Goal: Task Accomplishment & Management: Manage account settings

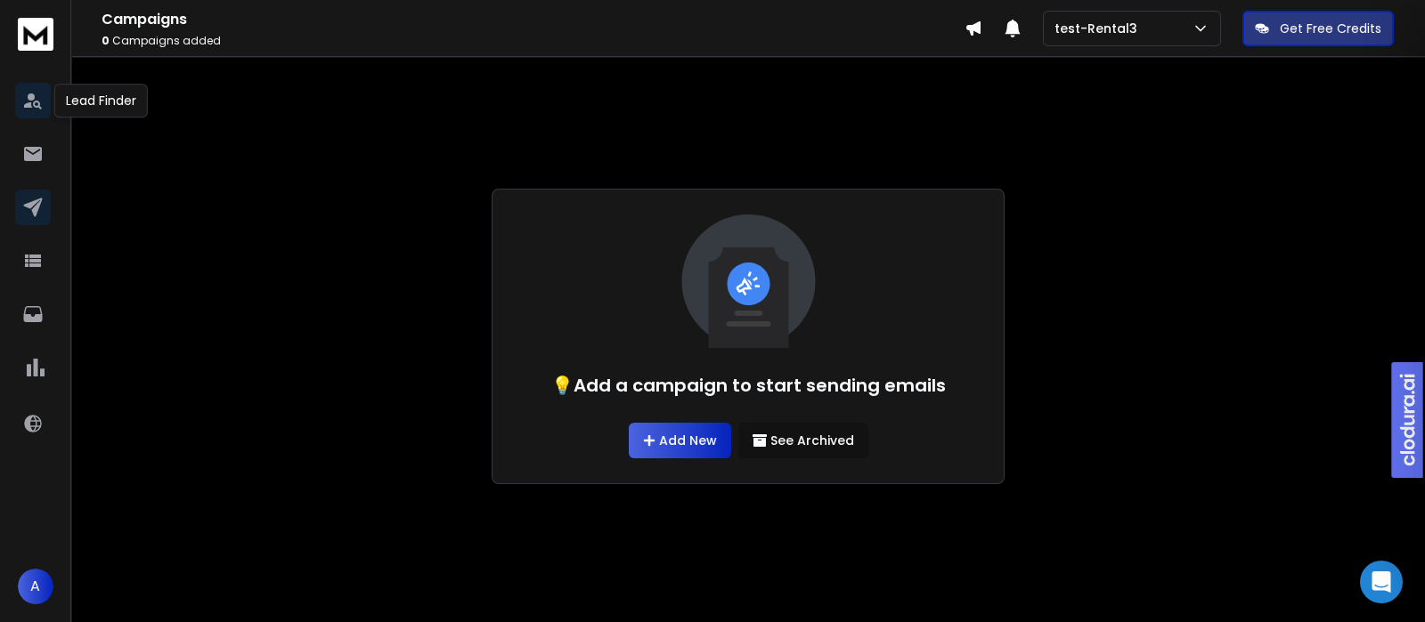
click at [39, 109] on icon at bounding box center [32, 100] width 21 height 21
click at [142, 20] on h1 "Campaigns" at bounding box center [532, 19] width 863 height 21
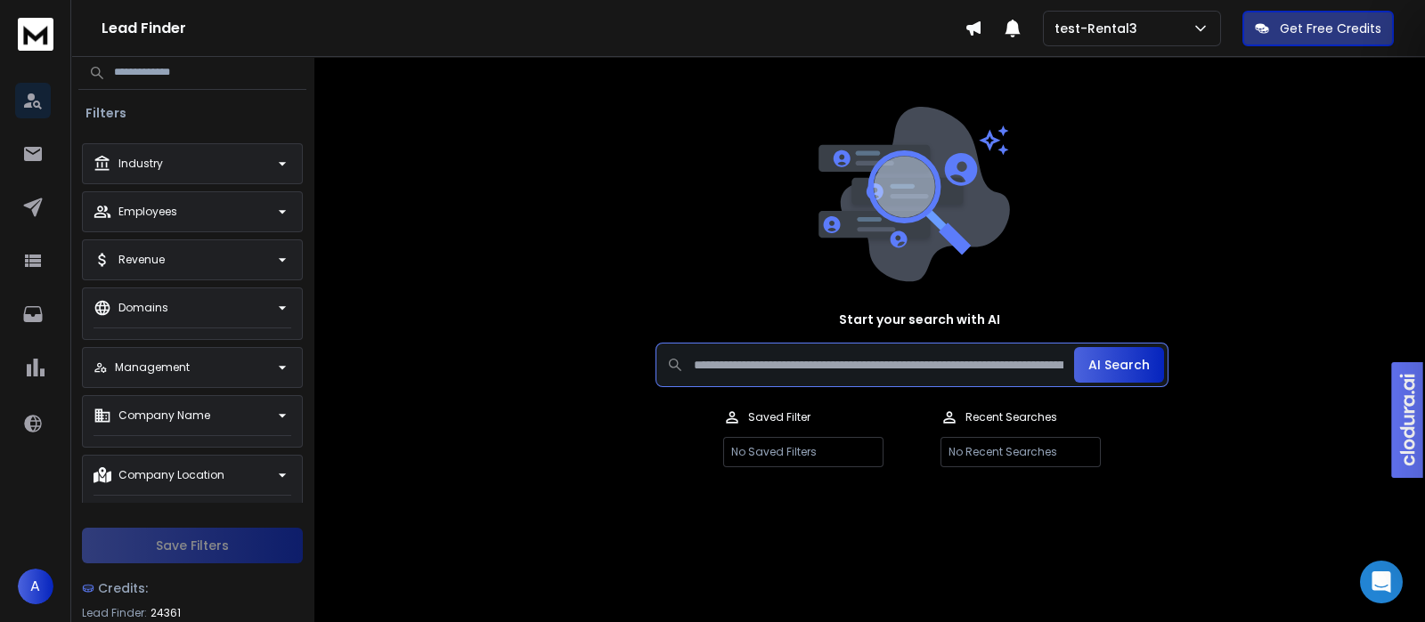
scroll to position [61, 0]
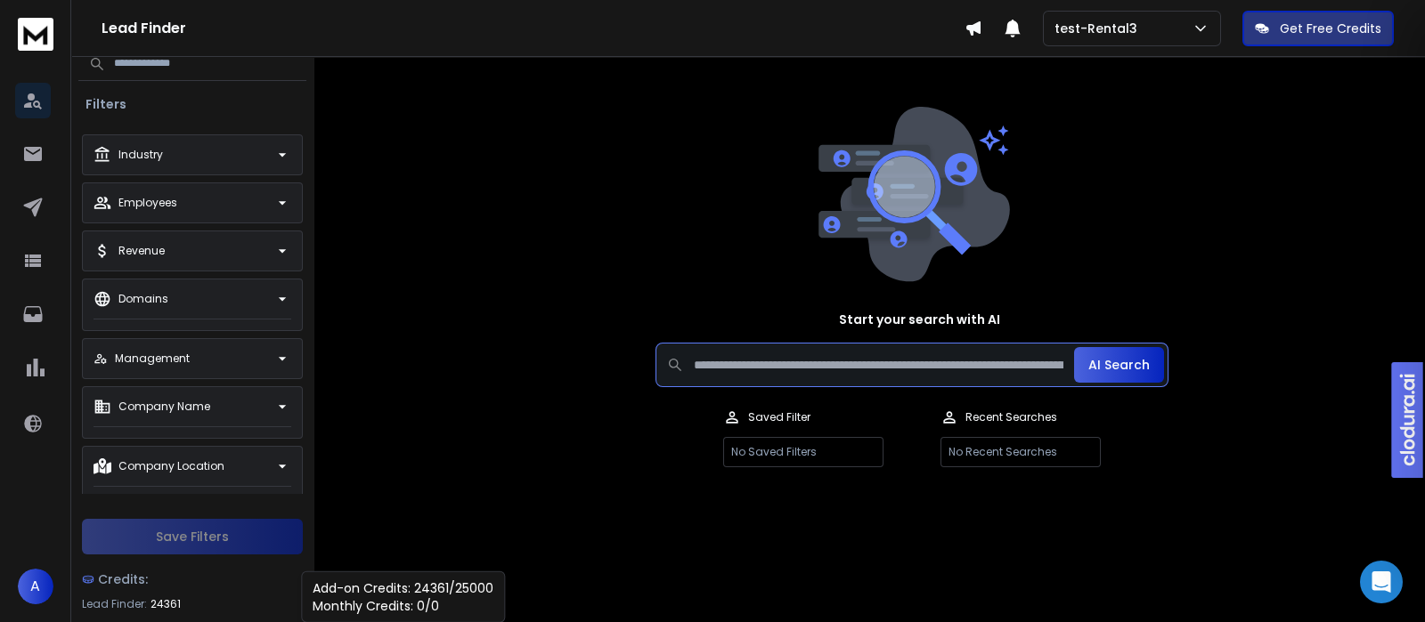
click at [157, 607] on span "24361" at bounding box center [165, 604] width 30 height 14
click at [31, 97] on circle at bounding box center [31, 96] width 7 height 7
click at [34, 99] on icon at bounding box center [32, 100] width 21 height 21
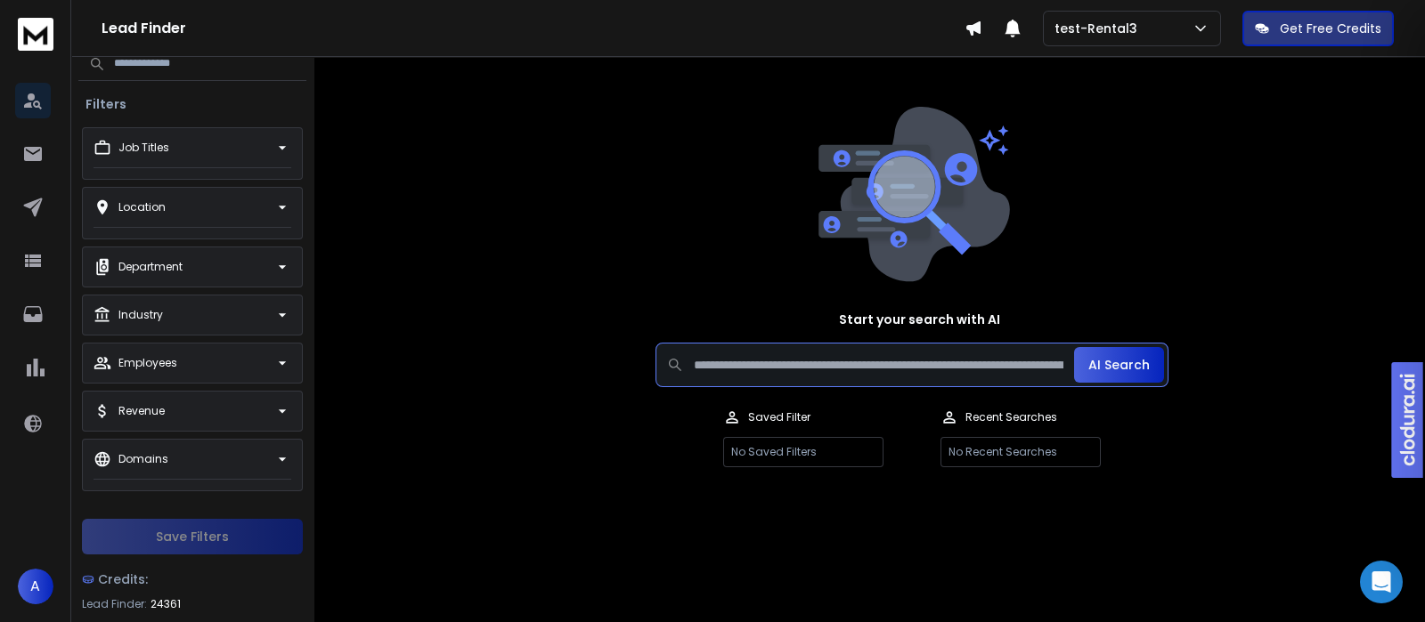
scroll to position [0, 0]
click at [133, 134] on div "Job Titles" at bounding box center [192, 153] width 221 height 53
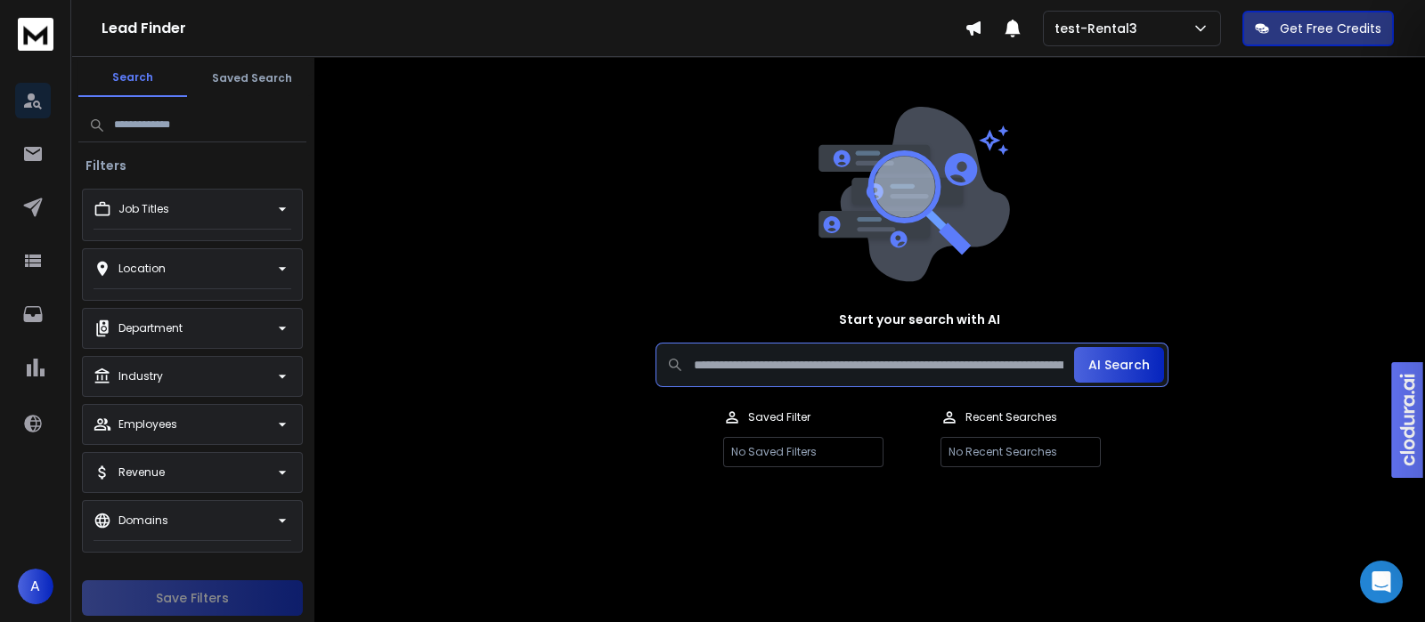
click at [153, 210] on p "Job Titles" at bounding box center [143, 209] width 51 height 14
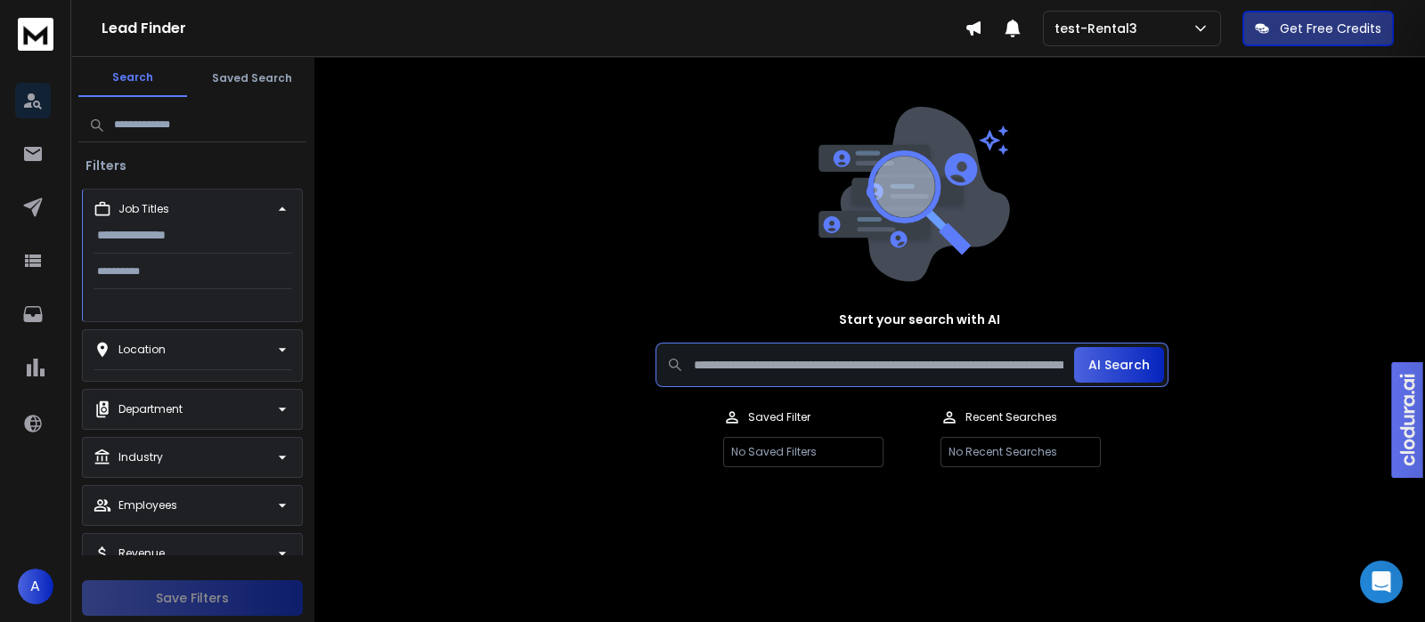
type input "**********"
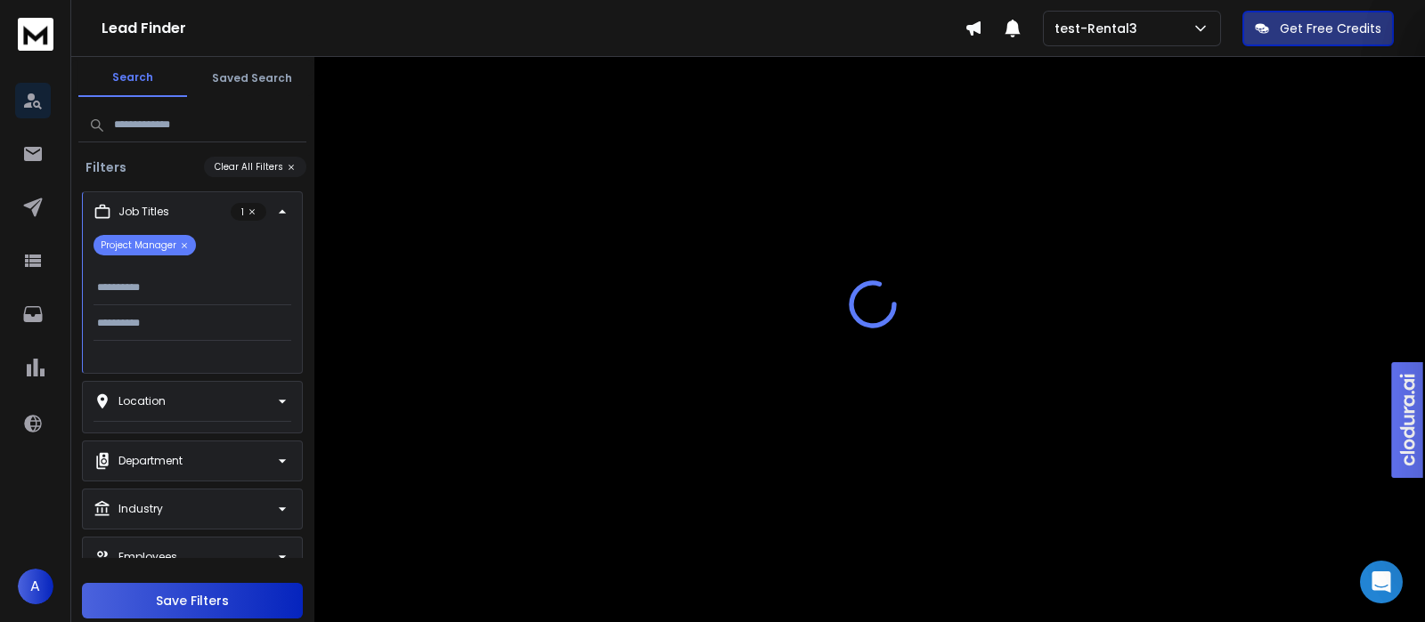
click at [164, 399] on div "Location" at bounding box center [192, 402] width 198 height 18
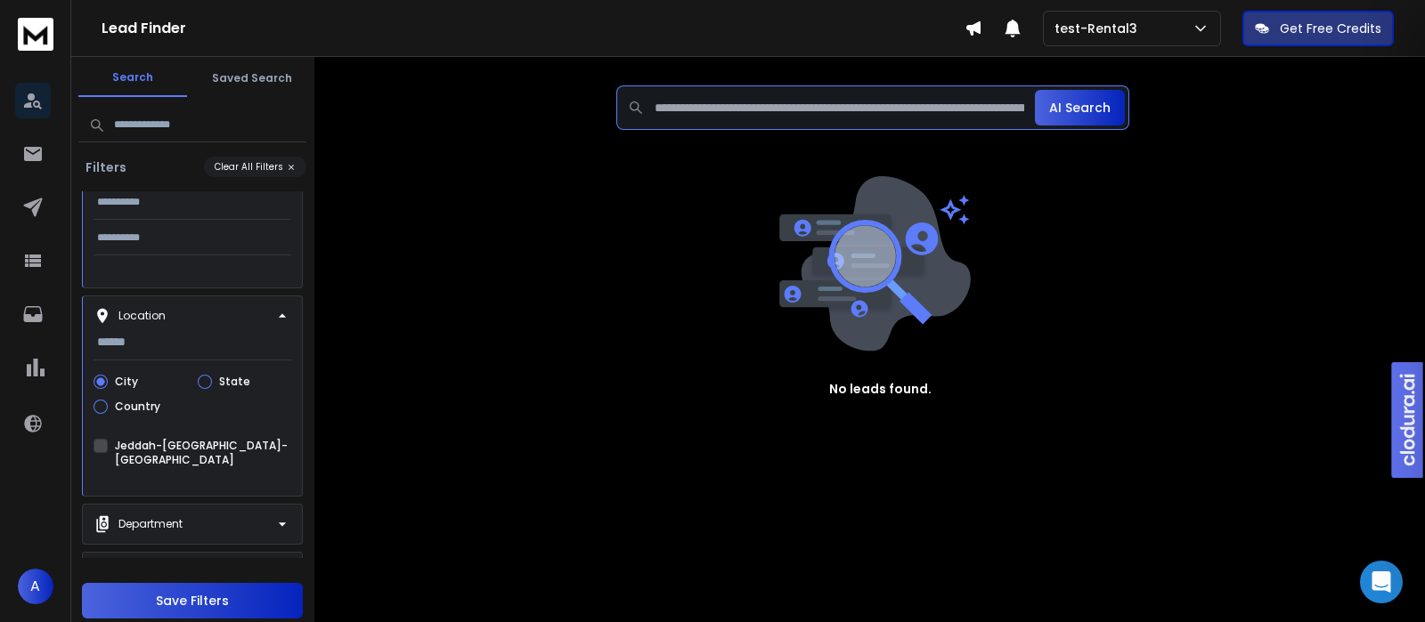
scroll to position [110, 0]
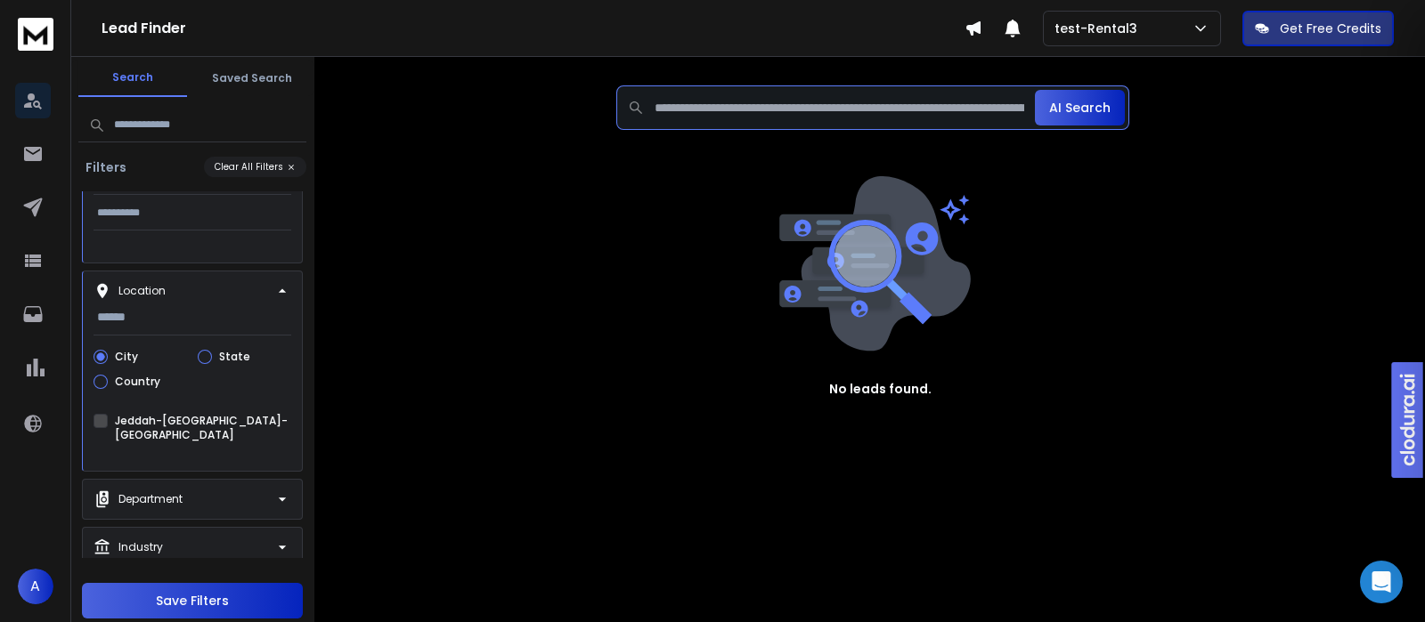
click at [102, 414] on Arabia "Jeddah-Makkah Province-Saudi Arabia" at bounding box center [100, 421] width 14 height 14
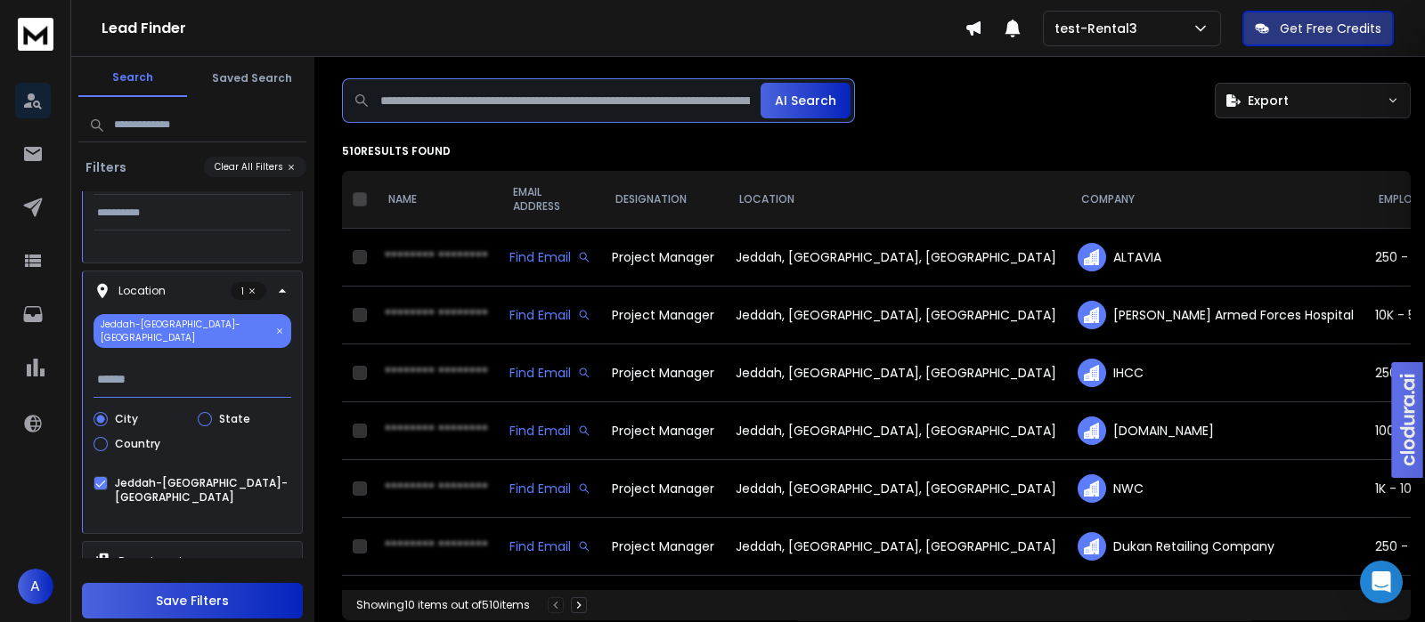
click at [158, 380] on input "******" at bounding box center [192, 380] width 198 height 36
drag, startPoint x: 162, startPoint y: 385, endPoint x: 49, endPoint y: 377, distance: 113.4
click at [49, 93] on div "A Lead Finder test-Rental3 Get Free Credits Search Saved Search Filters Clear A…" at bounding box center [712, 46] width 1425 height 93
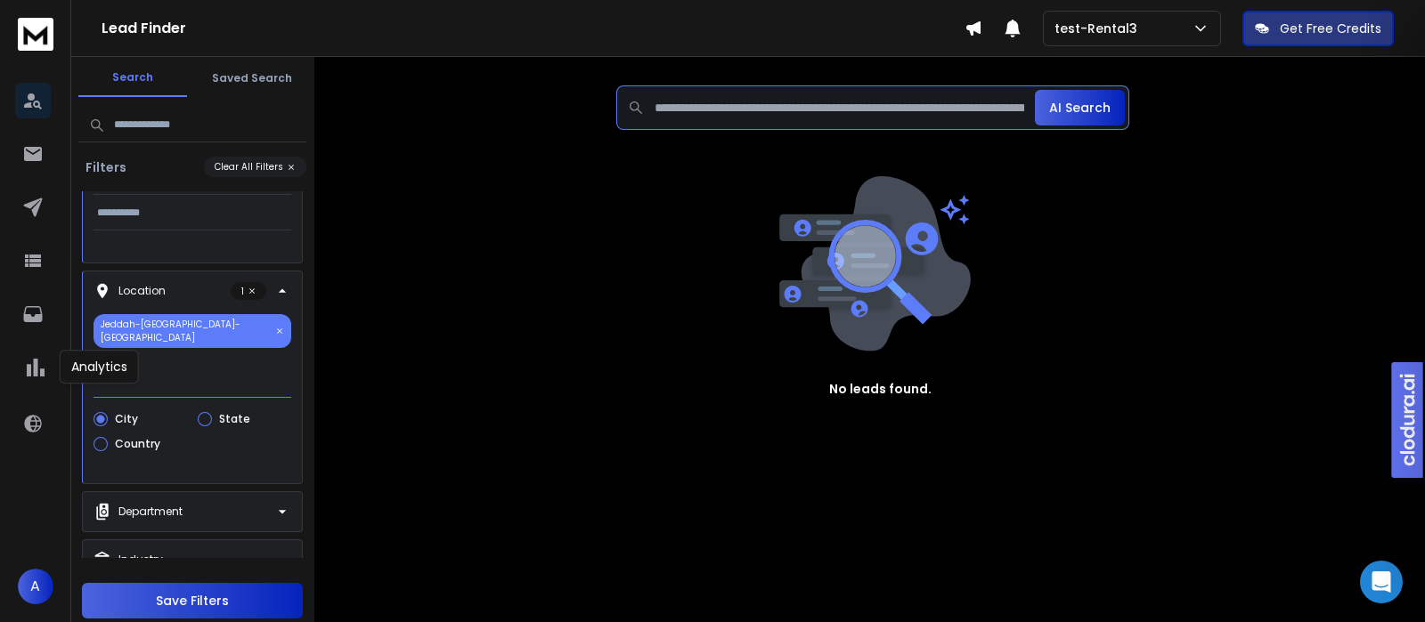
type input "*****"
click at [105, 439] on button "Country" at bounding box center [100, 444] width 14 height 14
click at [158, 489] on div "Saudi Arabia" at bounding box center [192, 484] width 198 height 36
click at [98, 479] on Arabia "Saudi Arabia" at bounding box center [100, 483] width 14 height 14
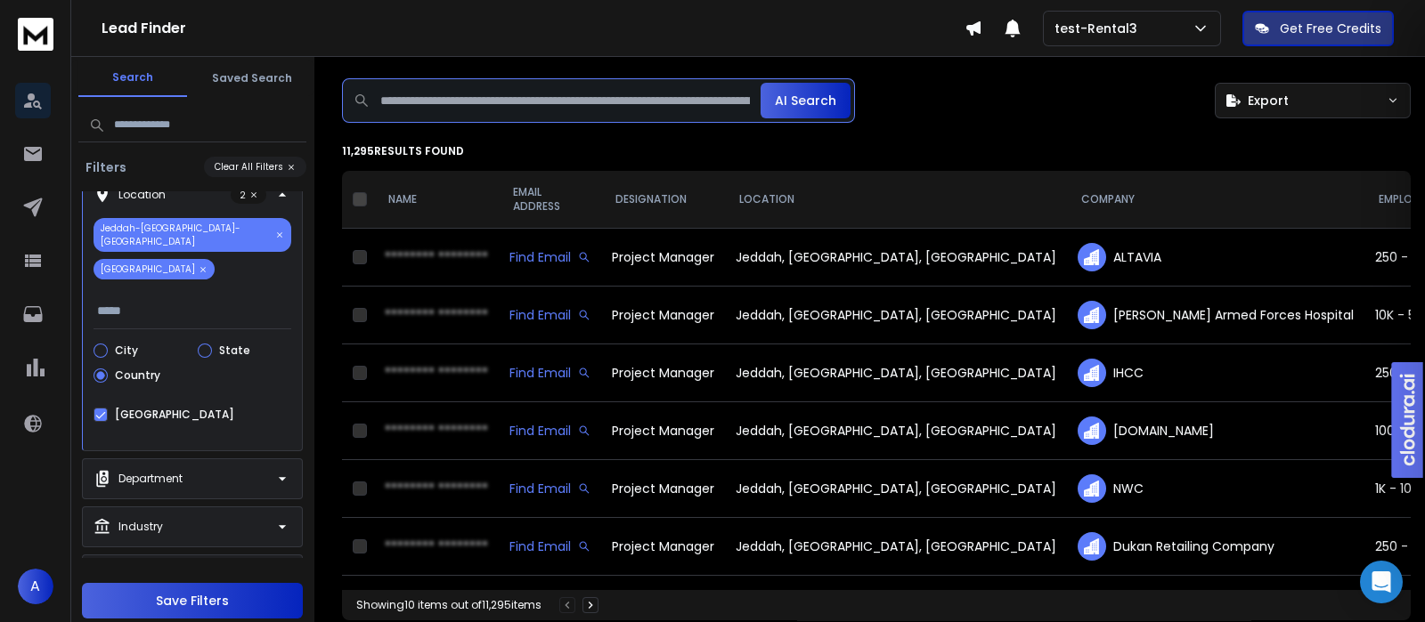
scroll to position [334, 0]
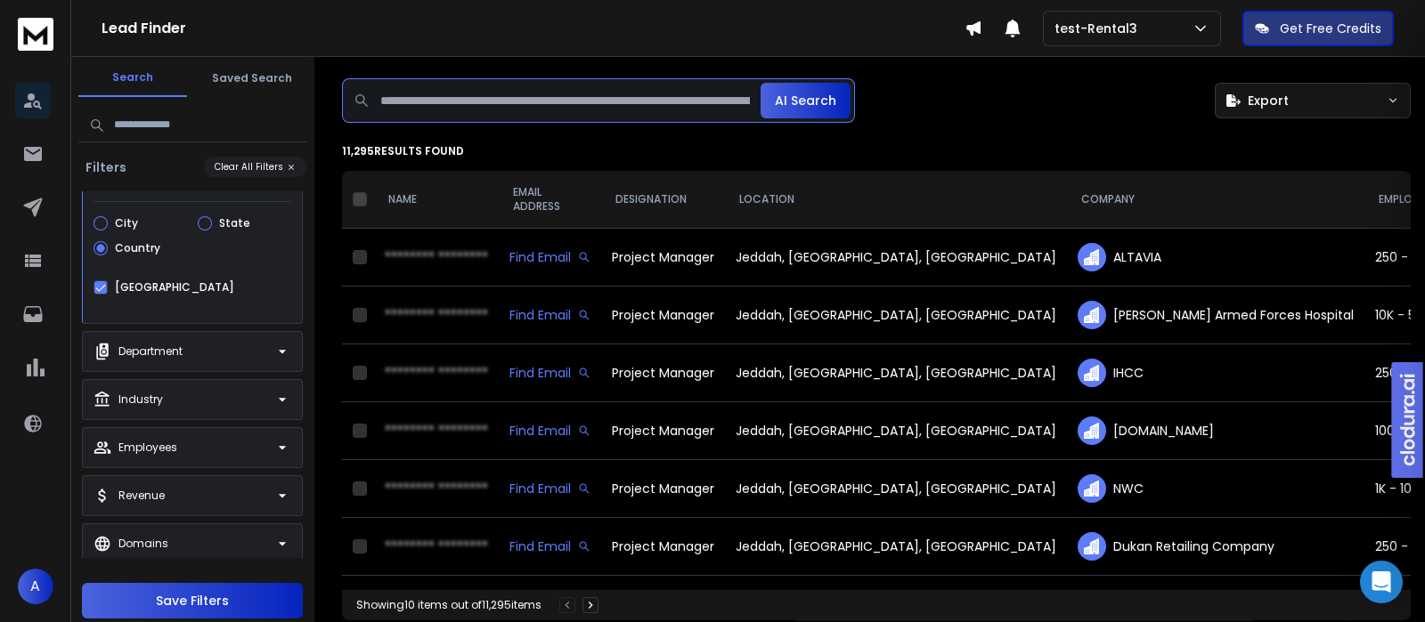
click at [220, 353] on div "Department" at bounding box center [192, 352] width 198 height 18
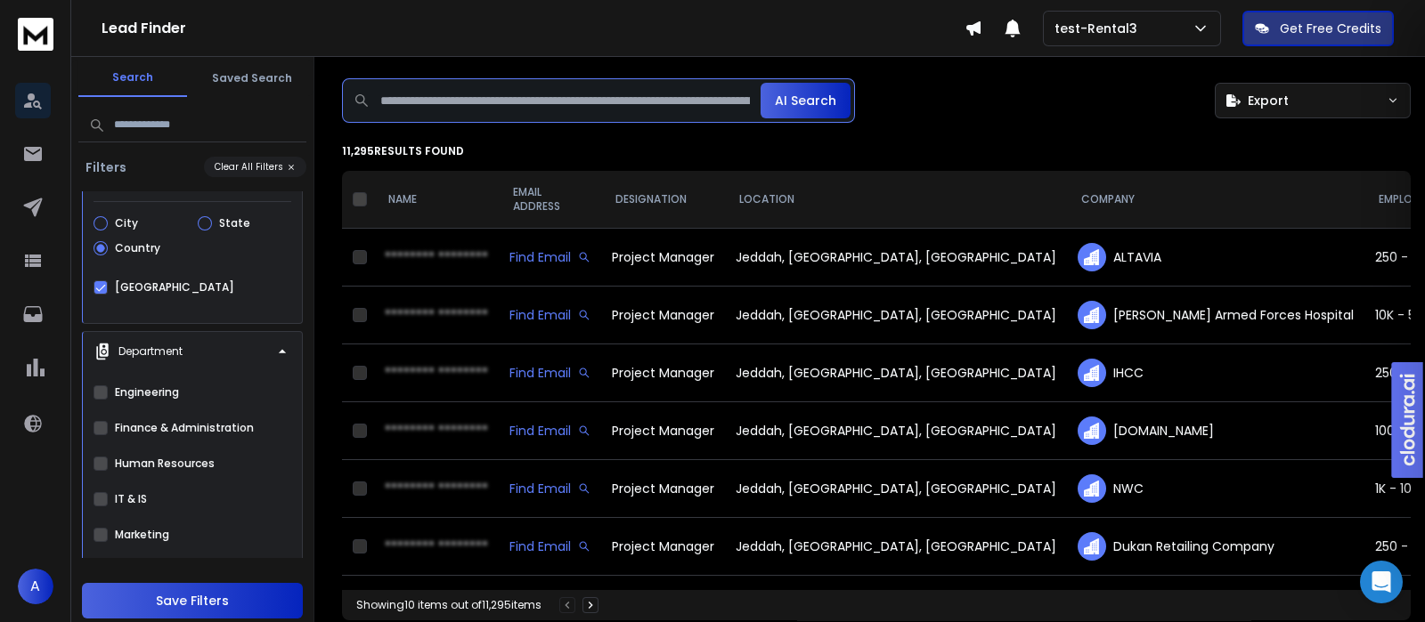
click at [98, 386] on button "Engineering" at bounding box center [100, 393] width 14 height 14
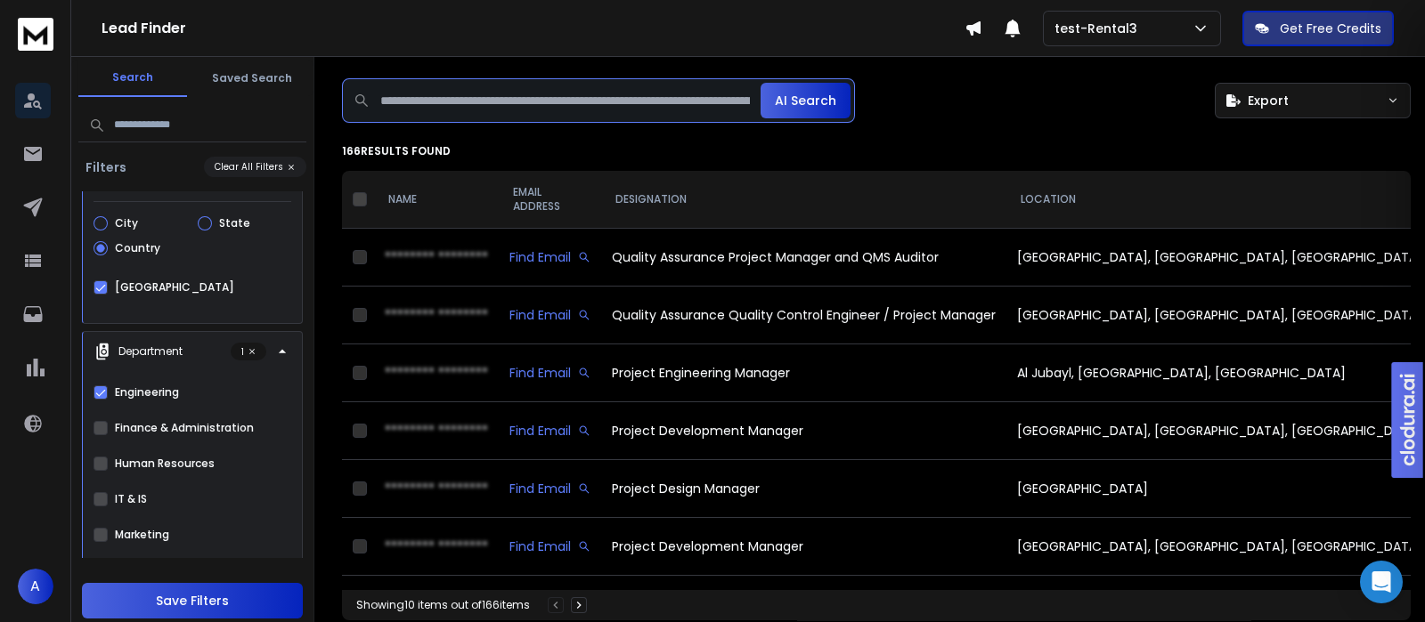
click at [101, 497] on IS "IT & IS" at bounding box center [100, 499] width 14 height 14
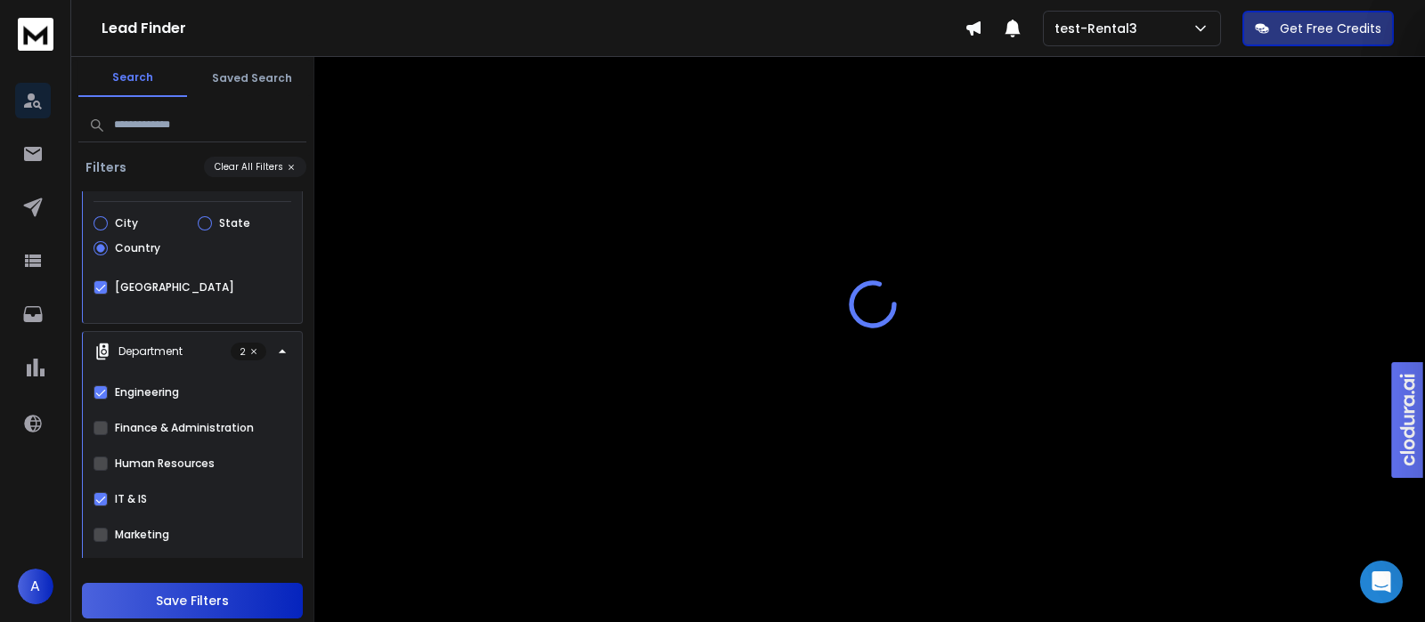
click at [100, 427] on Administration "Finance & Administration" at bounding box center [100, 428] width 14 height 14
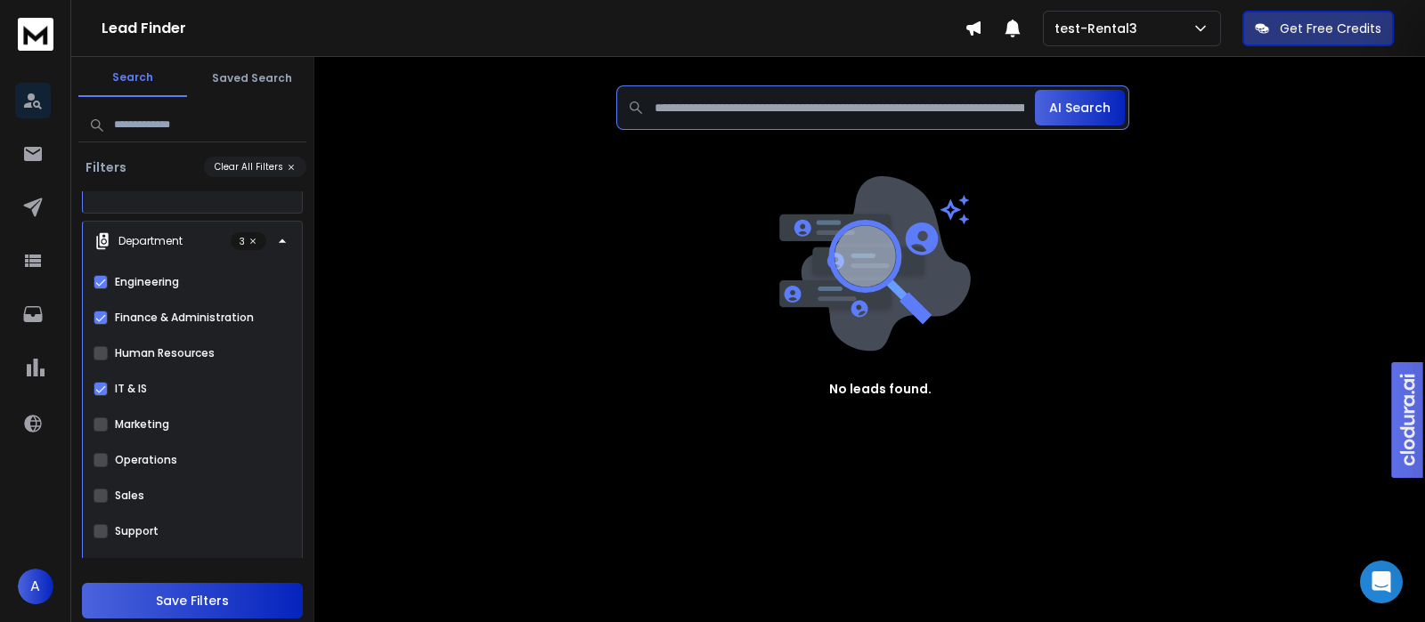
scroll to position [556, 0]
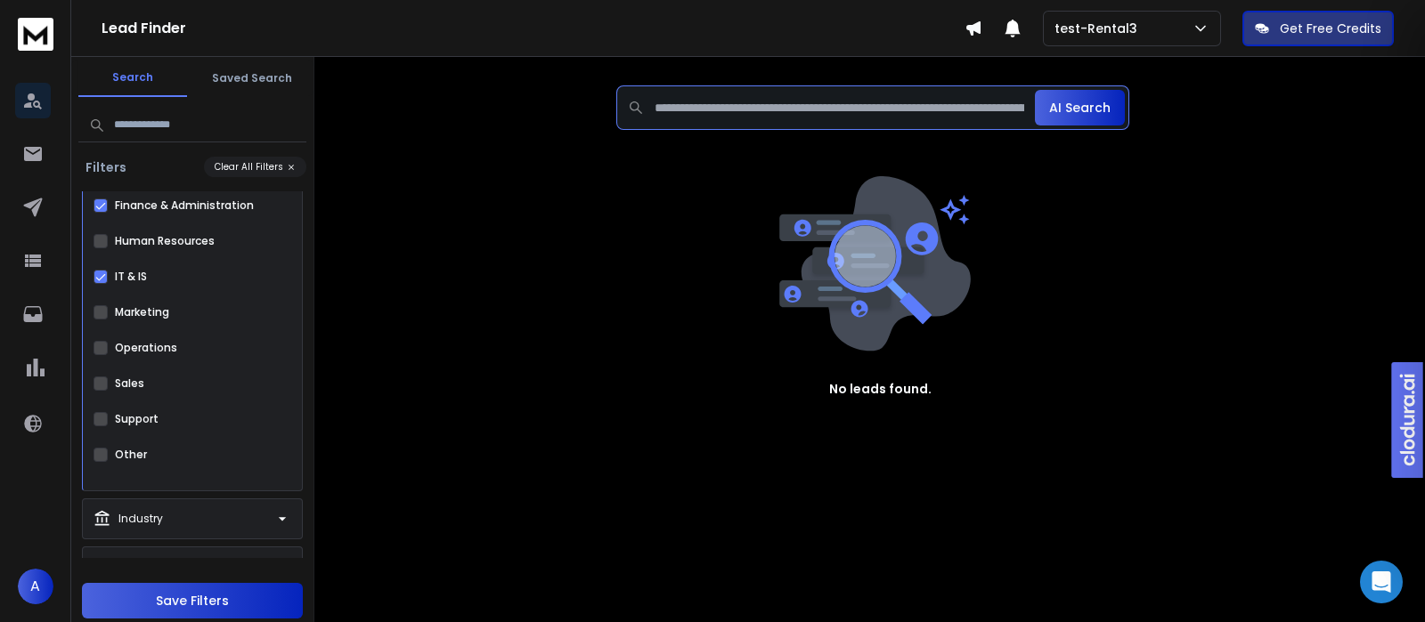
click at [101, 346] on button "Operations" at bounding box center [100, 348] width 14 height 14
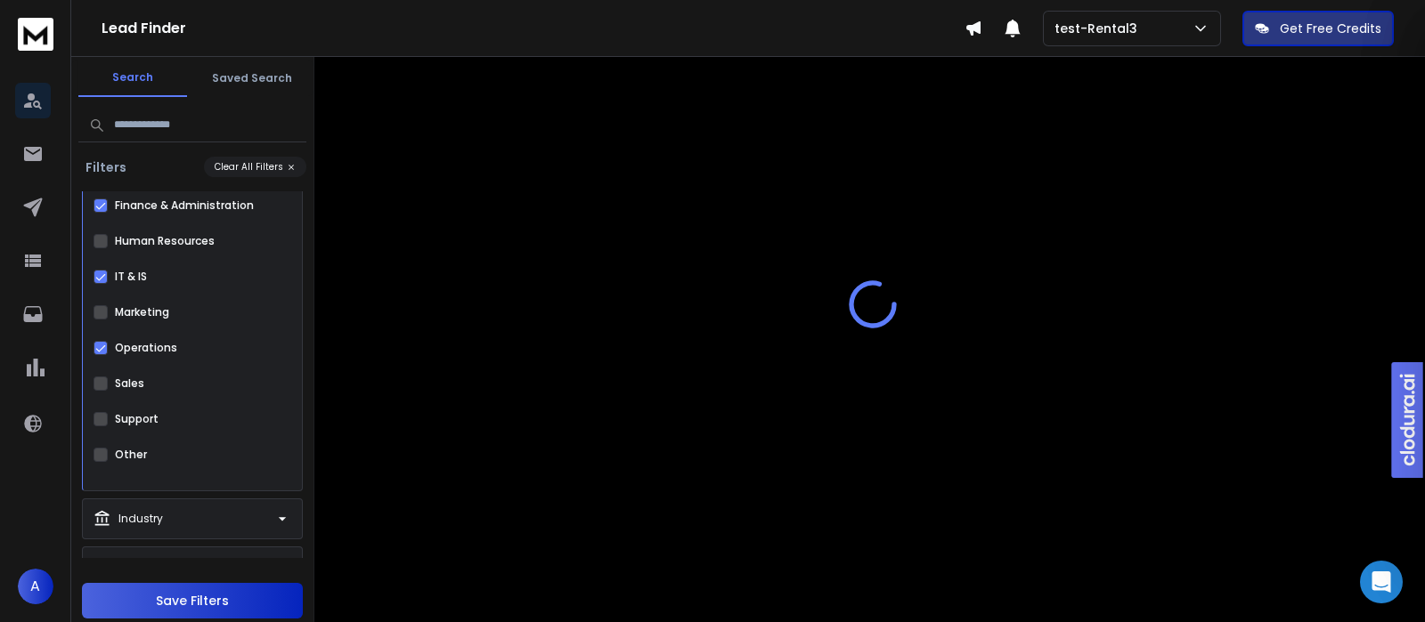
scroll to position [668, 0]
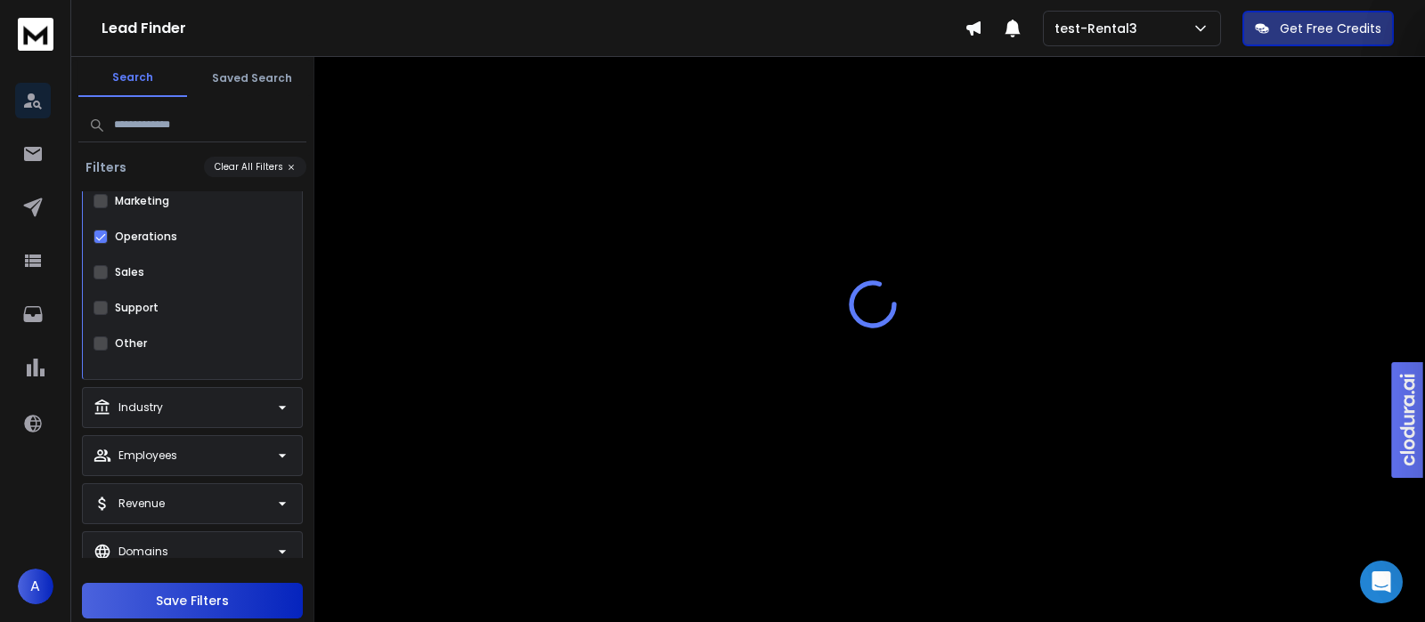
click at [194, 409] on div "Industry" at bounding box center [192, 408] width 198 height 18
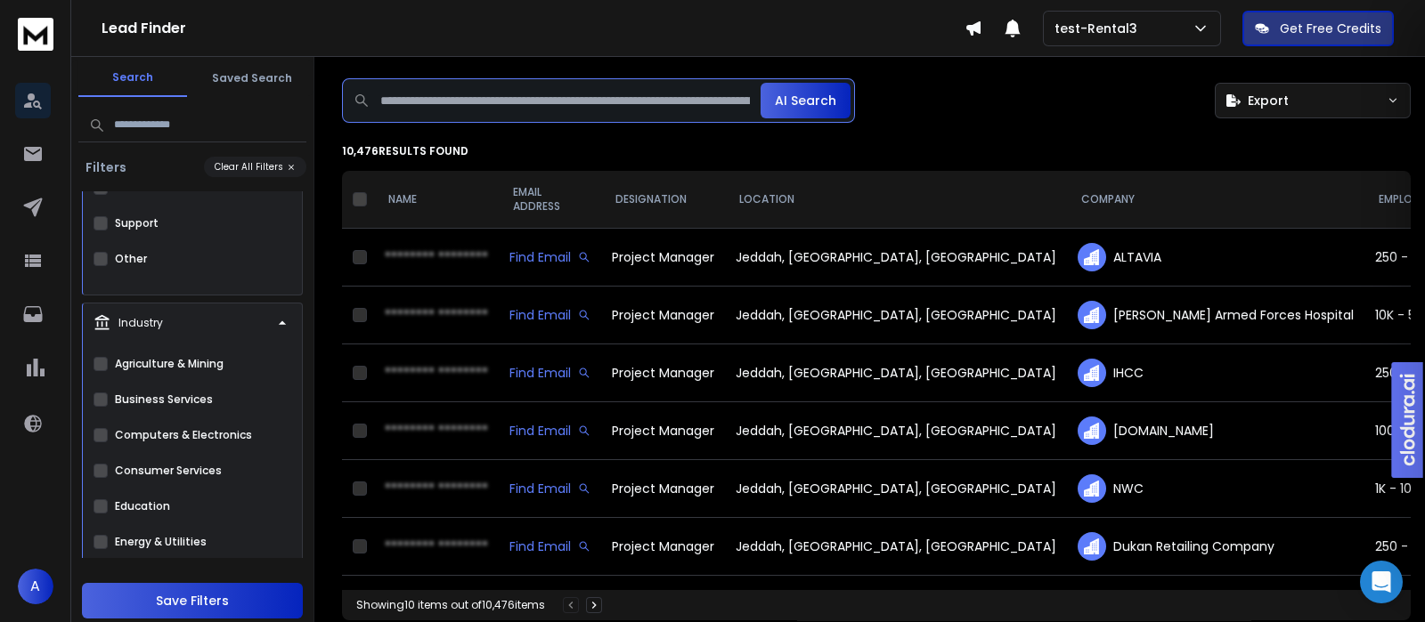
scroll to position [778, 0]
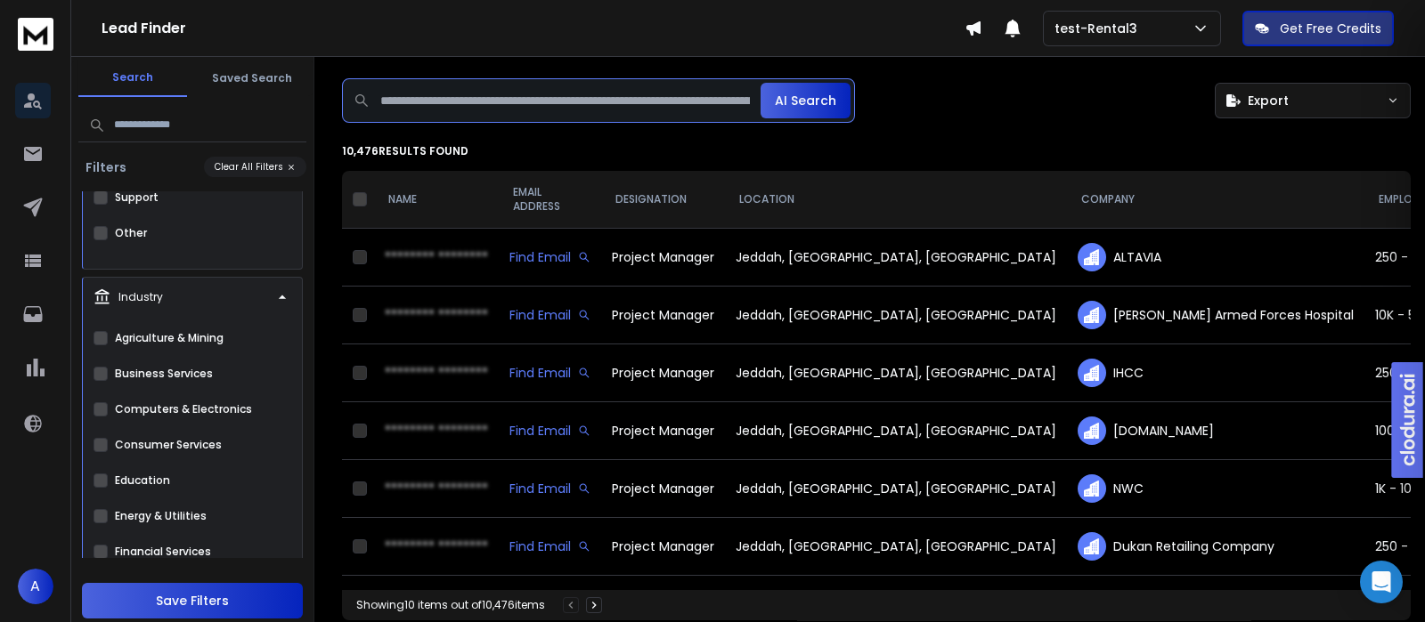
click at [99, 371] on Services "Business Services" at bounding box center [100, 374] width 14 height 14
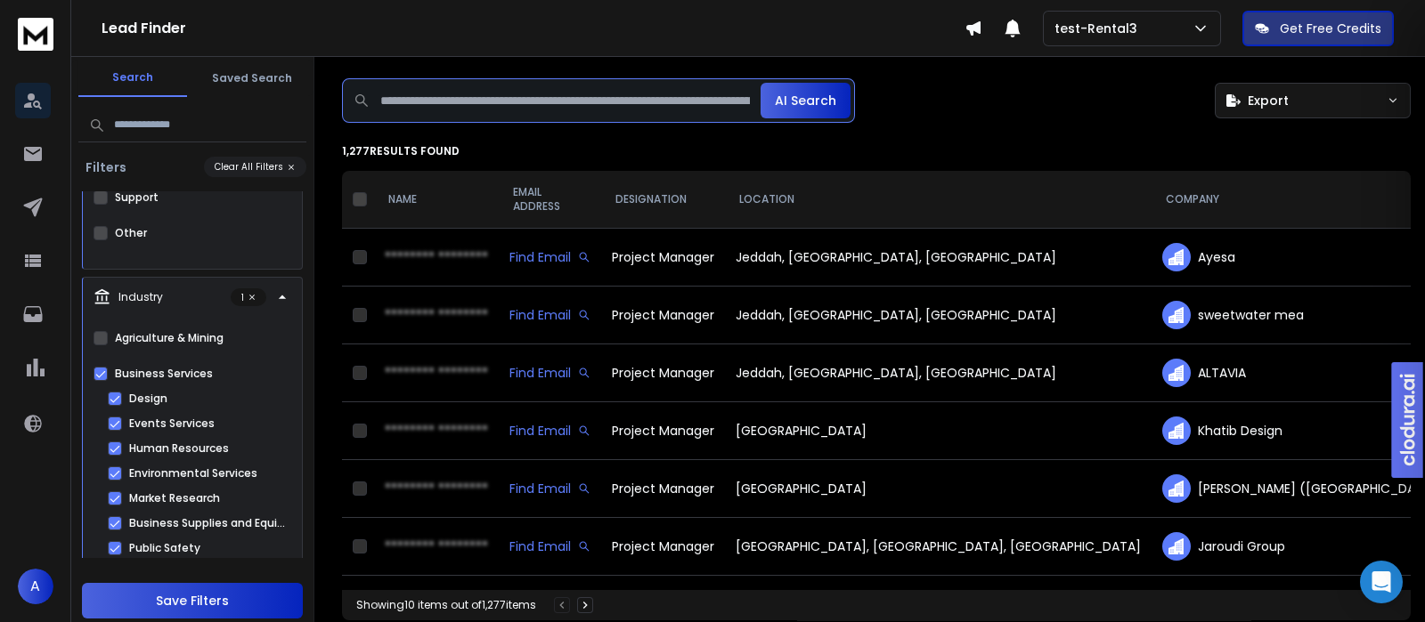
click at [103, 369] on Services "Business Services" at bounding box center [100, 374] width 14 height 14
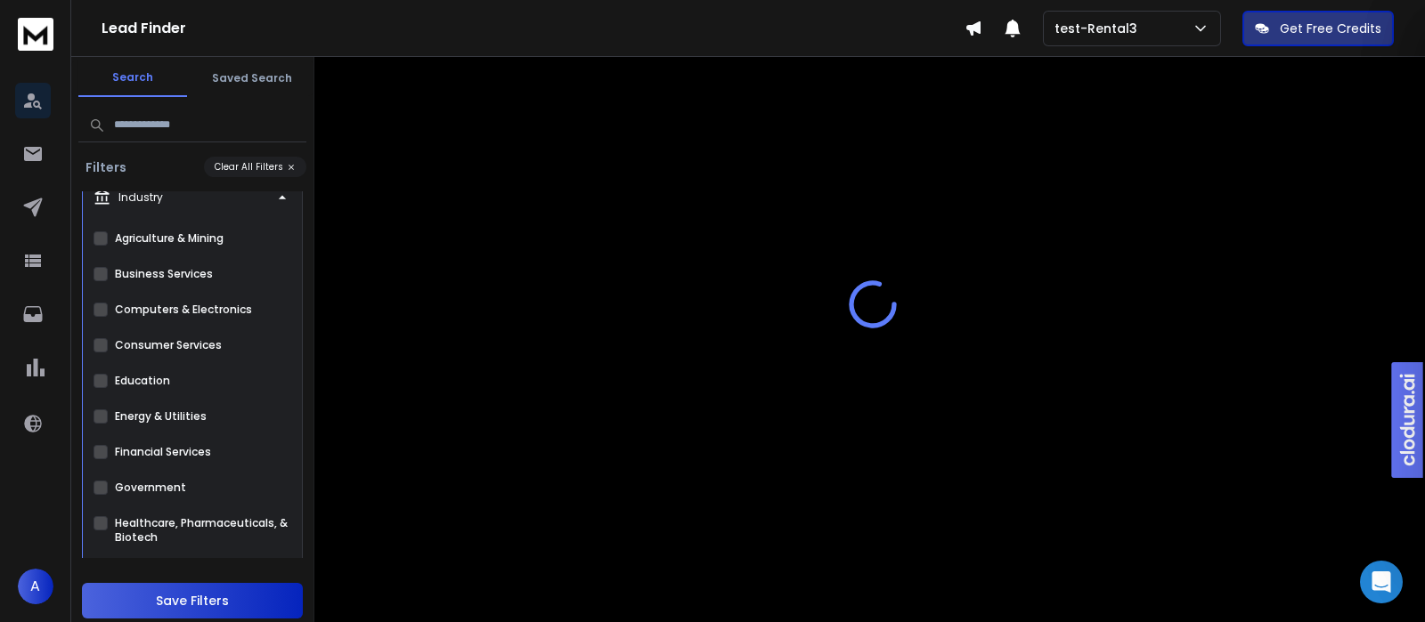
scroll to position [889, 0]
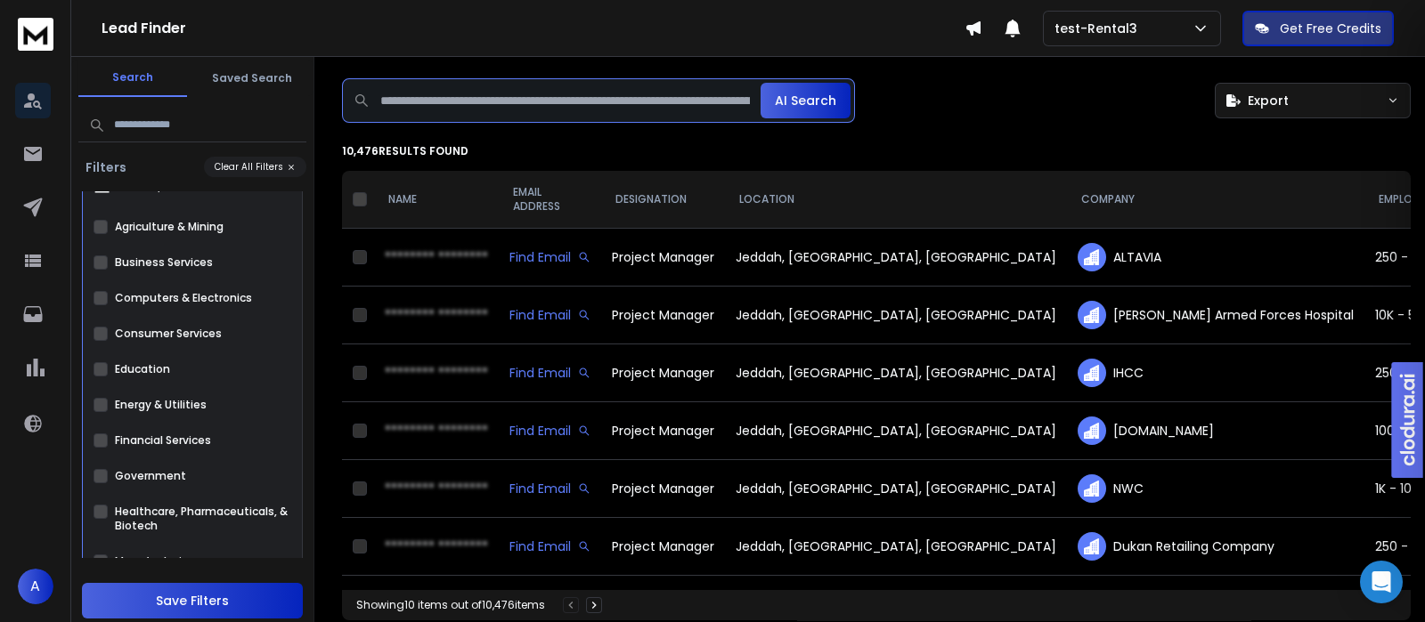
click at [101, 300] on Electronics "Computers & Electronics" at bounding box center [100, 298] width 14 height 14
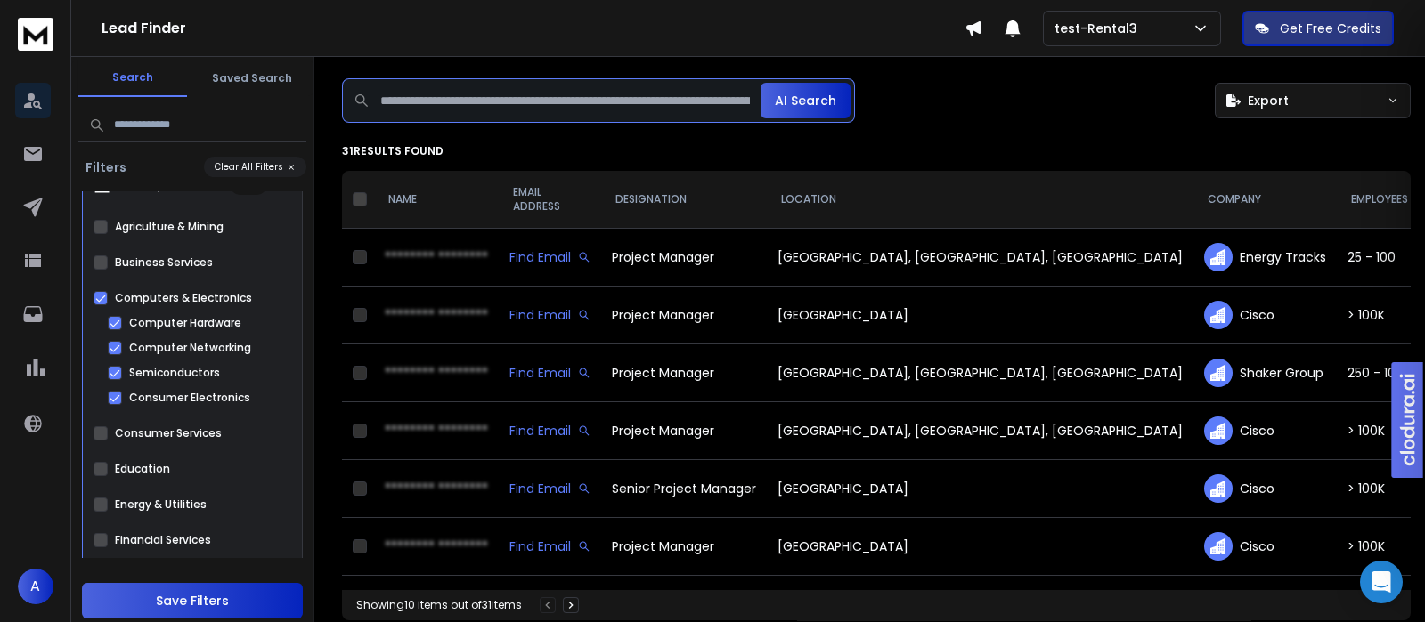
scroll to position [1002, 0]
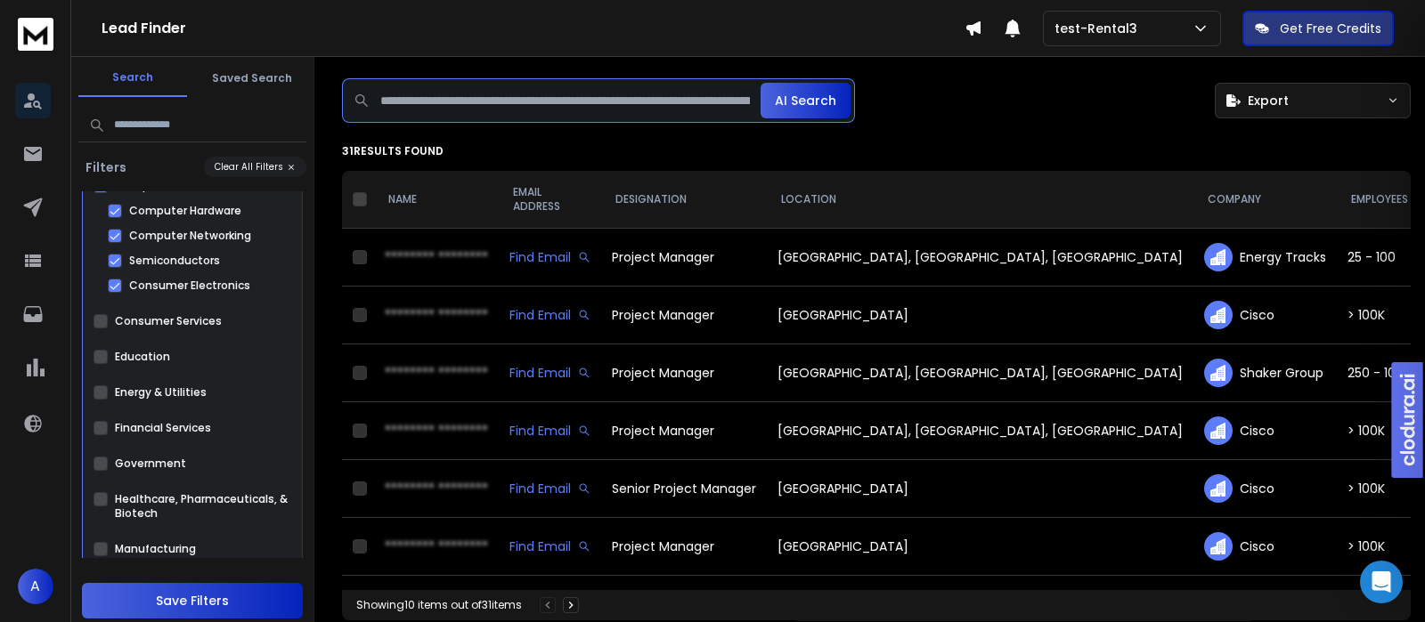
click at [101, 387] on Utilities "Energy & Utilities" at bounding box center [100, 393] width 14 height 14
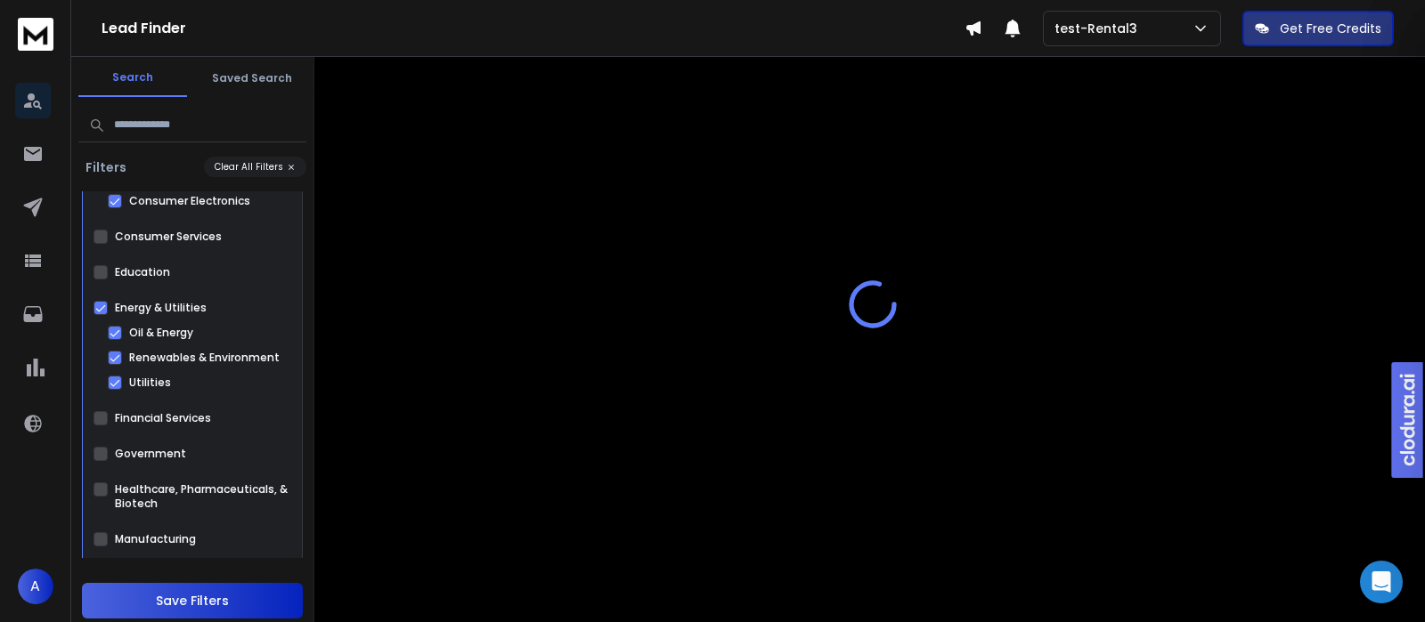
scroll to position [1113, 0]
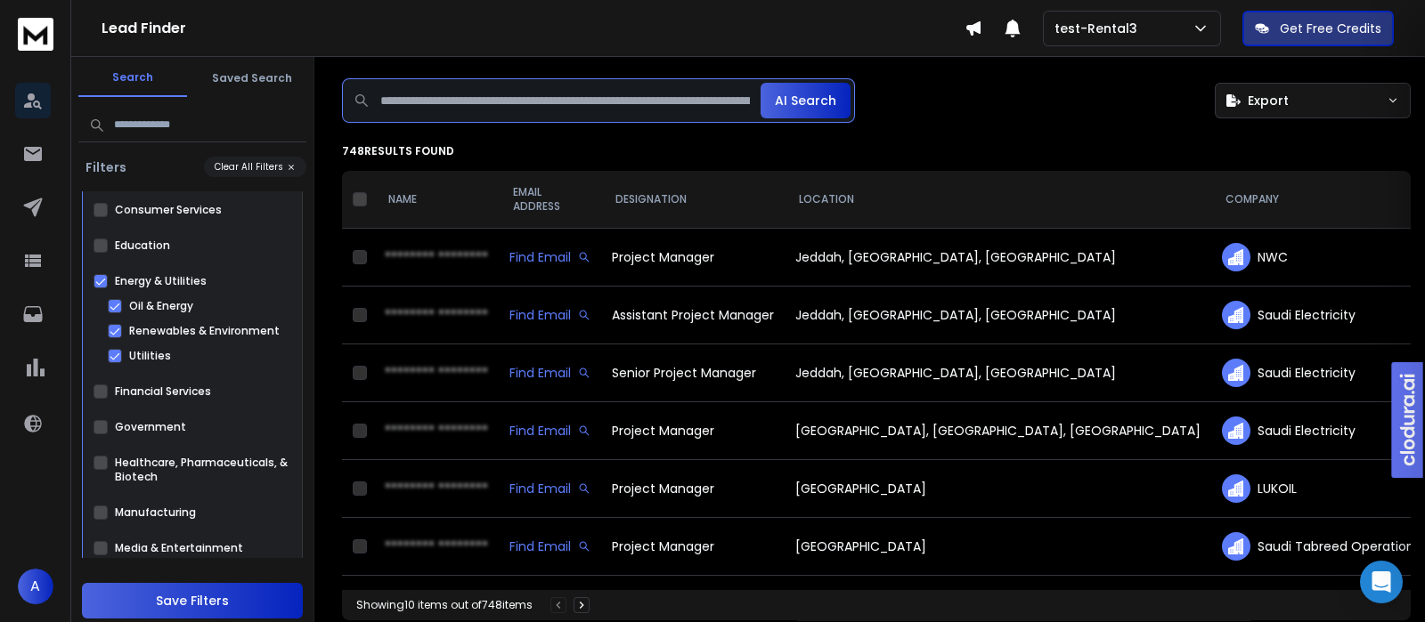
click at [101, 388] on Services "Financial Services" at bounding box center [100, 392] width 14 height 14
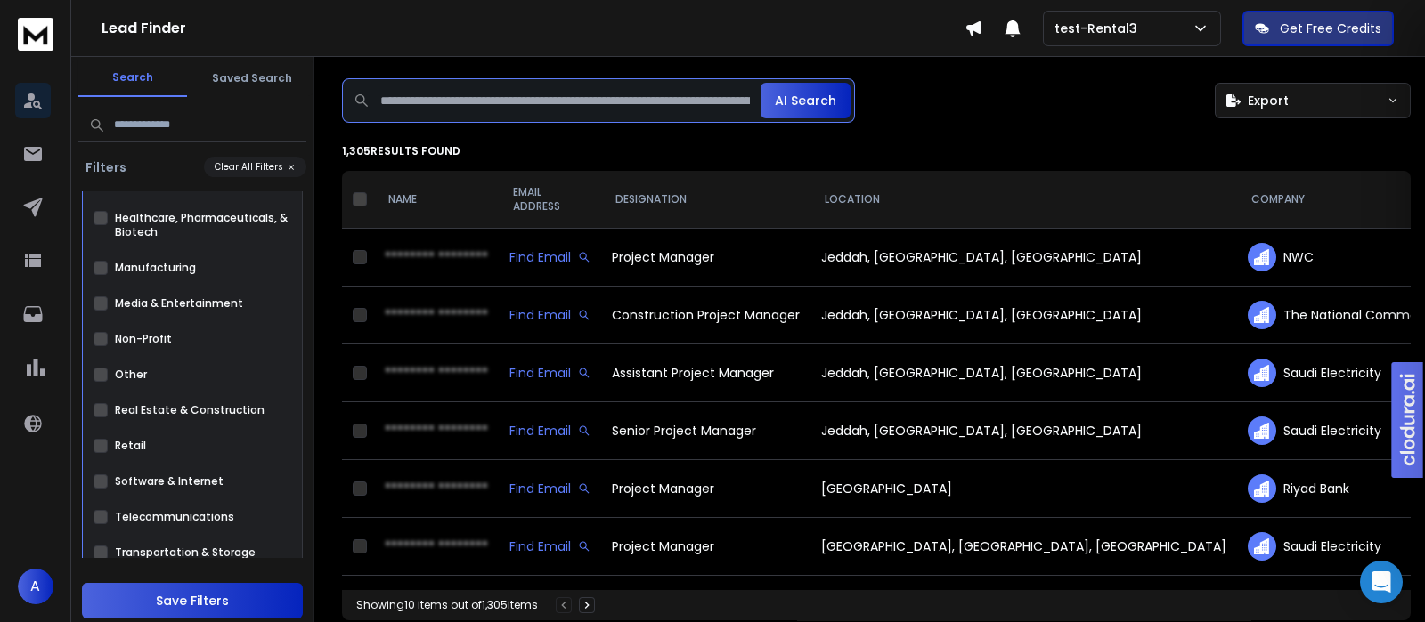
scroll to position [1446, 0]
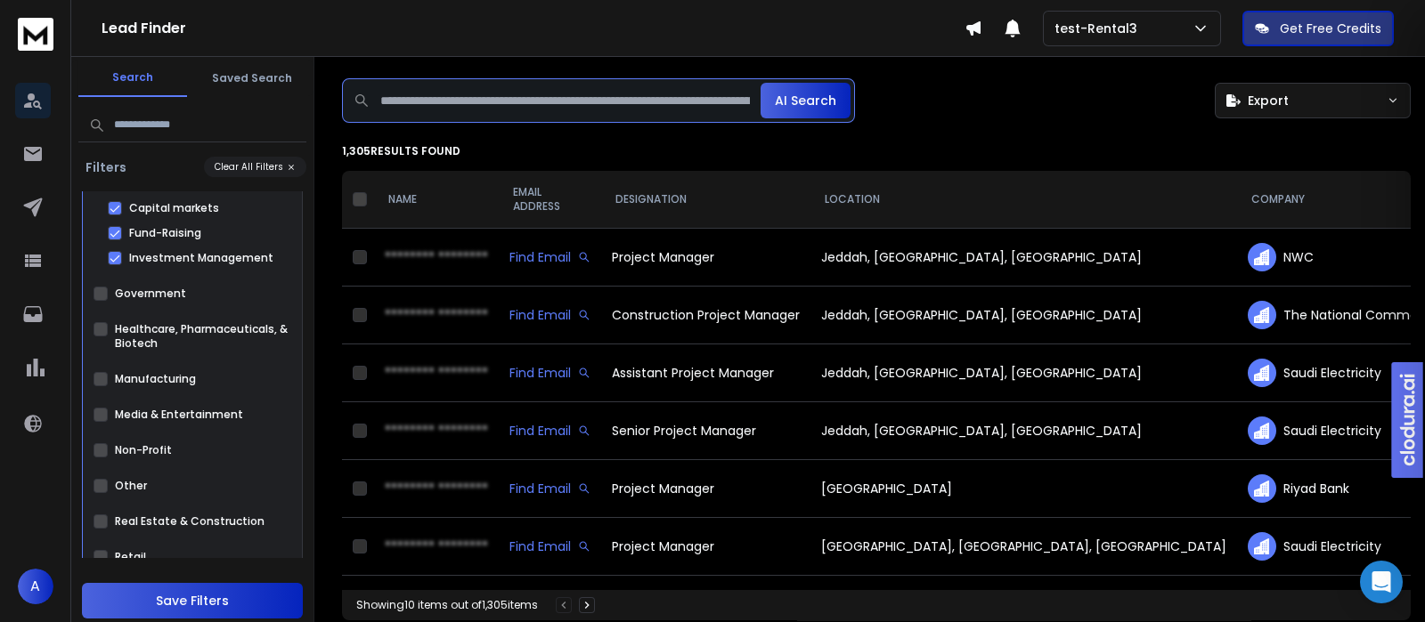
click at [102, 289] on button "Government" at bounding box center [100, 294] width 14 height 14
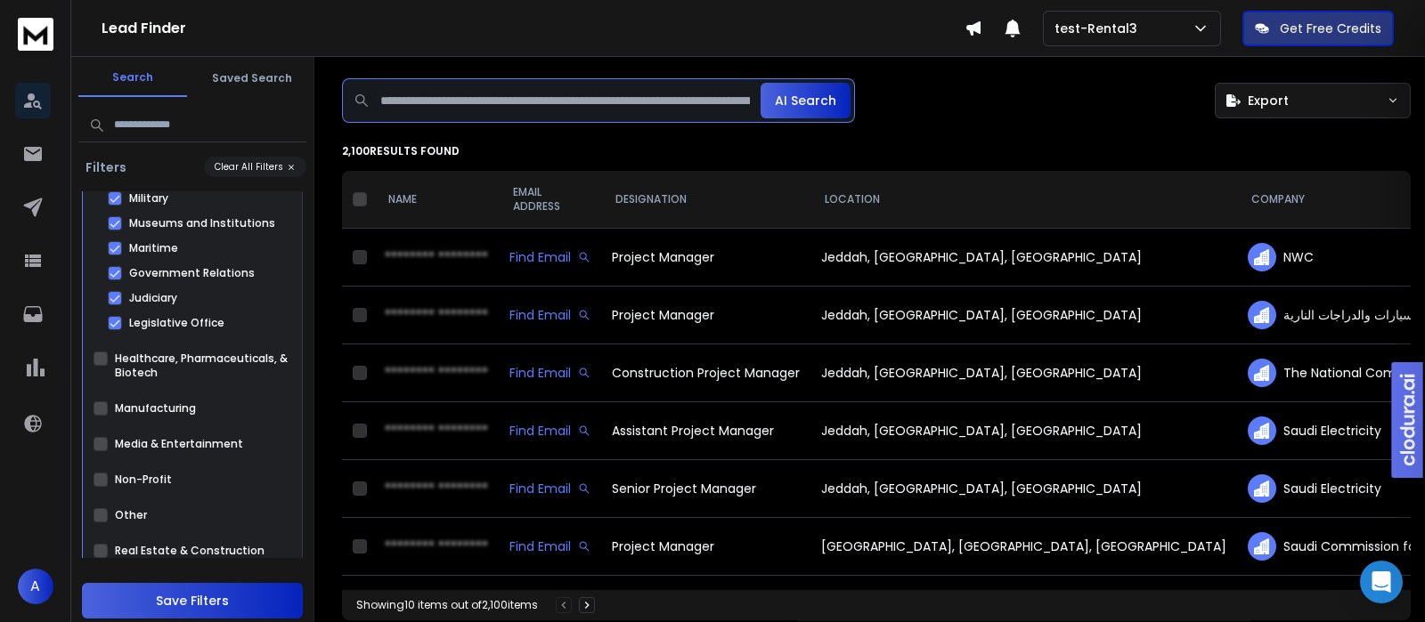
scroll to position [1668, 0]
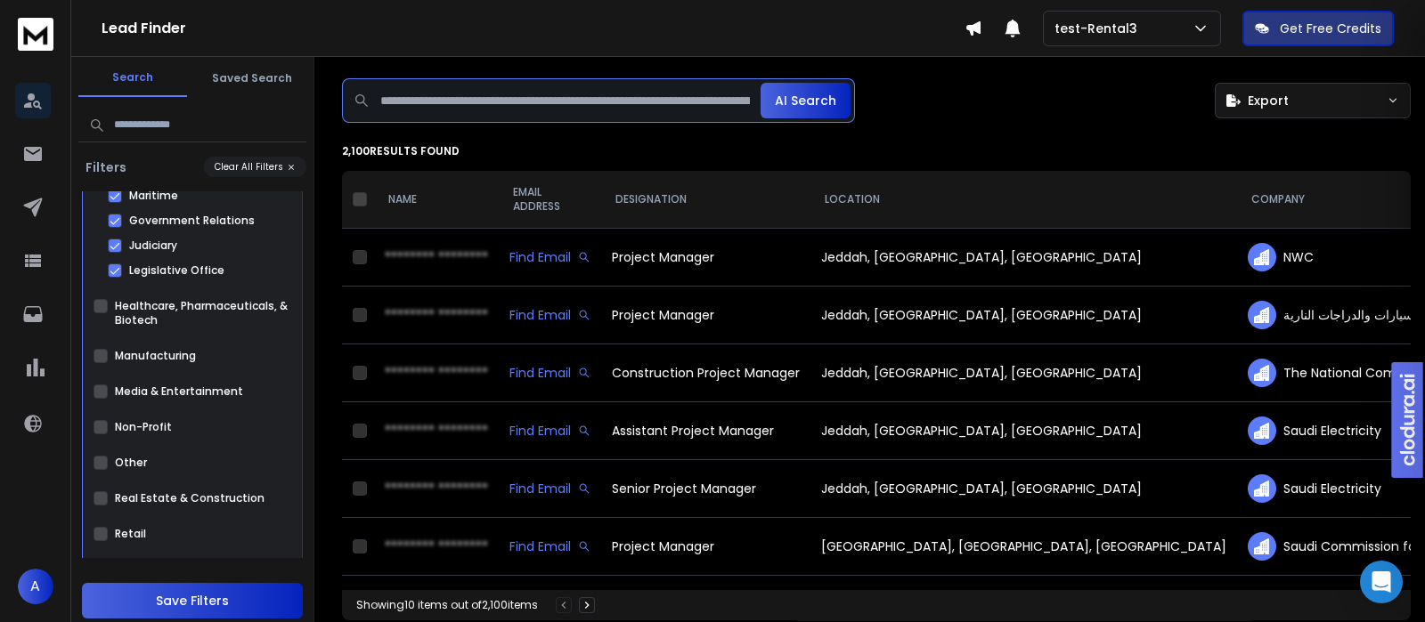
click at [98, 300] on Biotech "Healthcare, Pharmaceuticals, & Biotech" at bounding box center [100, 306] width 14 height 14
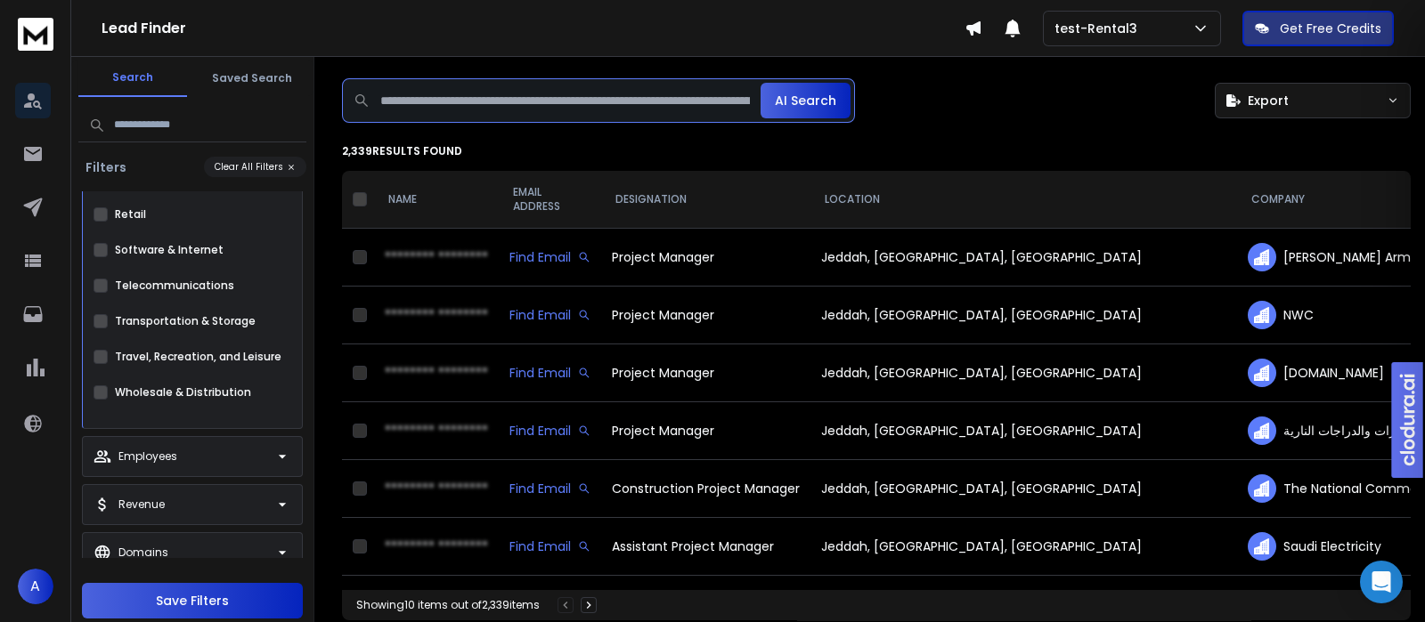
scroll to position [2226, 0]
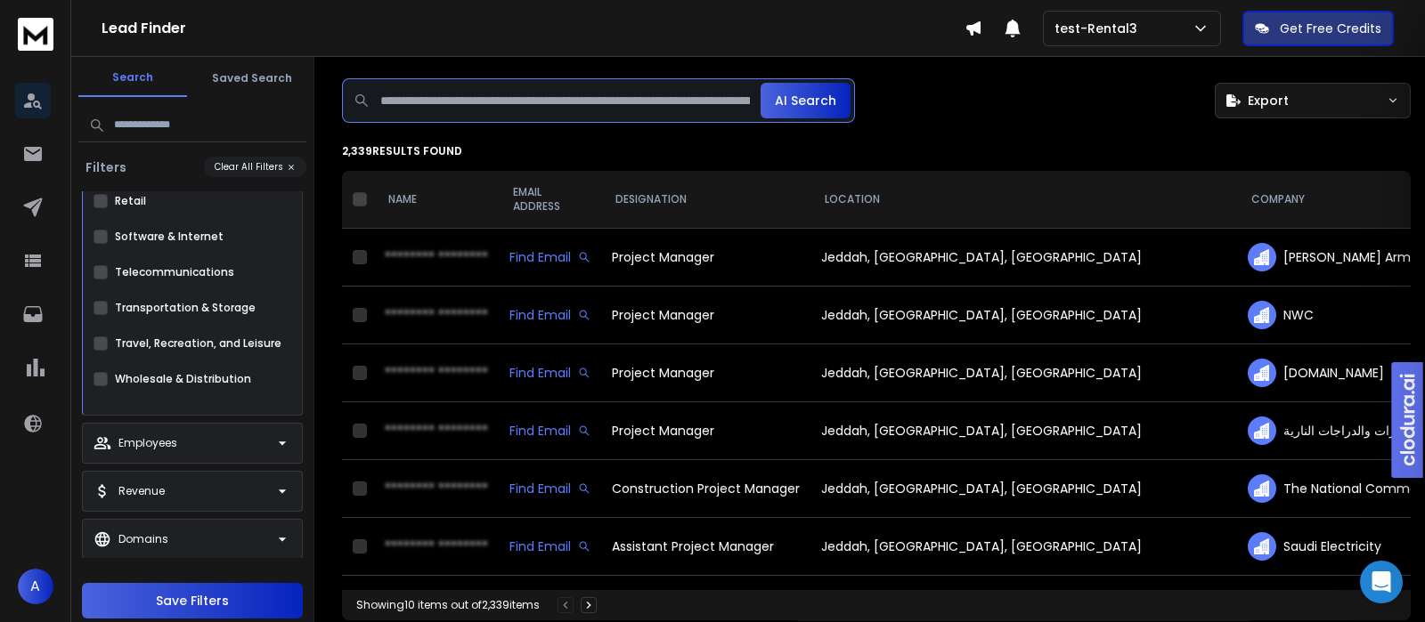
click at [97, 236] on Internet "Software & Internet" at bounding box center [100, 237] width 14 height 14
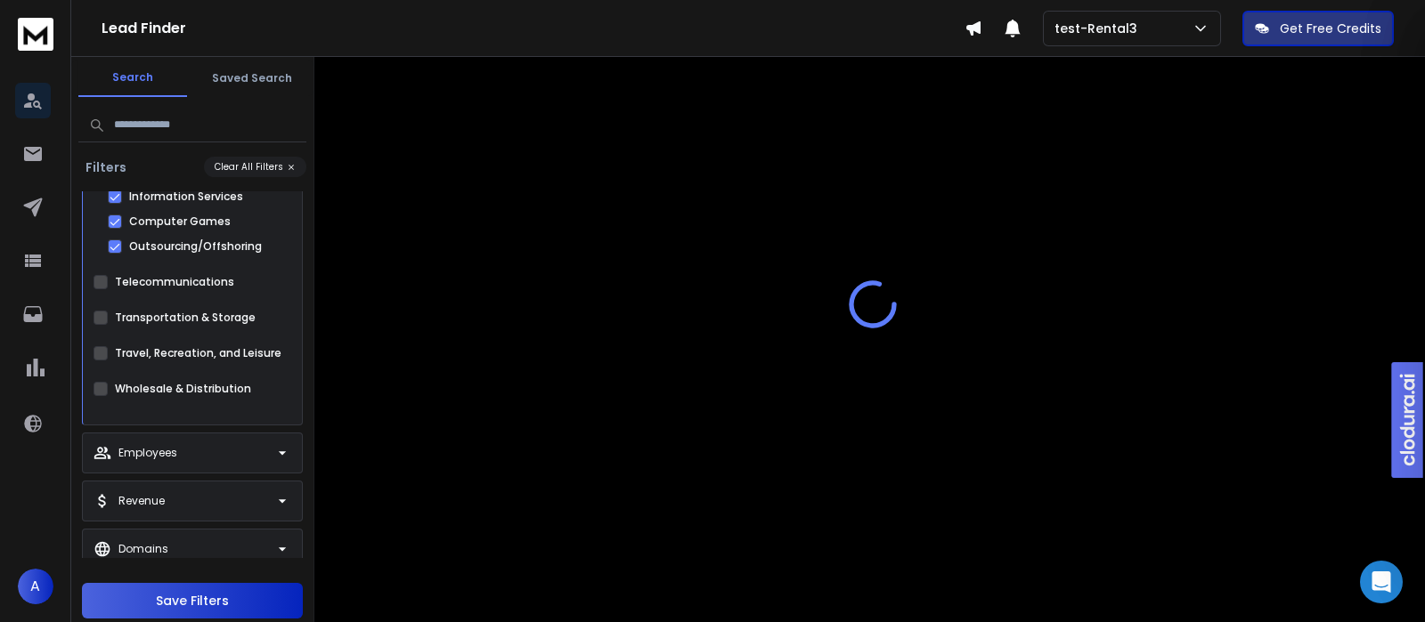
scroll to position [2560, 0]
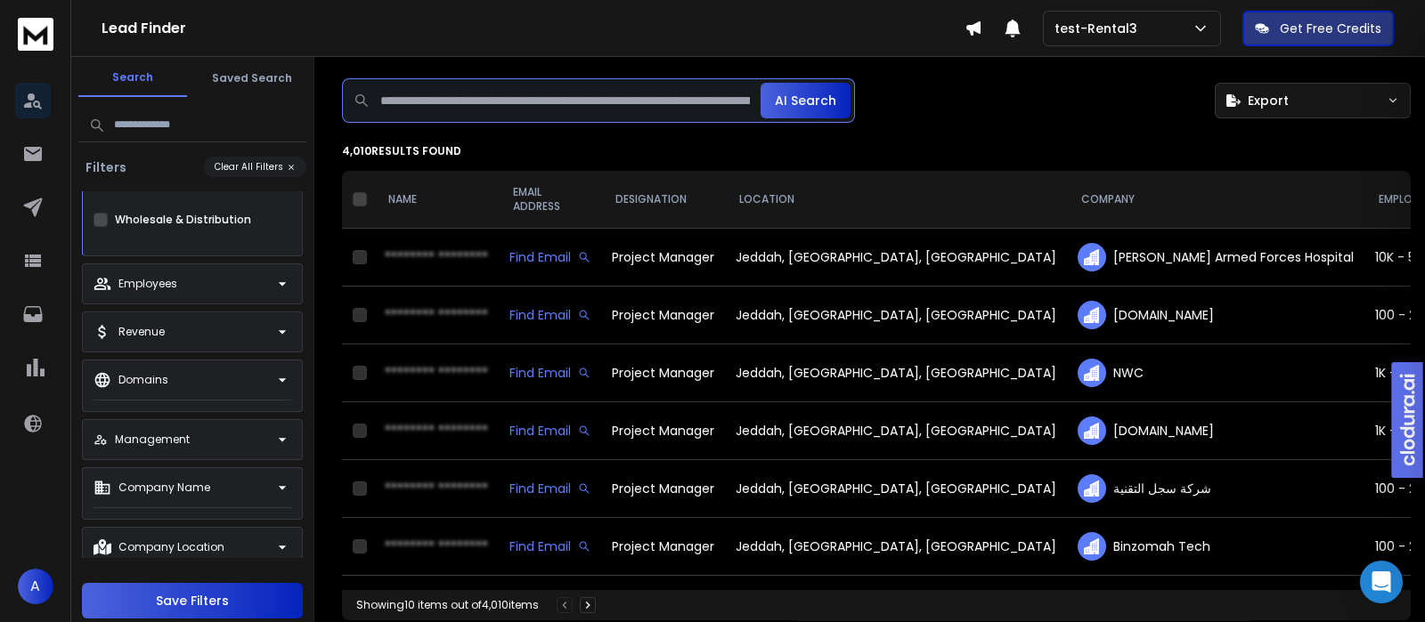
click at [164, 279] on p "Employees" at bounding box center [147, 284] width 59 height 14
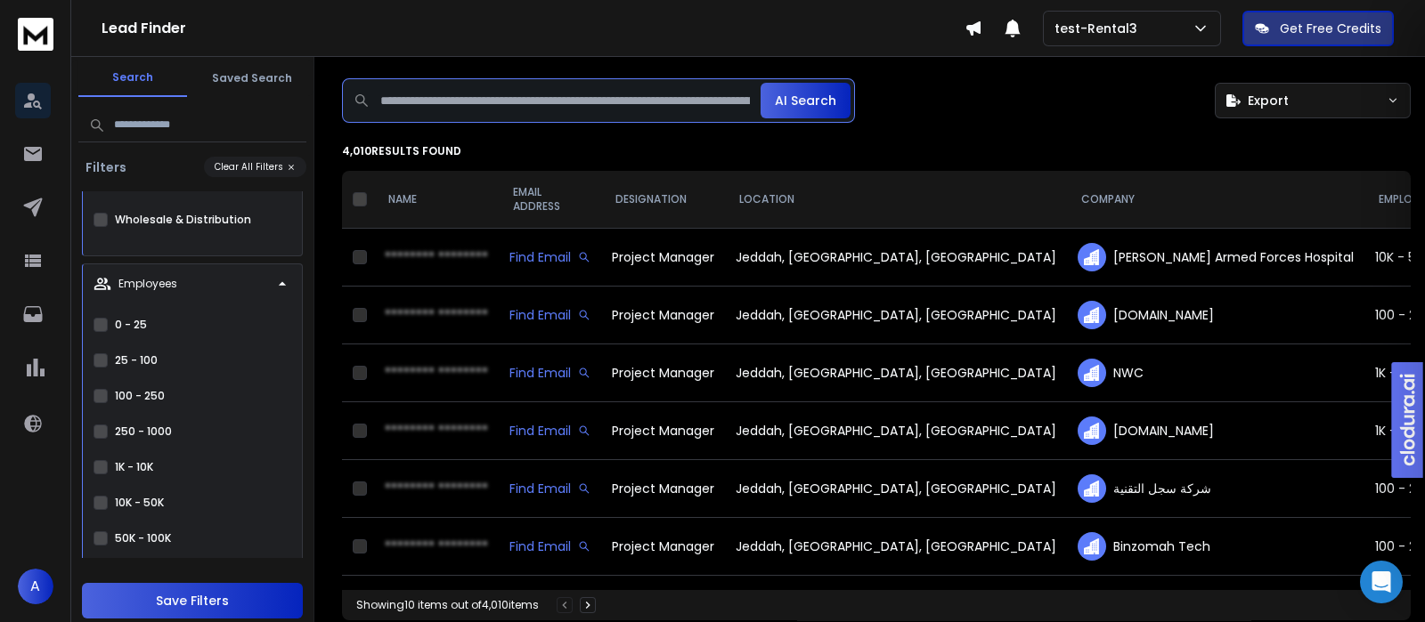
click at [101, 319] on 25 "0 - 25" at bounding box center [100, 325] width 14 height 14
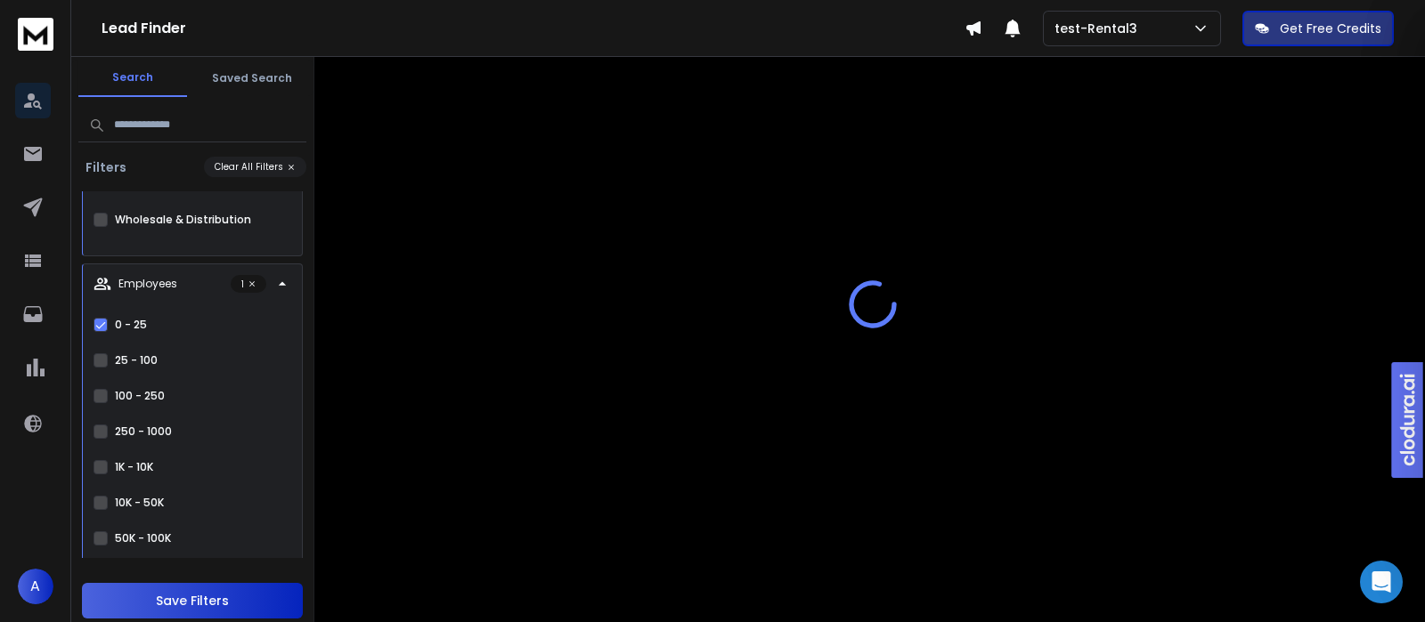
click at [100, 321] on 25 "0 - 25" at bounding box center [100, 325] width 14 height 14
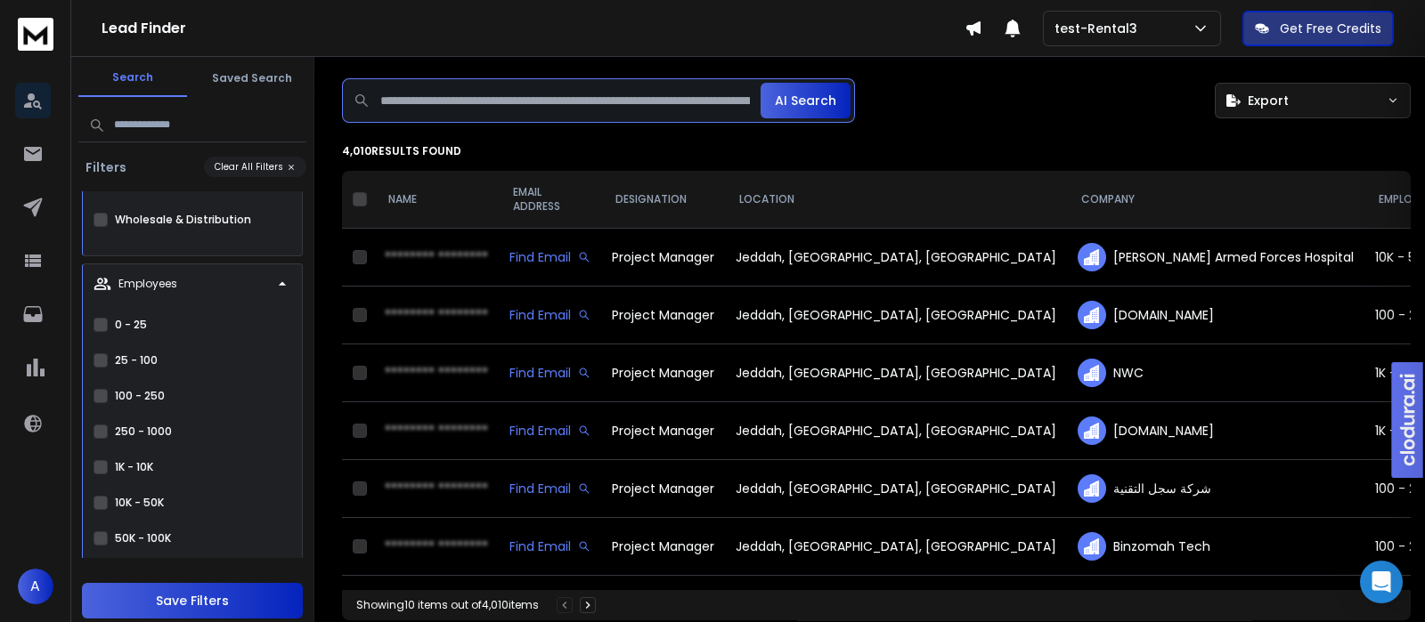
click at [194, 275] on div "Employees" at bounding box center [192, 284] width 198 height 18
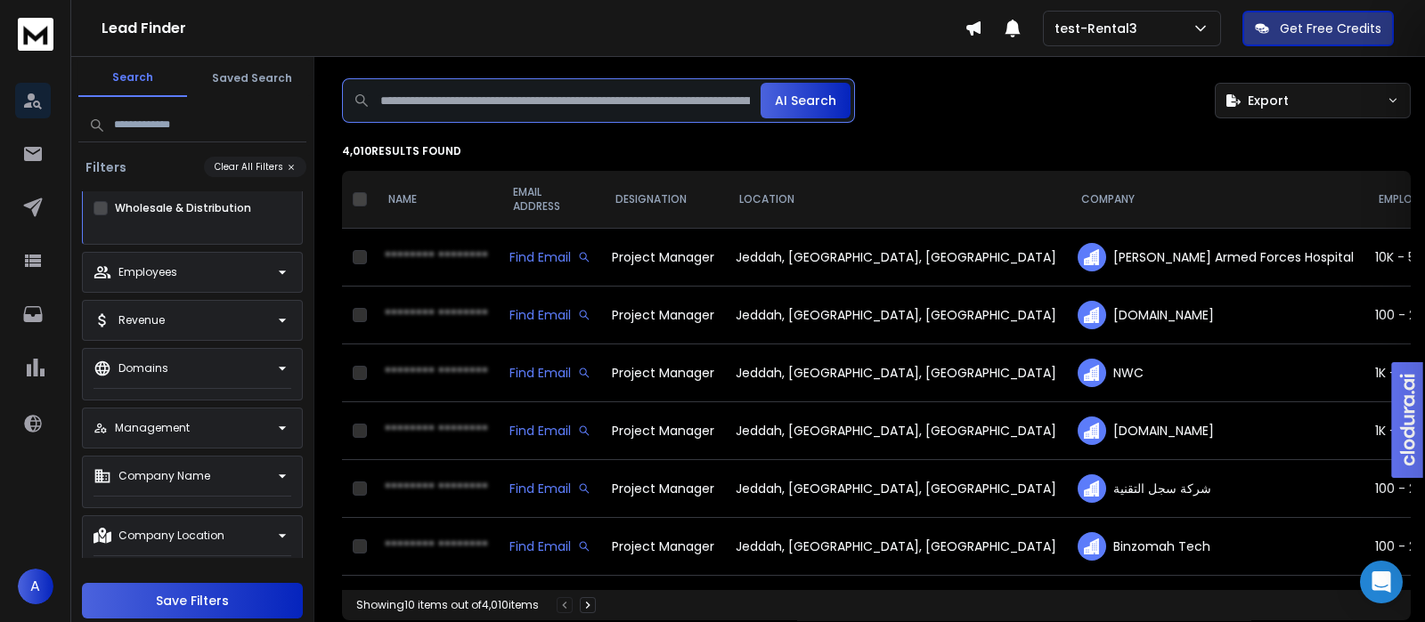
scroll to position [2577, 0]
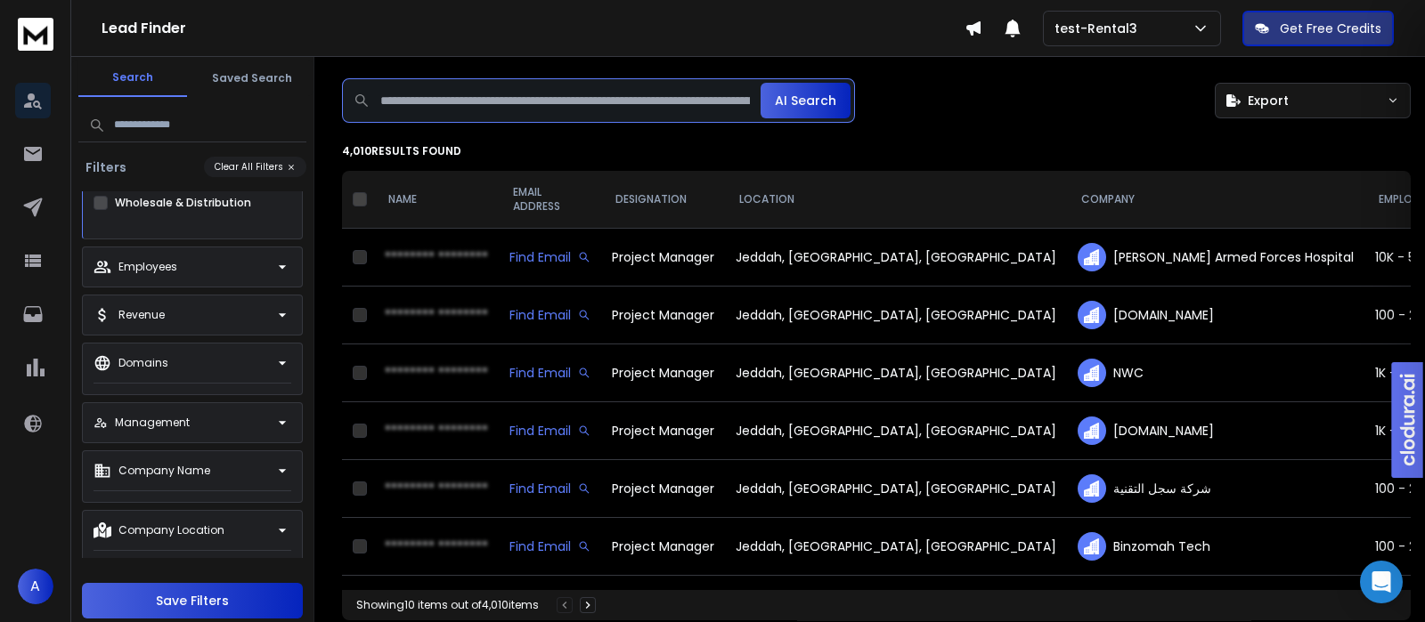
click at [221, 414] on div "Management" at bounding box center [192, 423] width 198 height 18
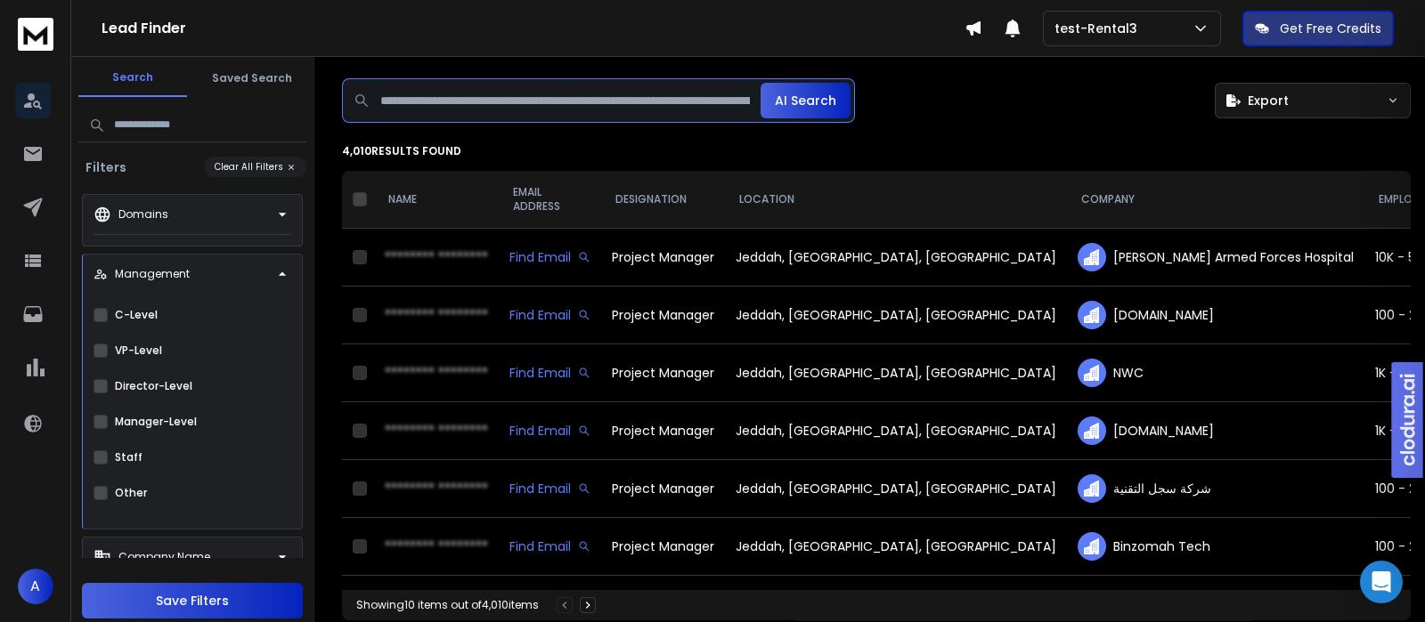
scroll to position [2799, 0]
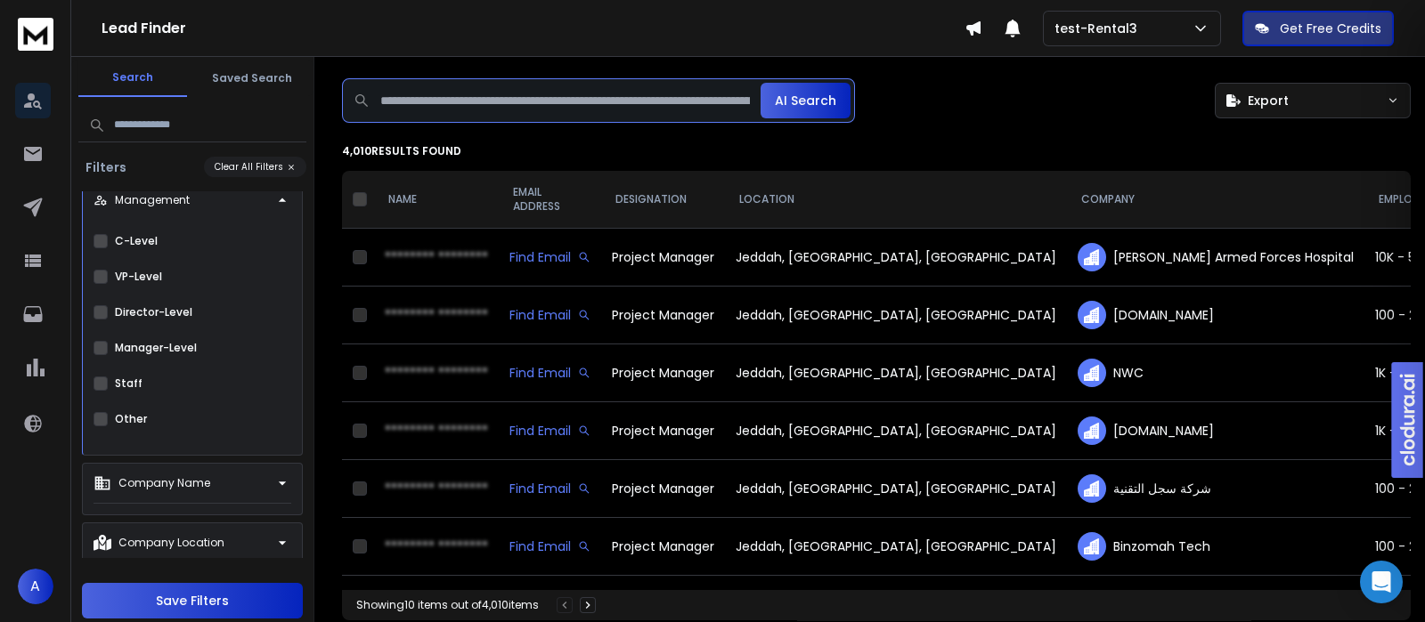
click at [101, 341] on button "Manager-Level" at bounding box center [100, 348] width 14 height 14
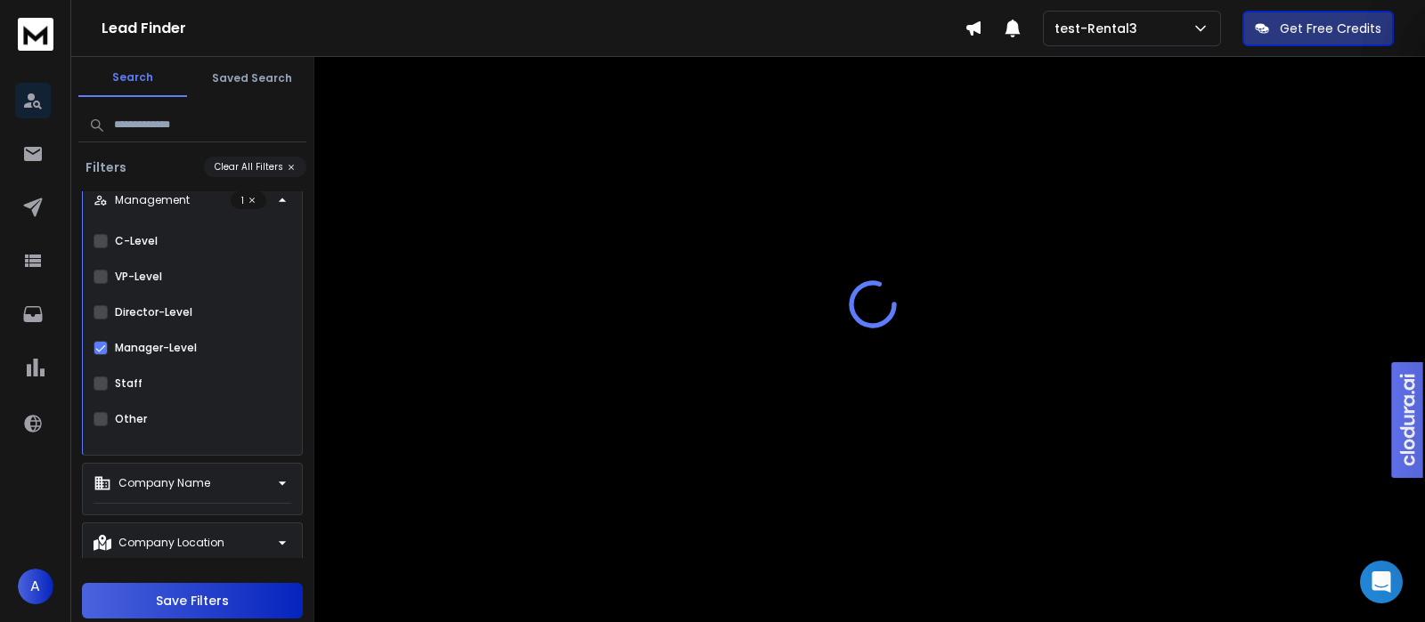
click at [96, 305] on button "Director-Level" at bounding box center [100, 312] width 14 height 14
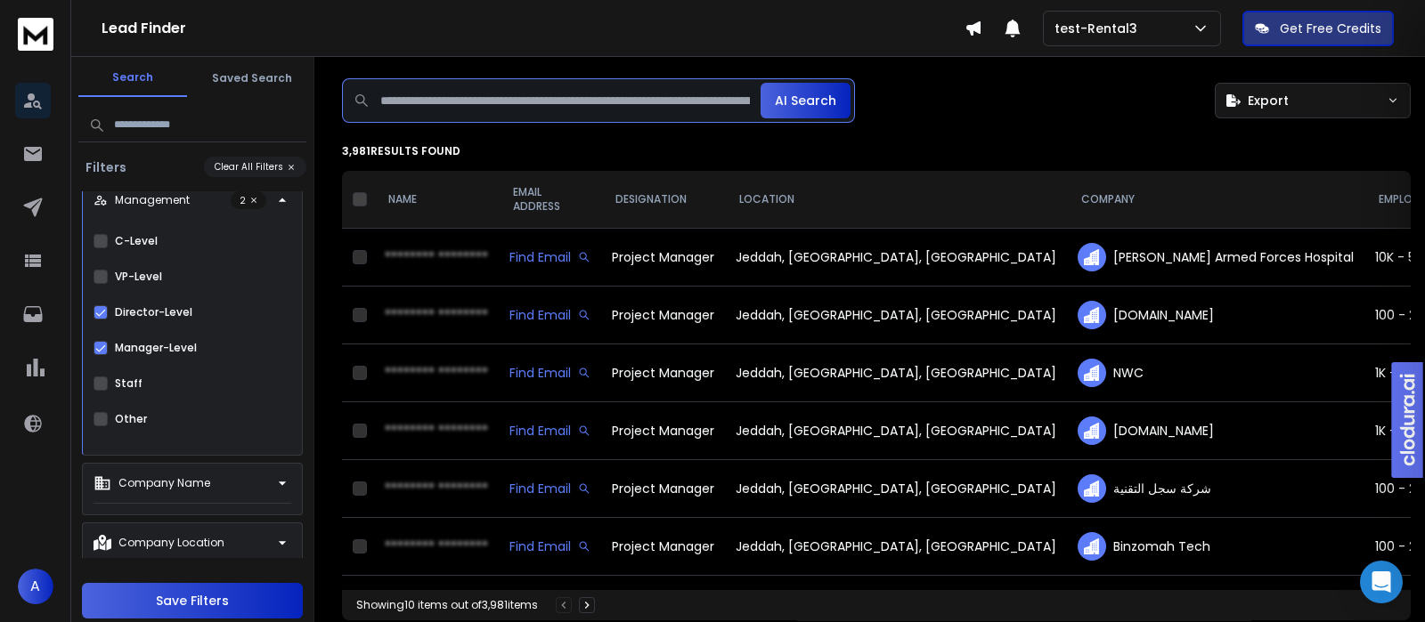
click at [101, 264] on div "VP-Level" at bounding box center [192, 277] width 198 height 36
click at [100, 234] on button "C-Level" at bounding box center [100, 241] width 14 height 14
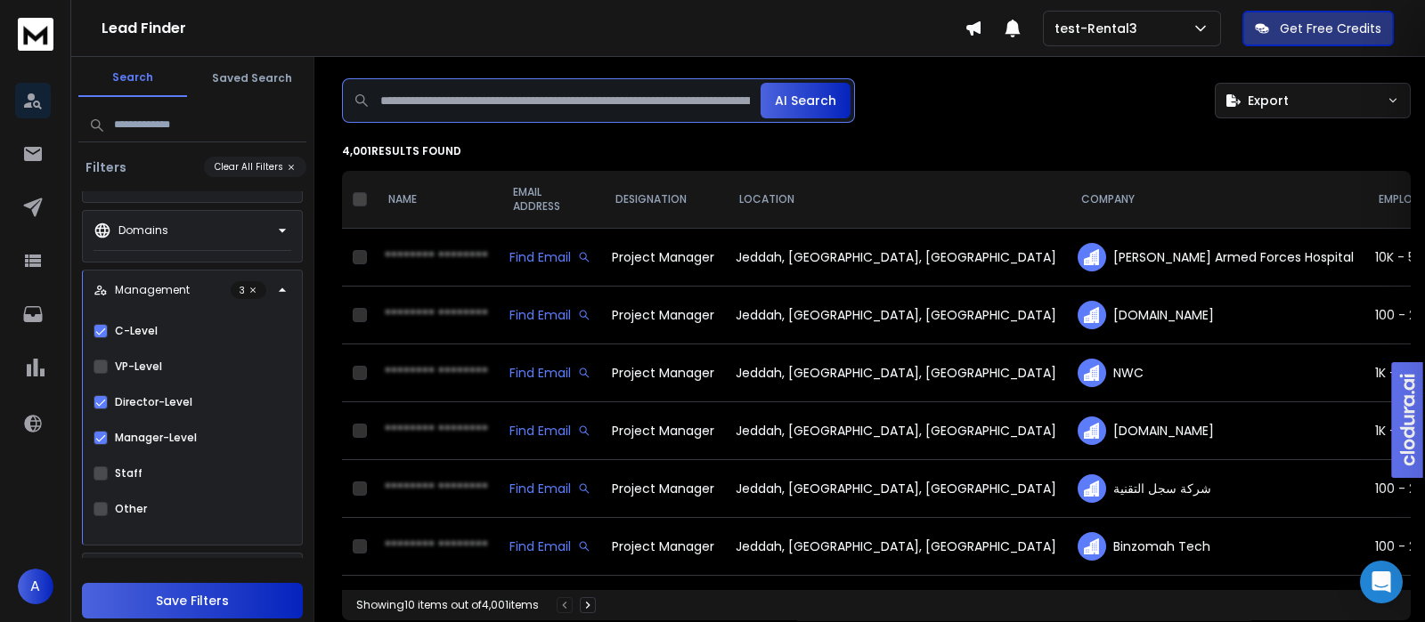
scroll to position [2688, 0]
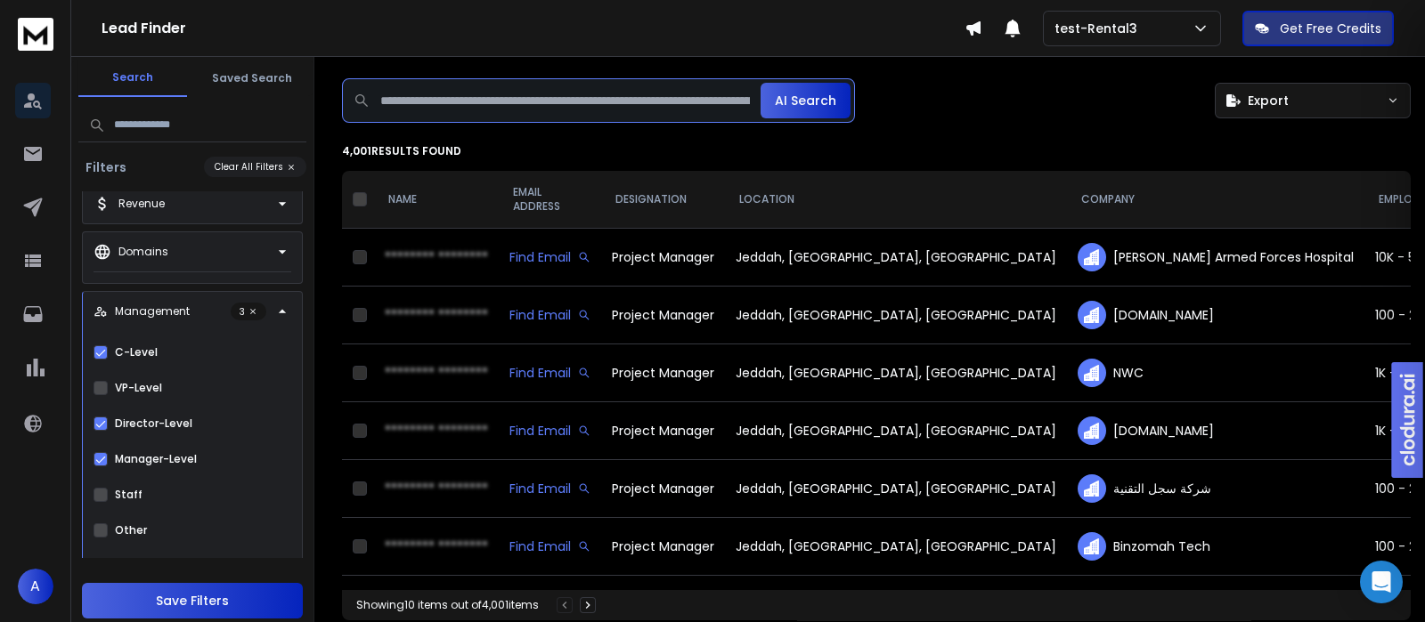
click at [273, 312] on icon at bounding box center [282, 312] width 18 height 18
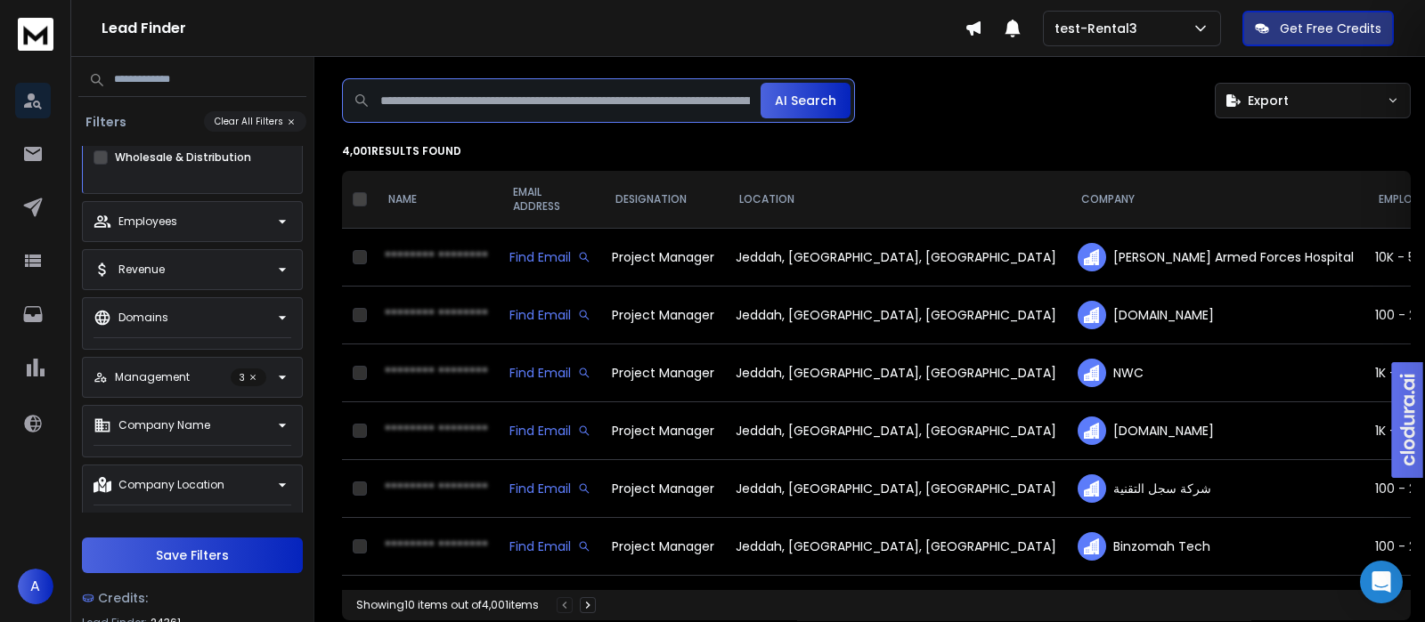
scroll to position [64, 0]
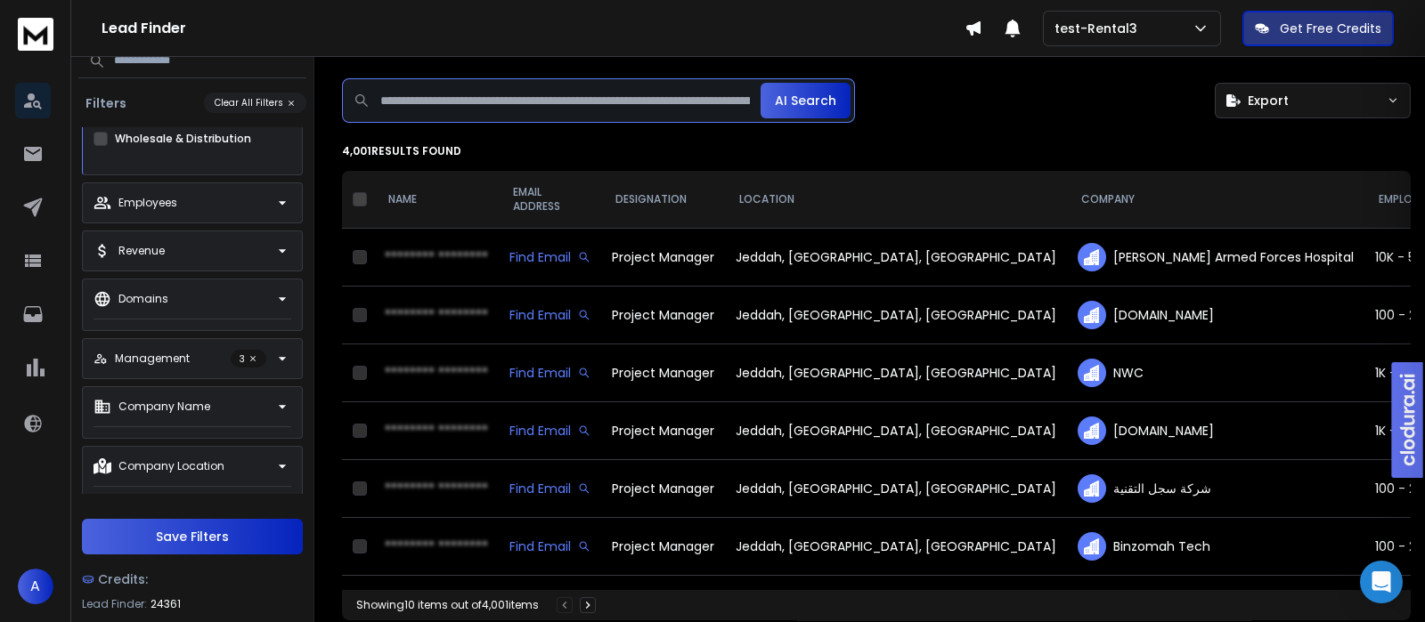
click at [199, 532] on button "Save Filters" at bounding box center [192, 537] width 221 height 36
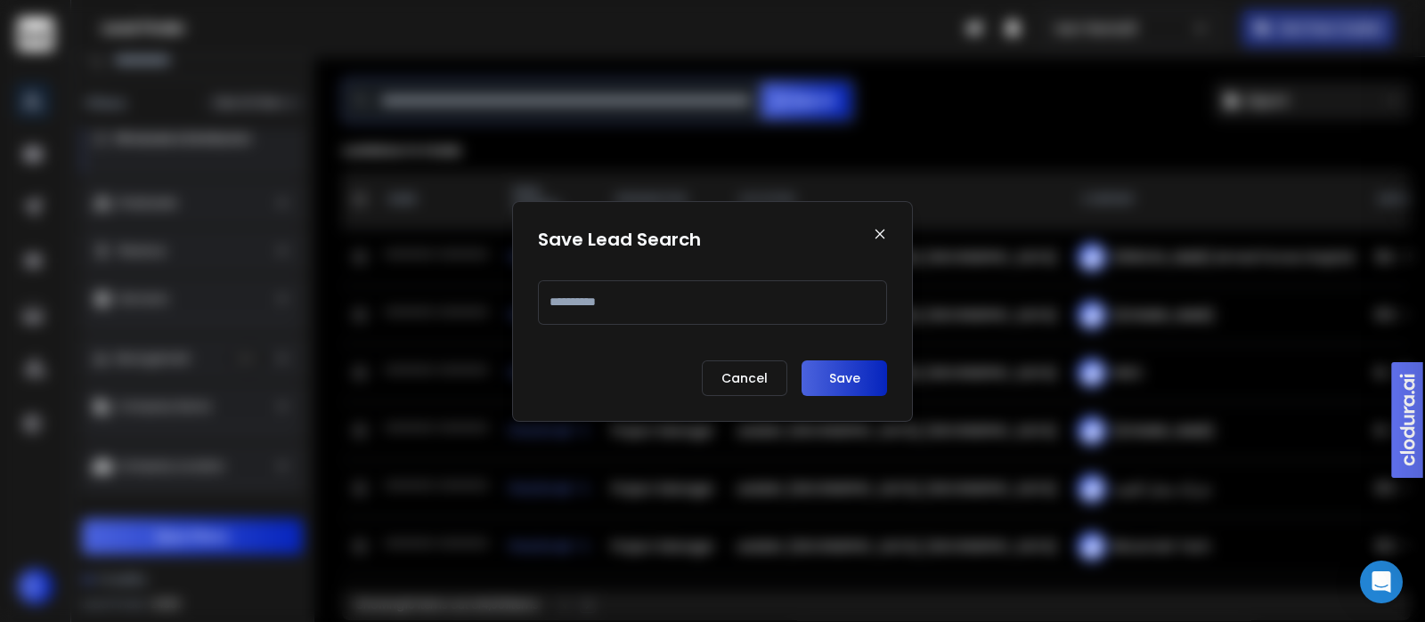
click at [628, 282] on input at bounding box center [712, 302] width 349 height 45
type input "*"
type input "******"
drag, startPoint x: 824, startPoint y: 369, endPoint x: 662, endPoint y: 381, distance: 162.5
click at [824, 369] on button "Save" at bounding box center [843, 379] width 85 height 36
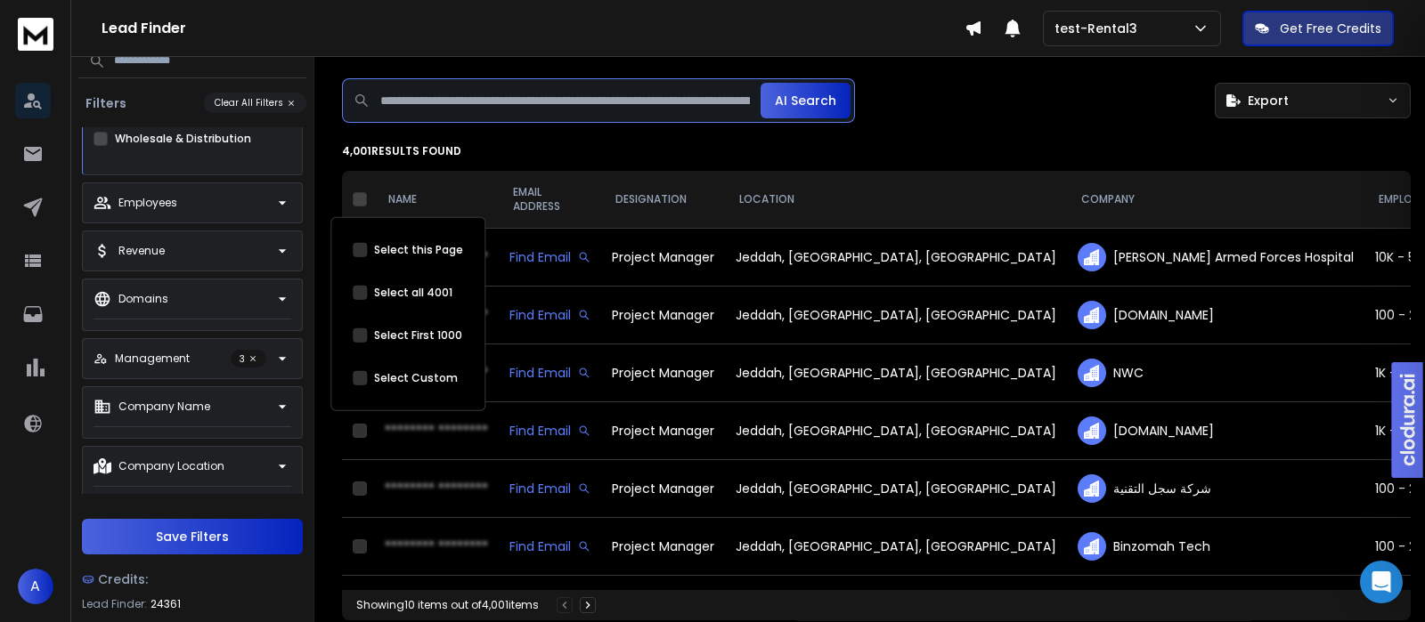
click at [360, 198] on button "Select this Page" at bounding box center [360, 199] width 14 height 14
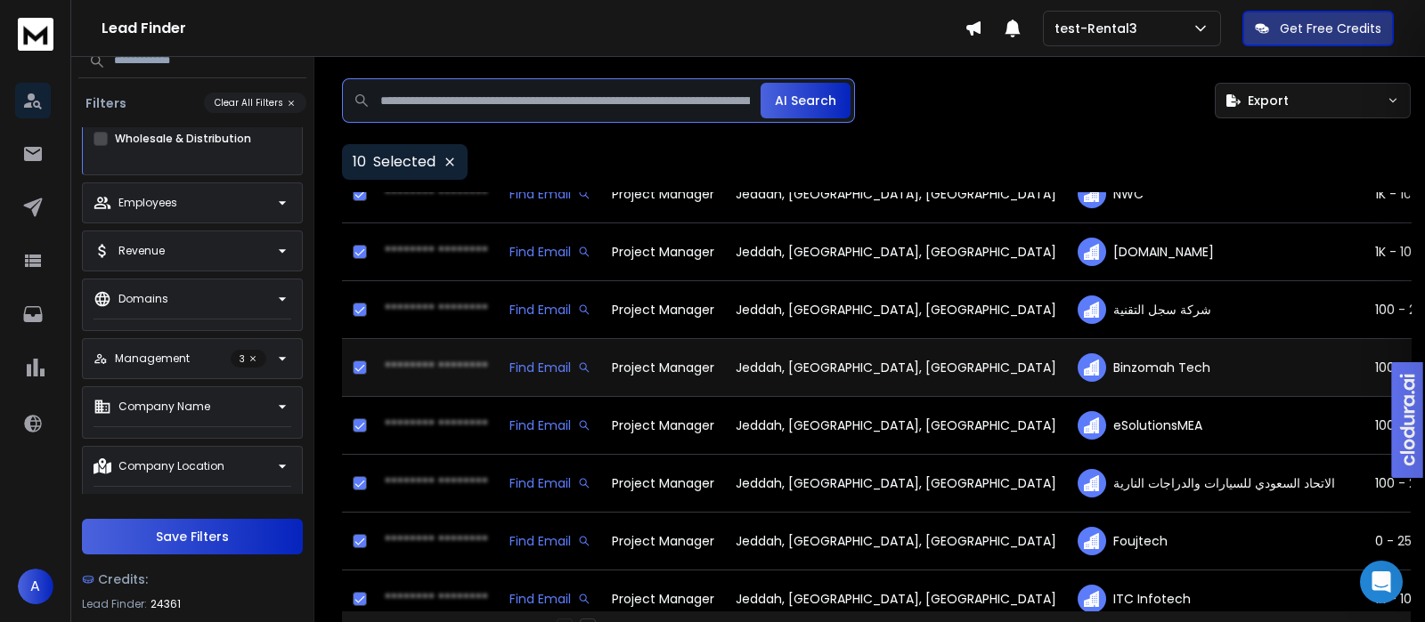
scroll to position [227, 0]
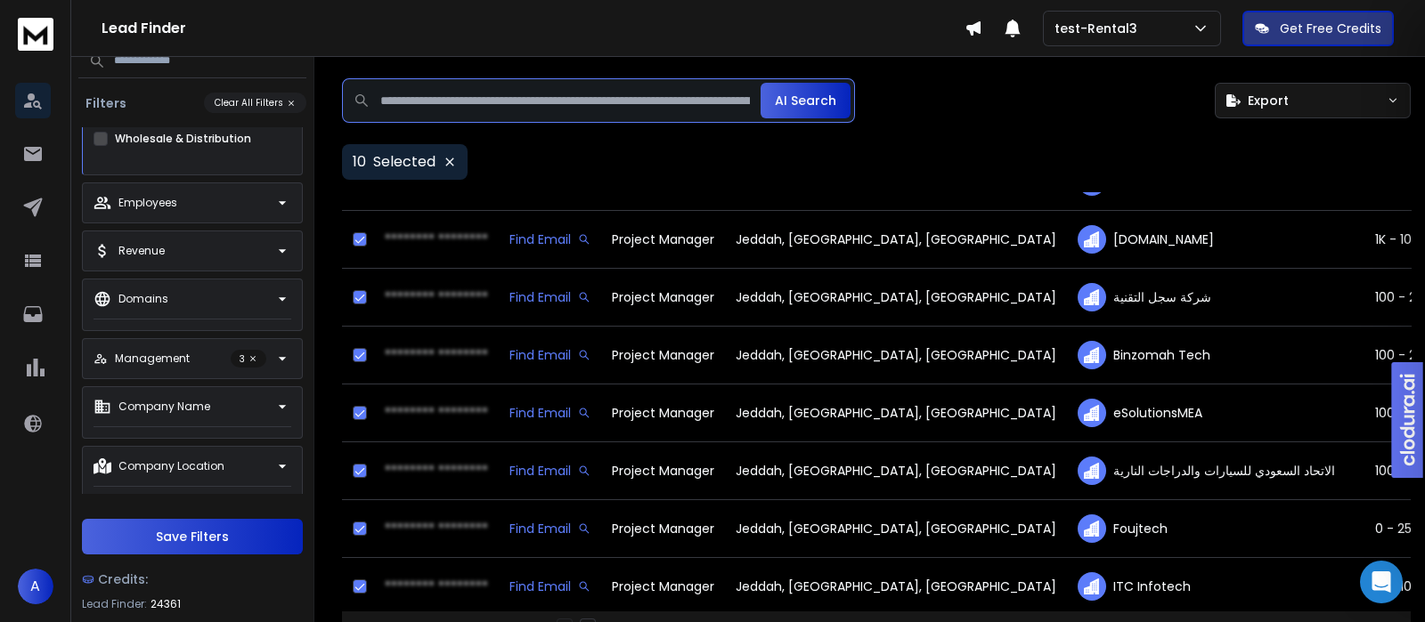
drag, startPoint x: 913, startPoint y: 612, endPoint x: 954, endPoint y: 603, distance: 41.9
click at [1416, 611] on div "Get only verified leads with our AI-powered Lead Finder, starting at $22/mo Try…" at bounding box center [712, 311] width 1425 height 622
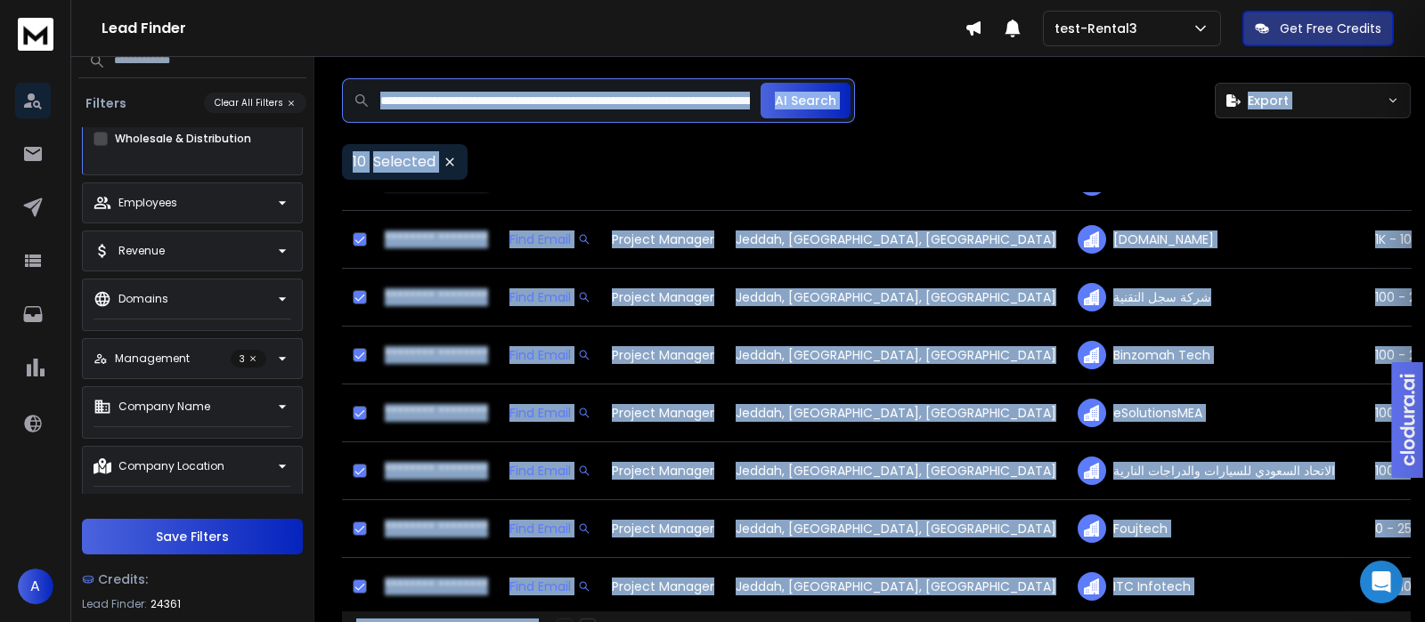
click at [1124, 142] on div "AI Search Export 10 Selected NAME EMAIL ADDRESS DESIGNATION LOCATION COMPANY EM…" at bounding box center [876, 397] width 1068 height 638
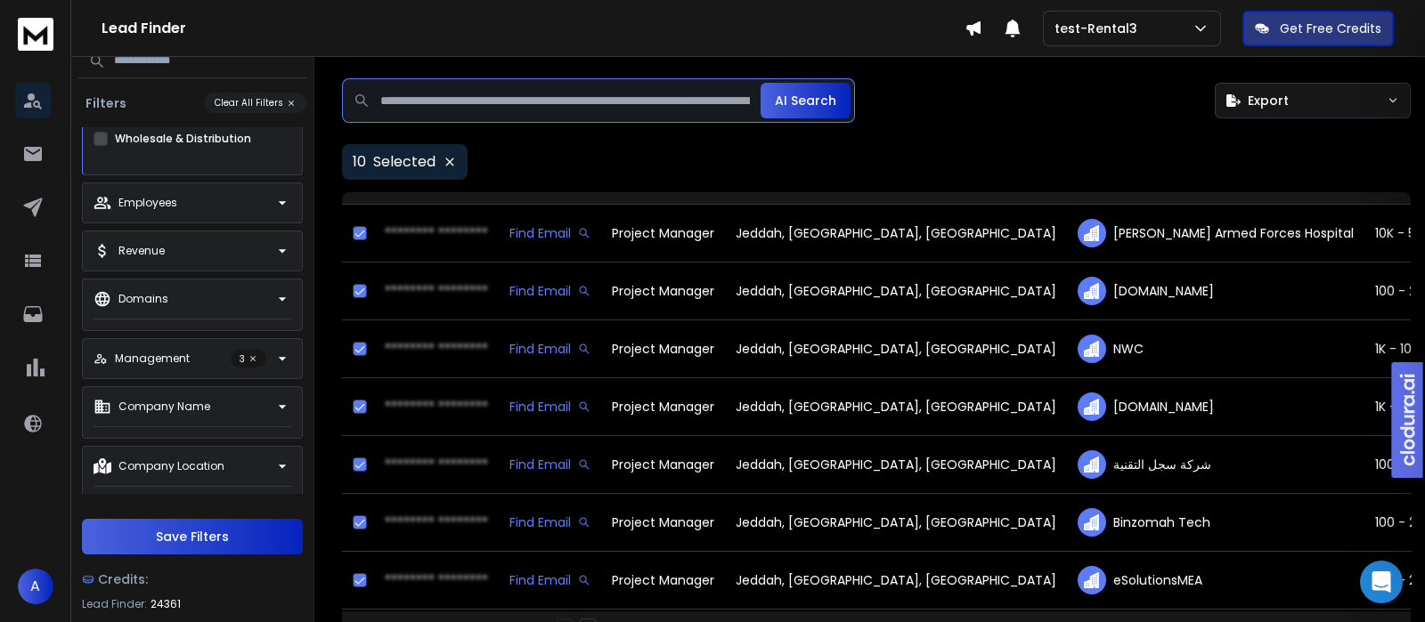
scroll to position [0, 0]
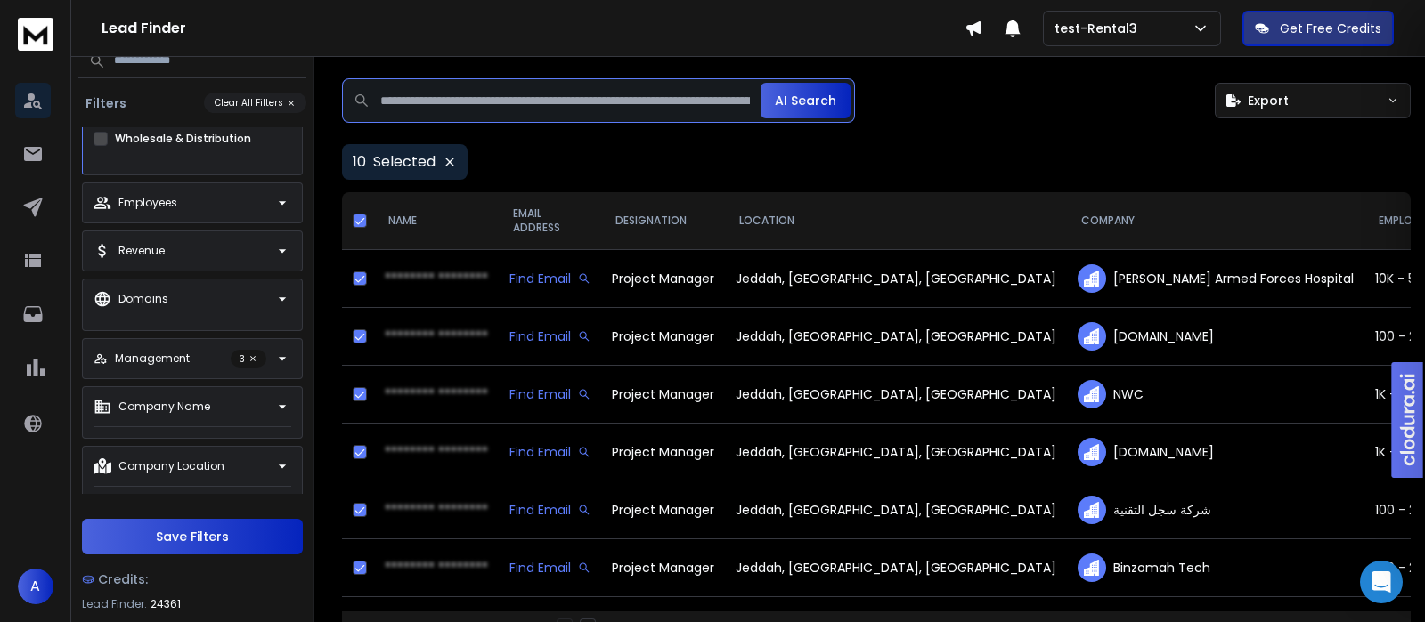
click at [447, 158] on icon at bounding box center [449, 162] width 14 height 14
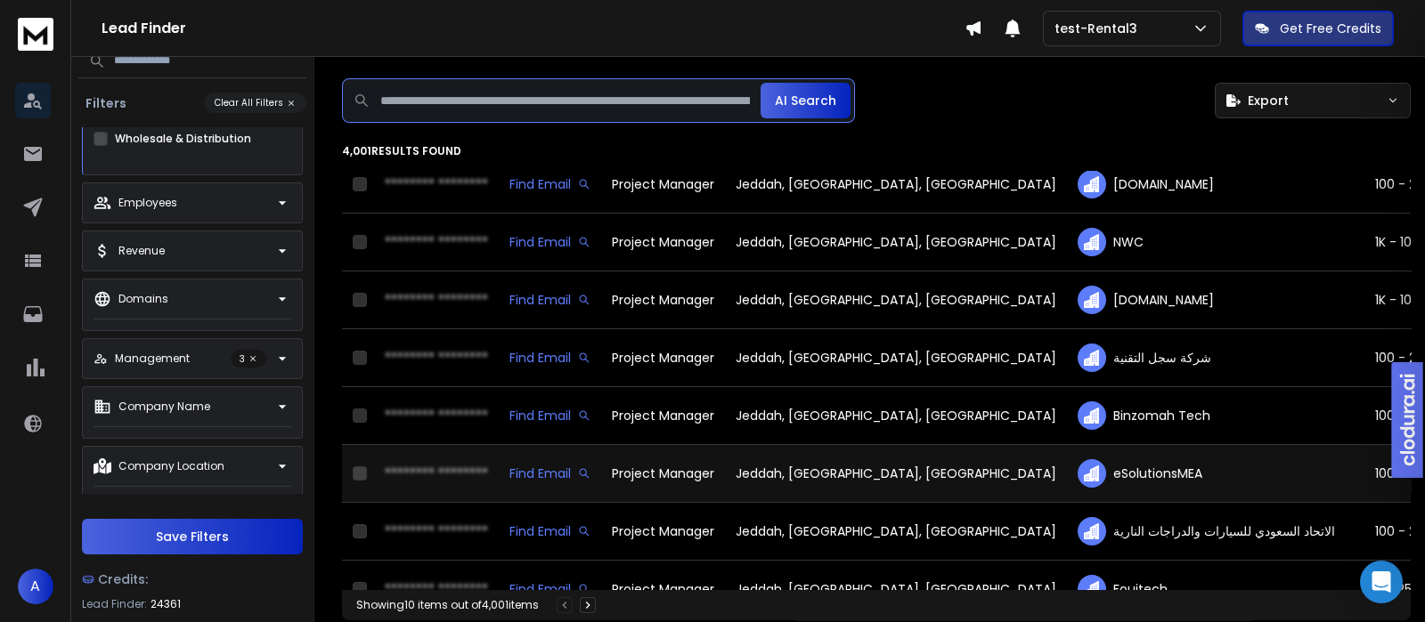
scroll to position [227, 0]
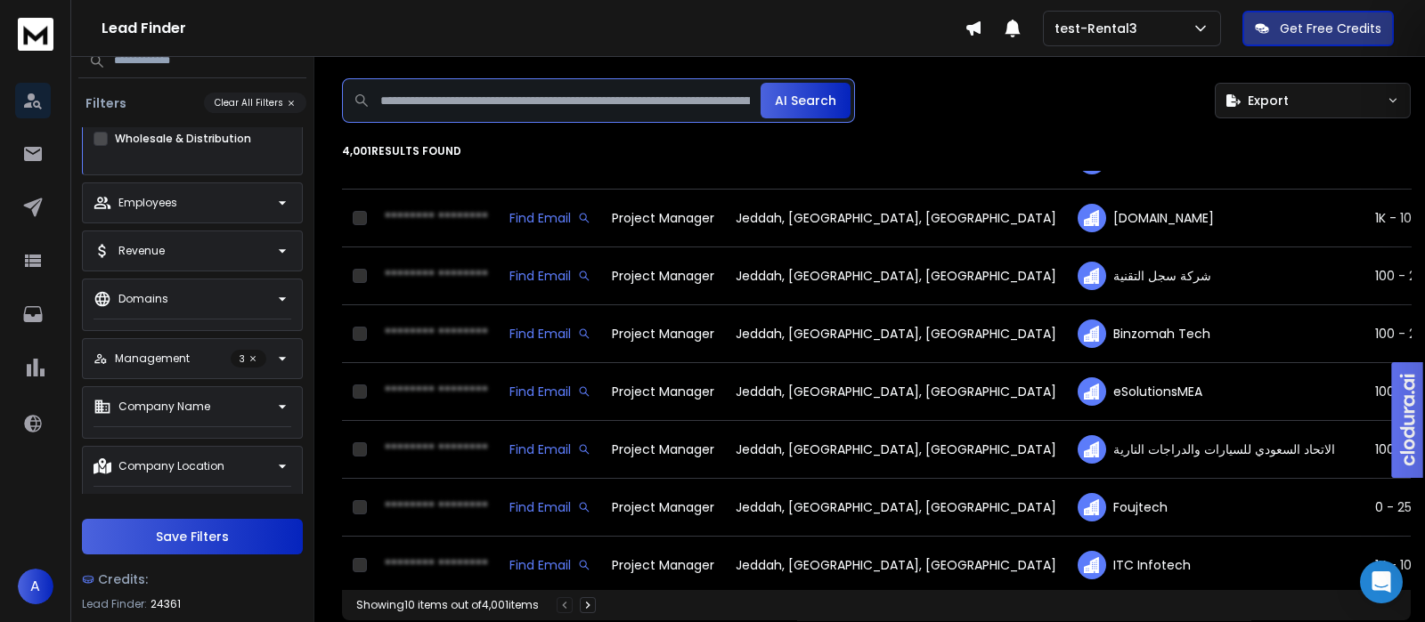
click at [595, 607] on icon at bounding box center [587, 605] width 14 height 14
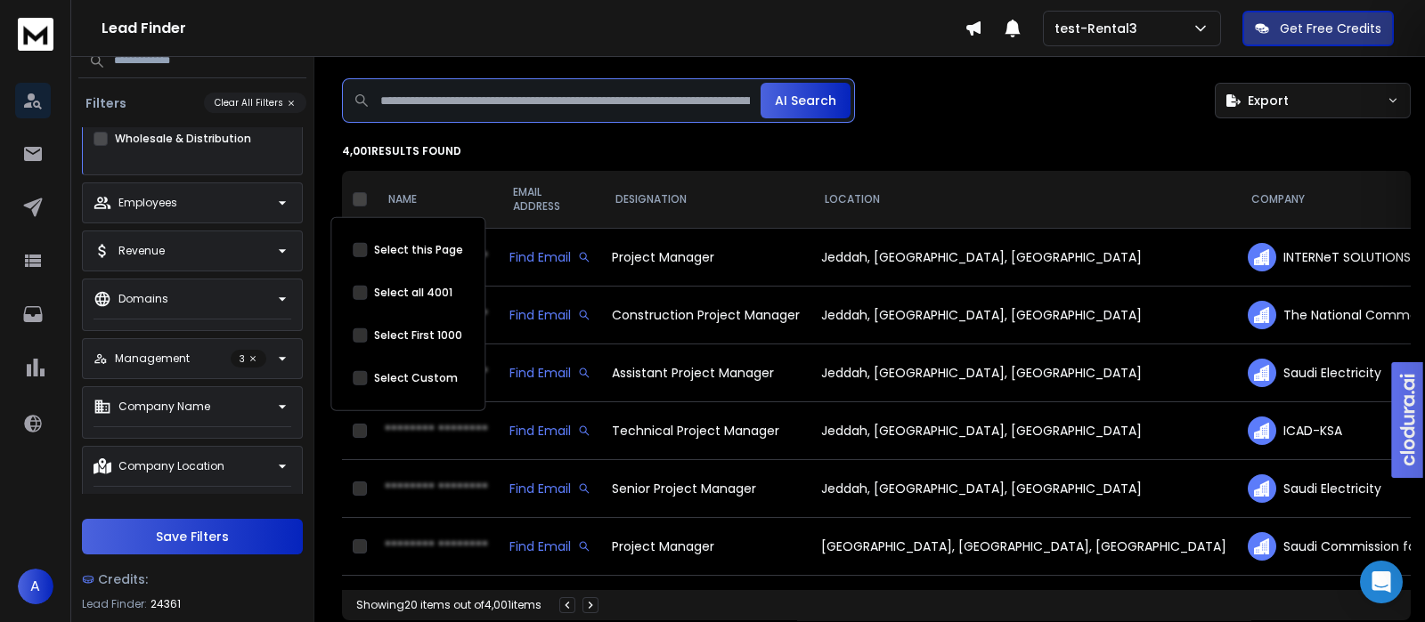
click at [361, 192] on button "Select this Page" at bounding box center [360, 199] width 14 height 14
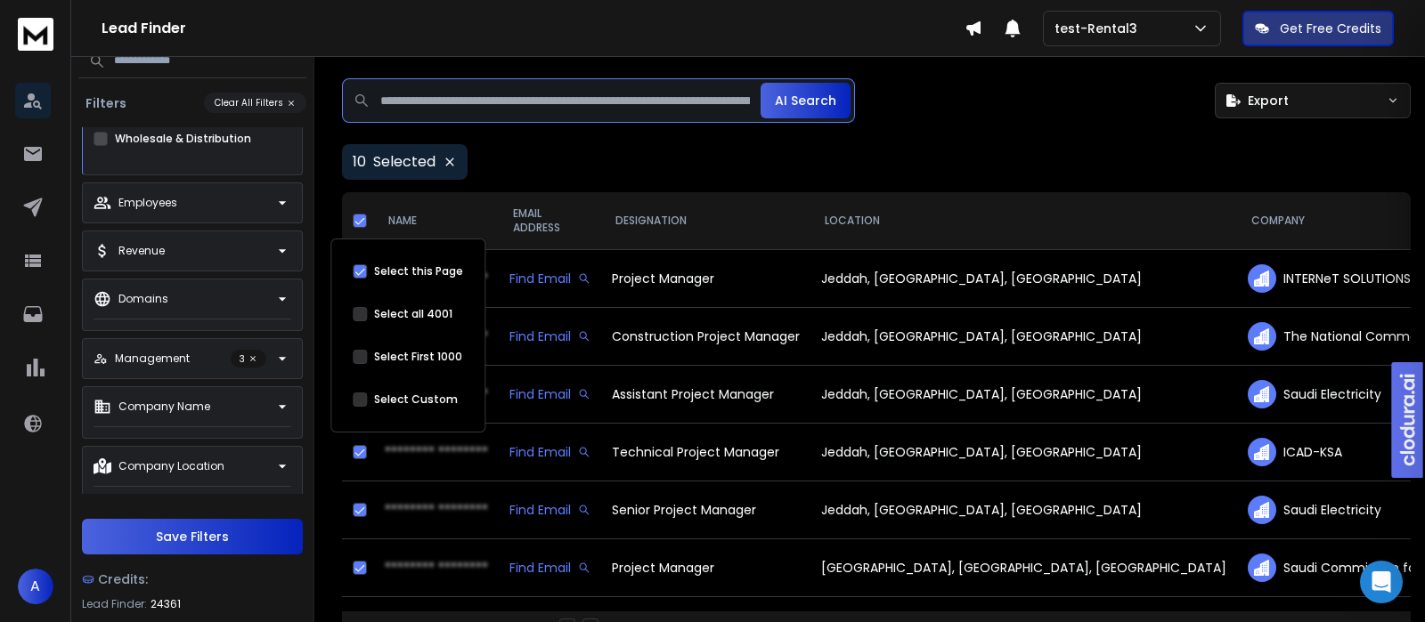
click at [363, 220] on button "Select this Page" at bounding box center [360, 221] width 14 height 14
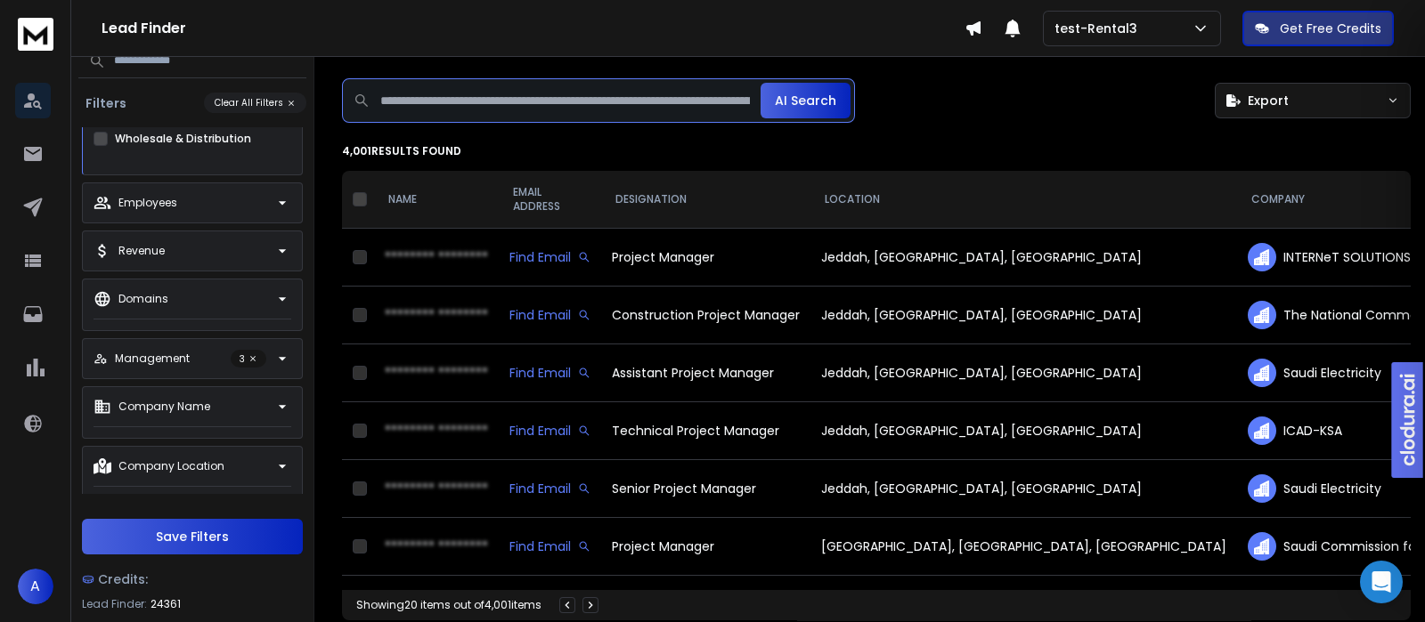
click at [363, 220] on th at bounding box center [358, 200] width 32 height 58
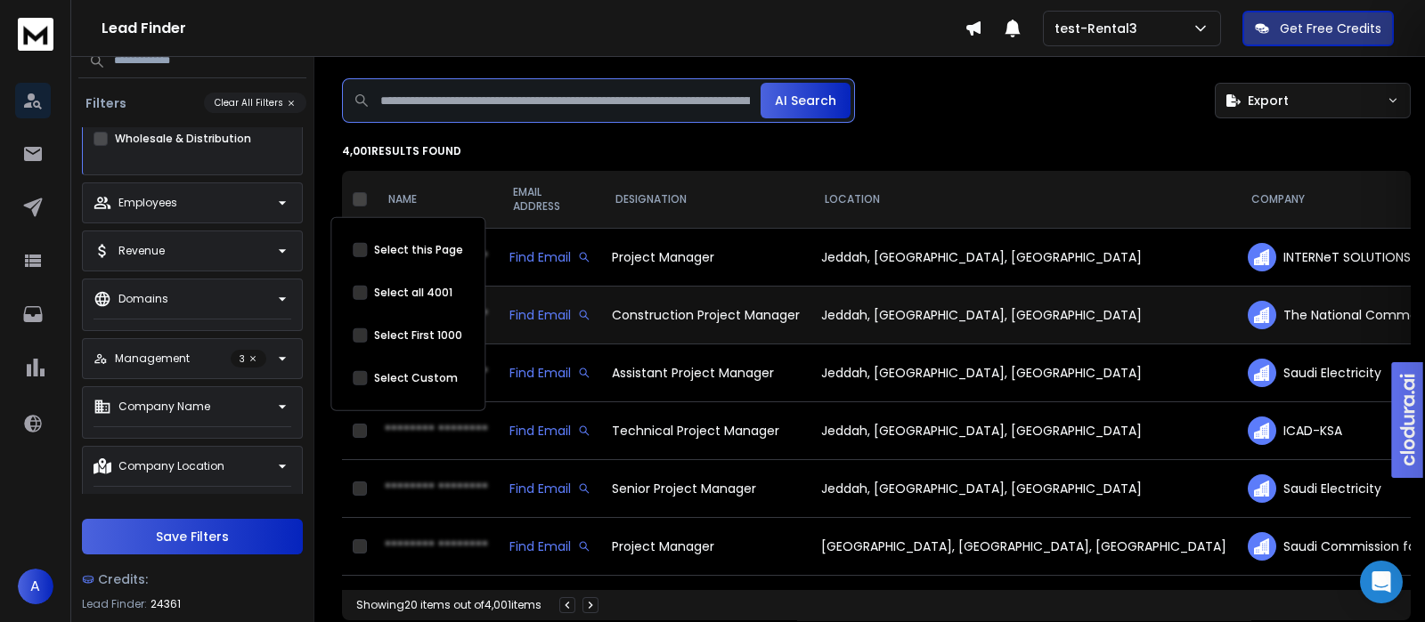
drag, startPoint x: 361, startPoint y: 331, endPoint x: 672, endPoint y: 353, distance: 311.5
click at [362, 331] on button "Select this Page" at bounding box center [360, 336] width 14 height 14
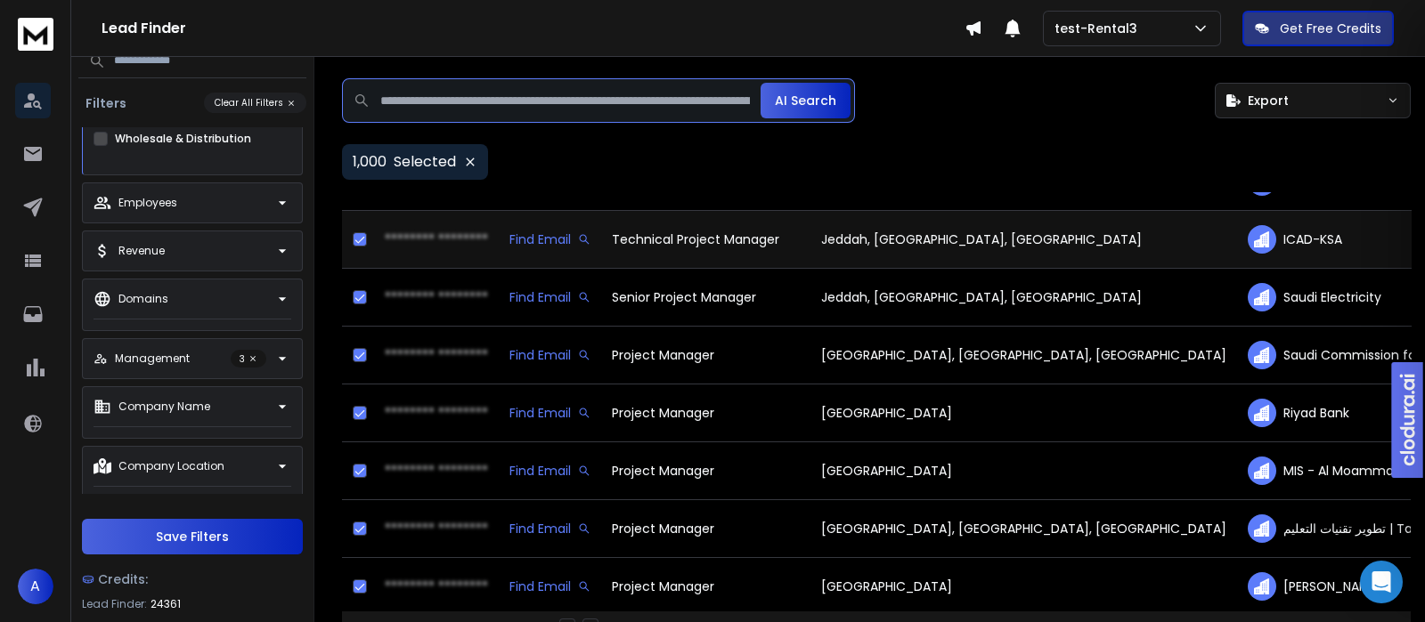
scroll to position [0, 0]
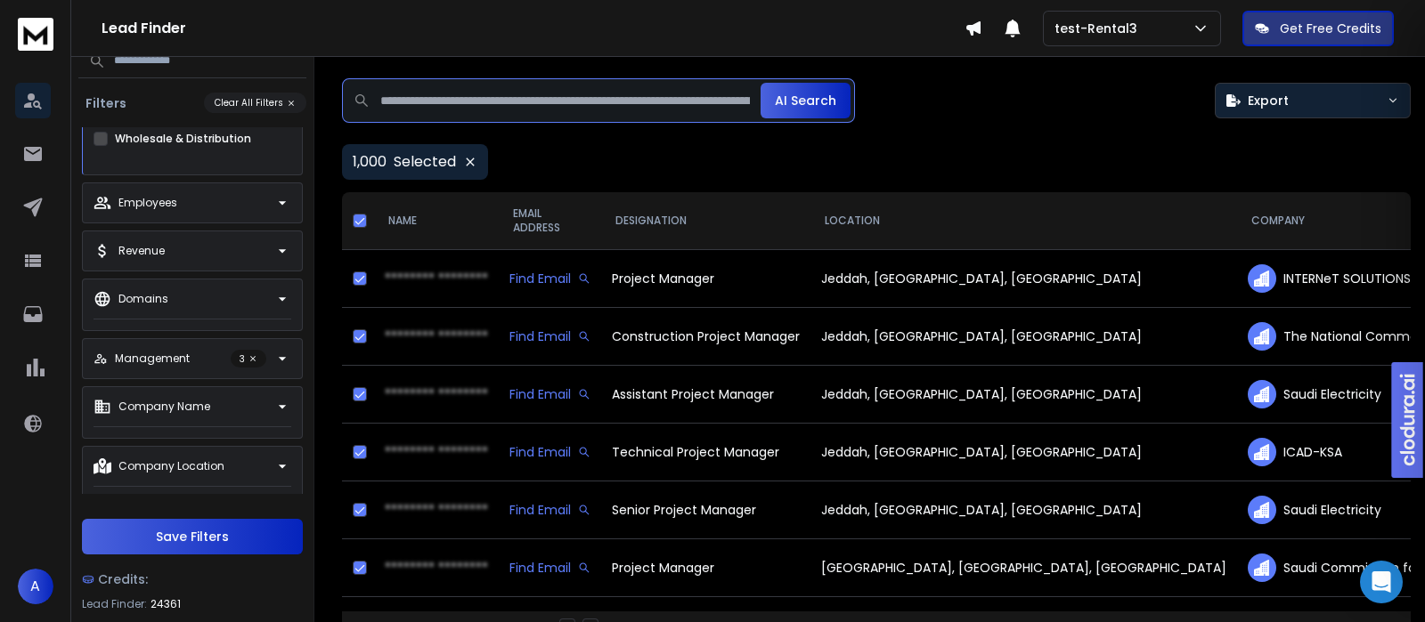
click at [1380, 103] on button "Export" at bounding box center [1312, 101] width 196 height 36
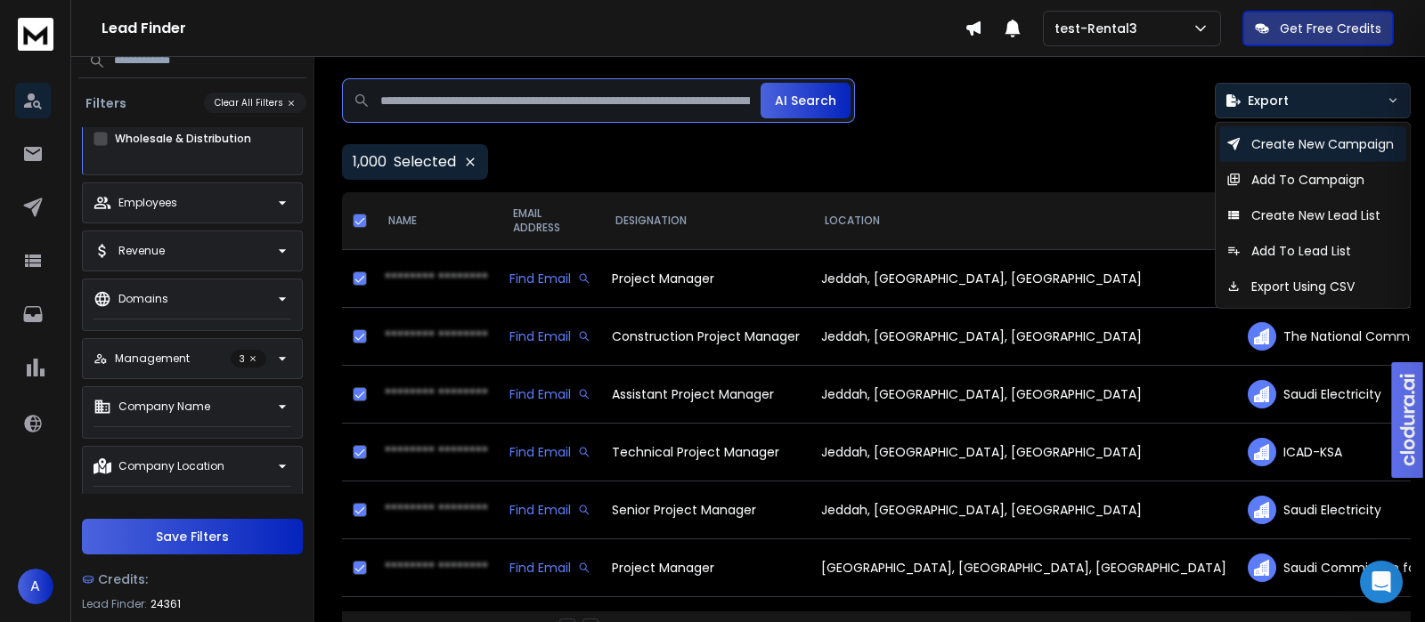
click at [1384, 95] on button "Export" at bounding box center [1312, 101] width 196 height 36
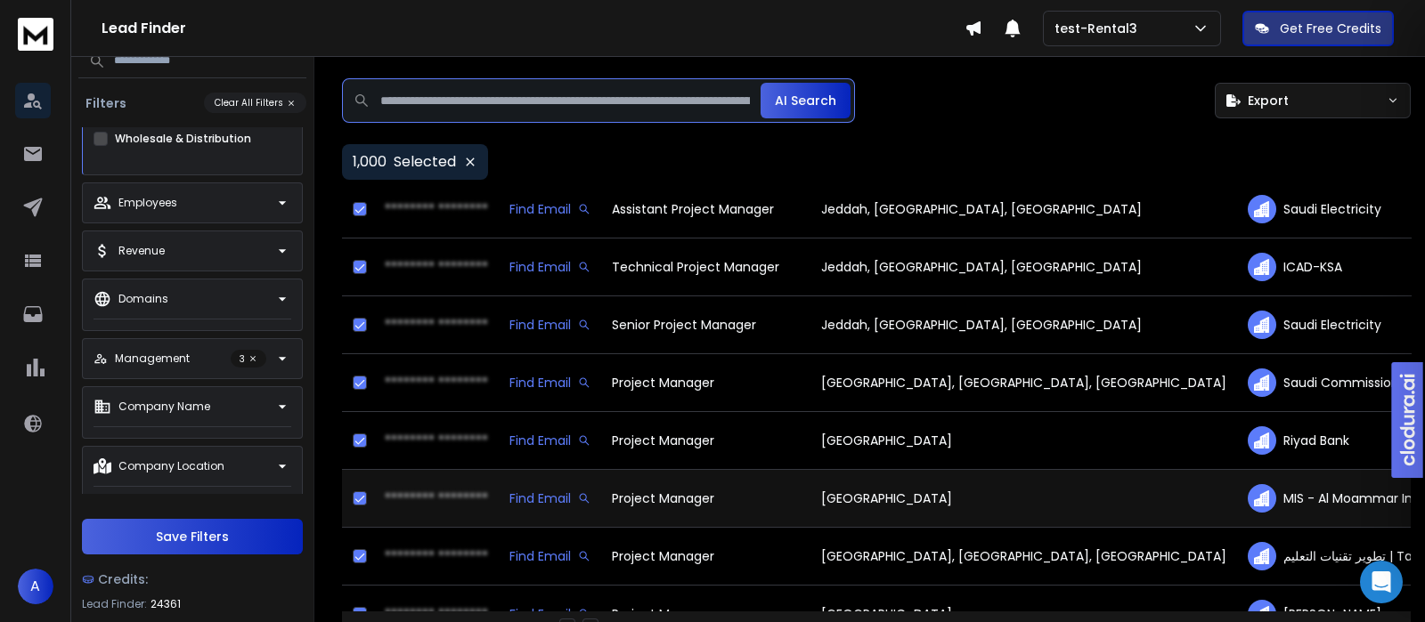
scroll to position [227, 0]
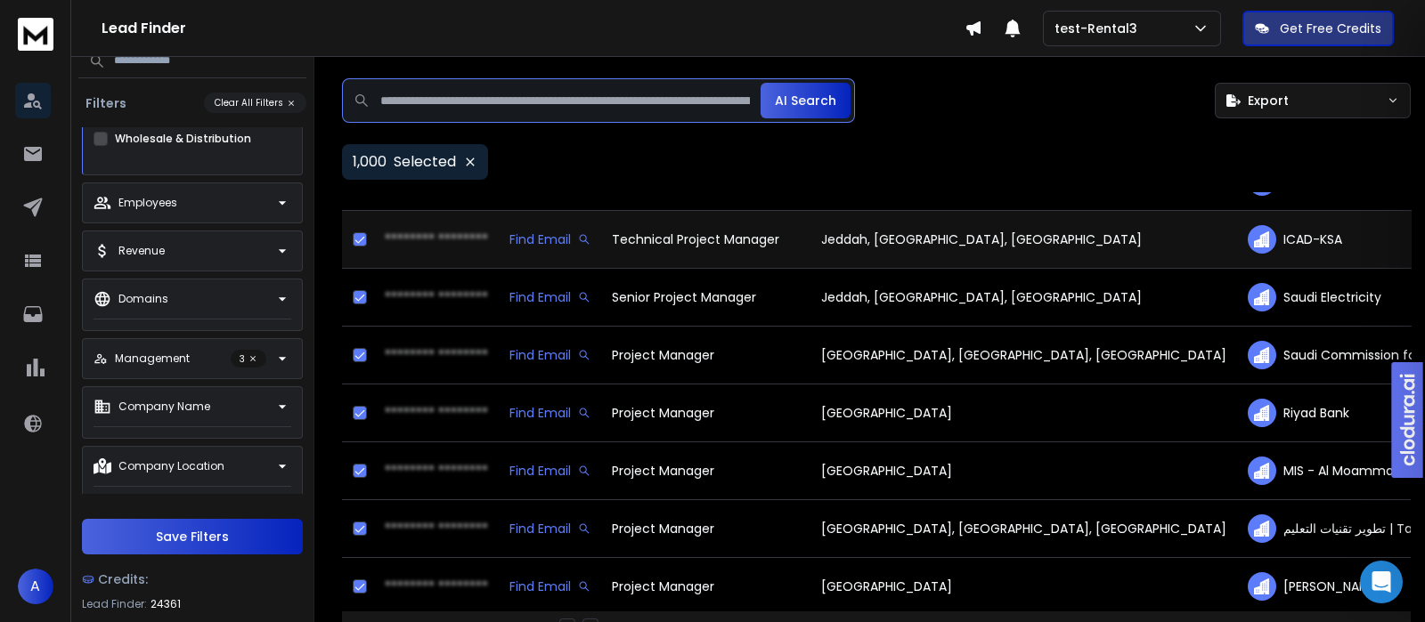
click at [527, 231] on div "Find Email" at bounding box center [549, 240] width 81 height 18
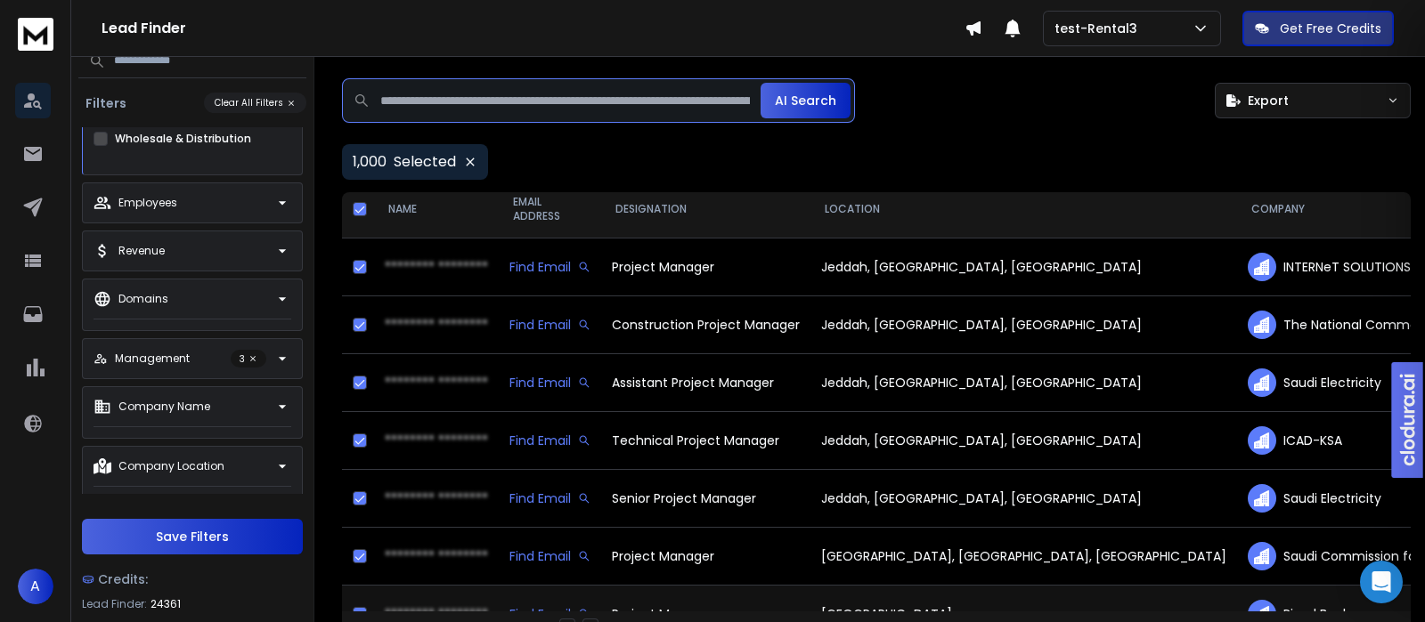
scroll to position [0, 0]
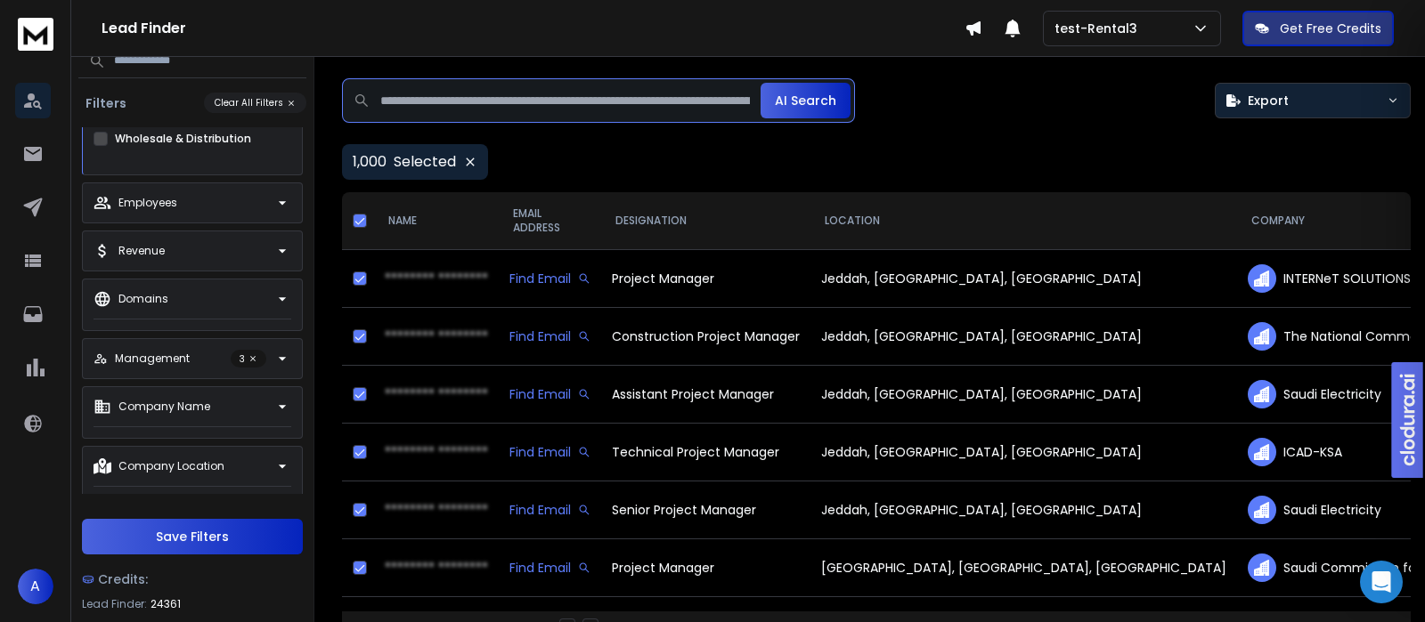
click at [1298, 93] on div "Export" at bounding box center [1302, 101] width 153 height 18
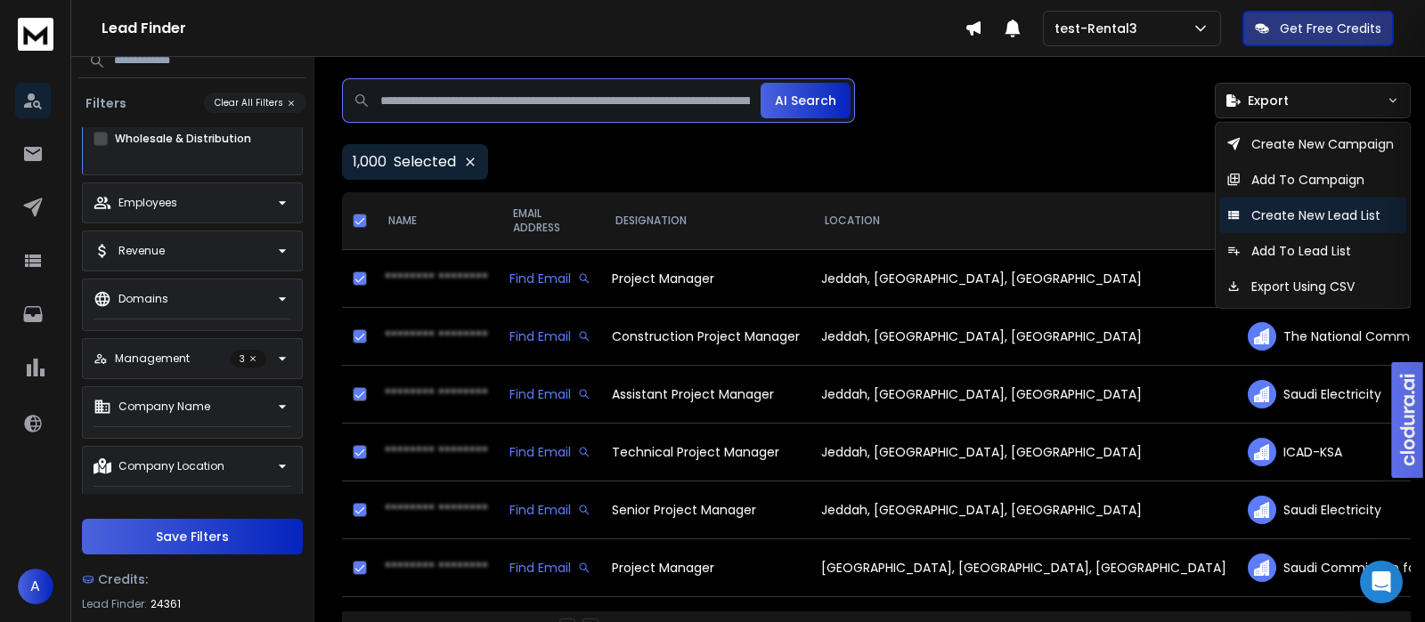
click at [1298, 217] on p "Create New Lead List" at bounding box center [1315, 215] width 136 height 25
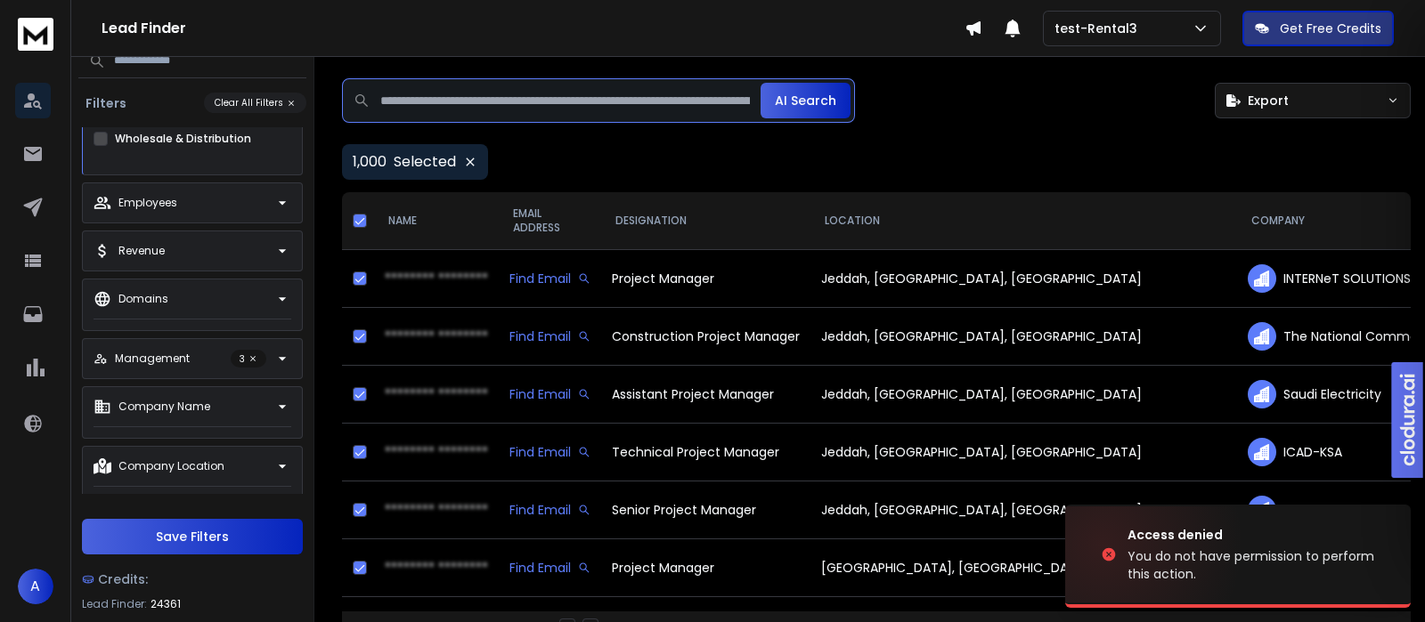
click at [1016, 135] on div "AI Search Export 1,000 Selected NAME EMAIL ADDRESS DESIGNATION LOCATION COMPANY…" at bounding box center [876, 397] width 1068 height 638
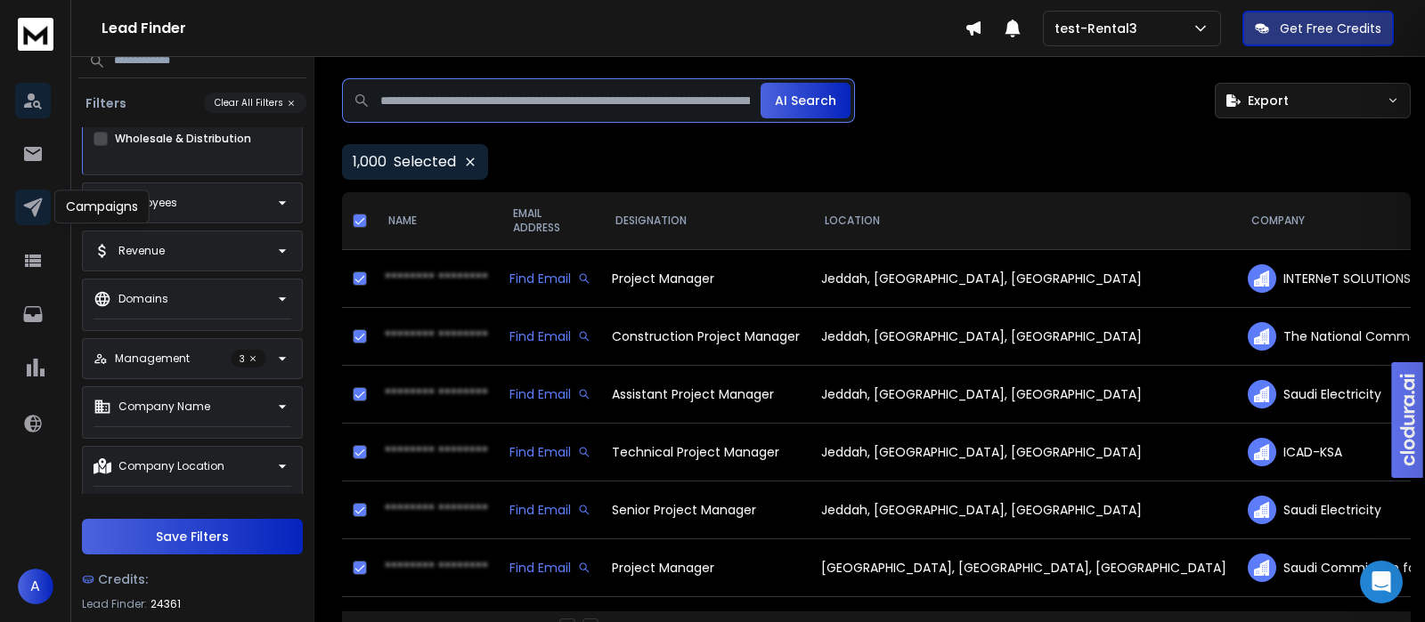
click at [40, 206] on icon at bounding box center [32, 207] width 21 height 21
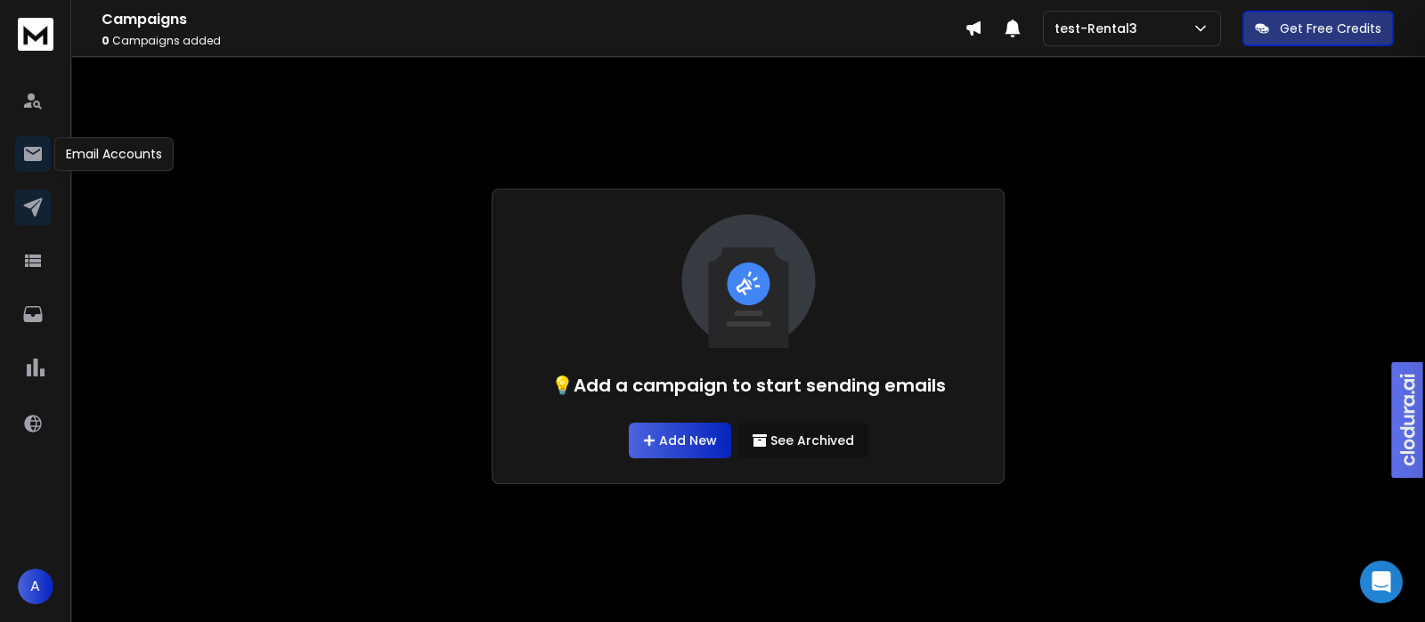
click at [22, 140] on link at bounding box center [33, 154] width 36 height 36
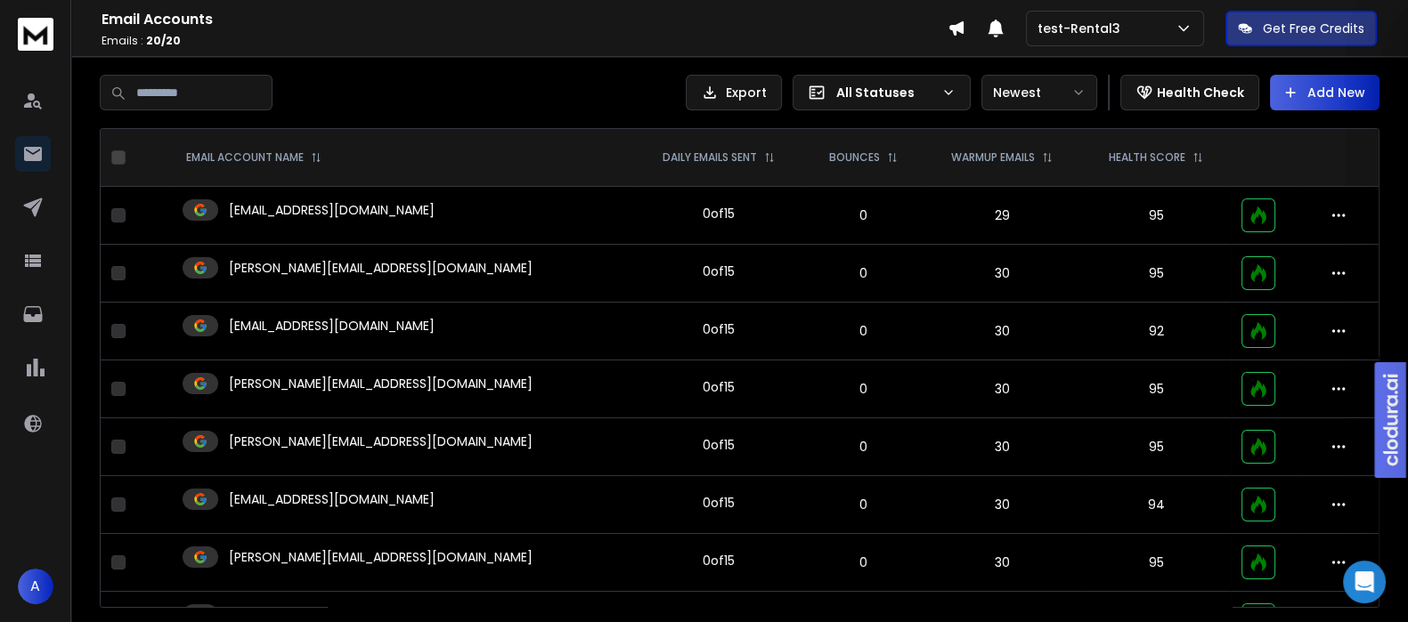
click at [1340, 96] on button "Add New" at bounding box center [1325, 93] width 110 height 36
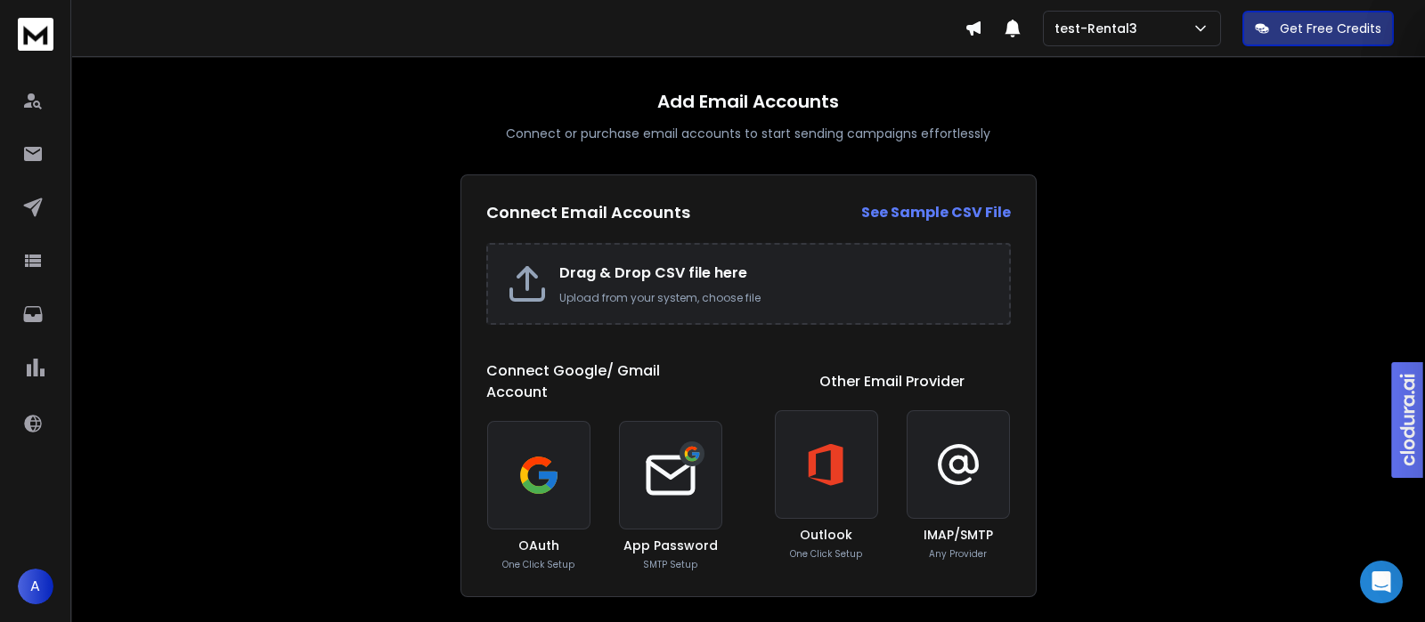
click at [824, 456] on icon at bounding box center [826, 465] width 42 height 42
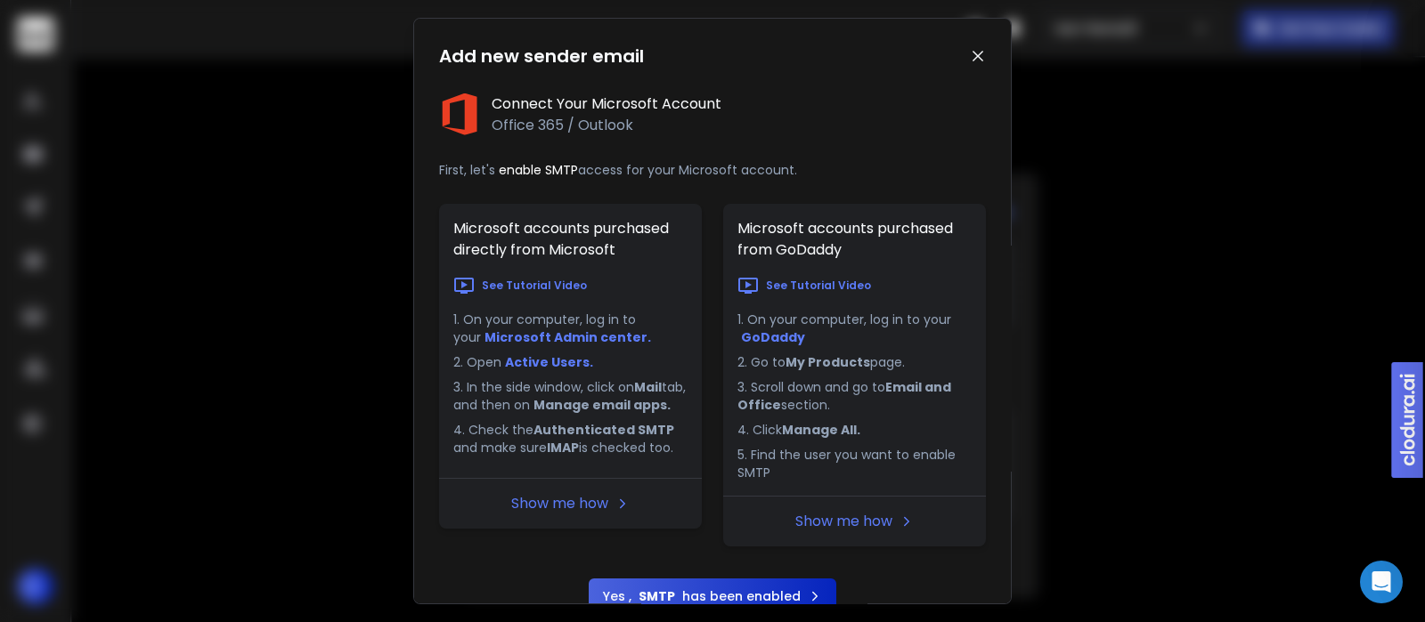
scroll to position [35, 0]
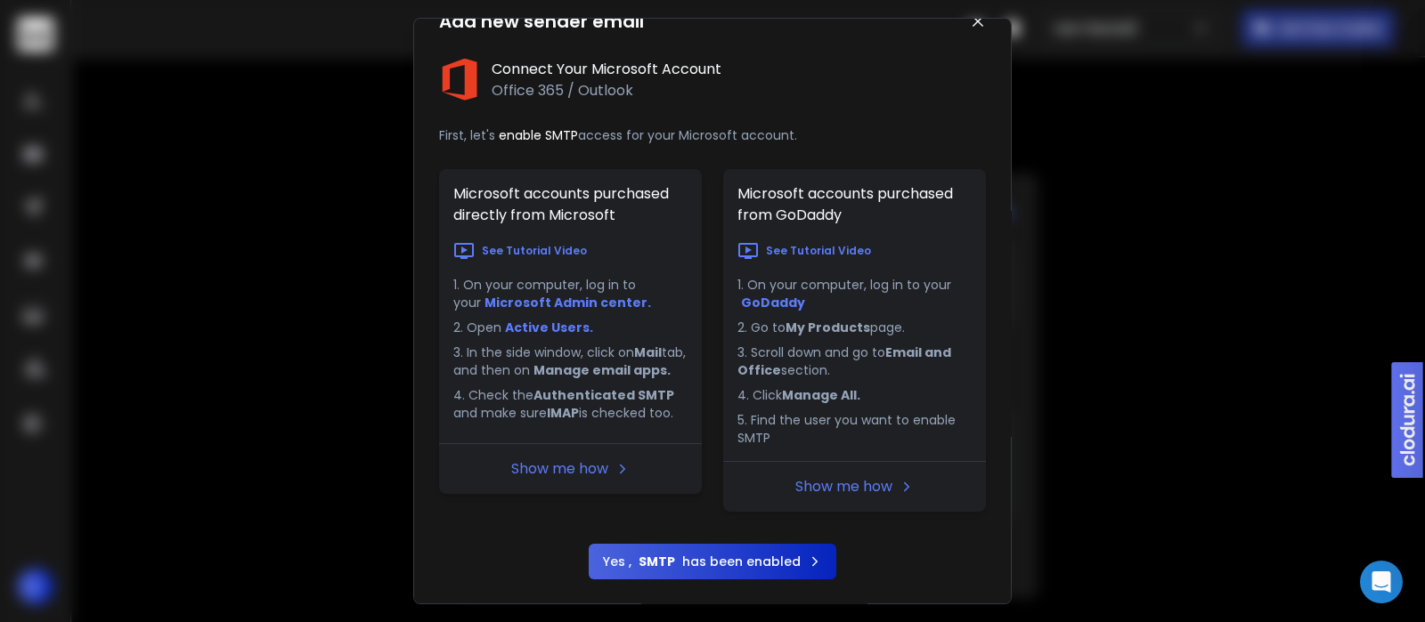
click at [670, 554] on b "SMTP" at bounding box center [656, 562] width 37 height 18
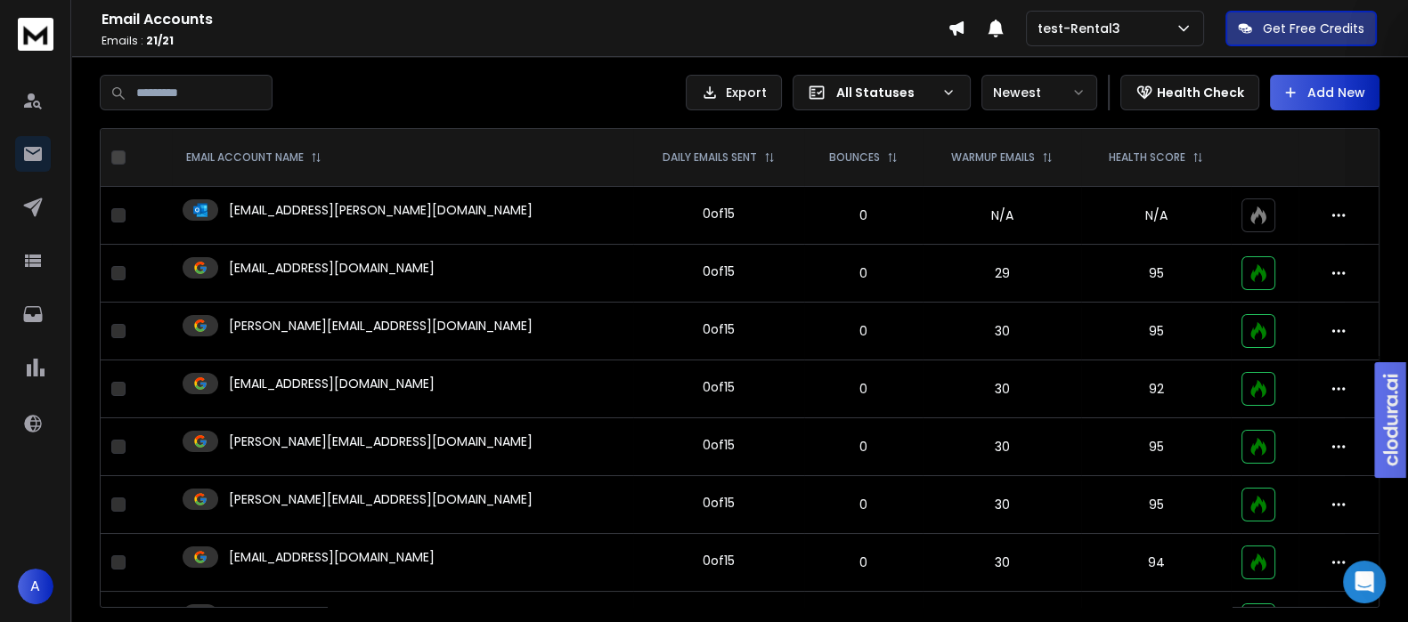
click at [1332, 214] on icon at bounding box center [1338, 215] width 13 height 3
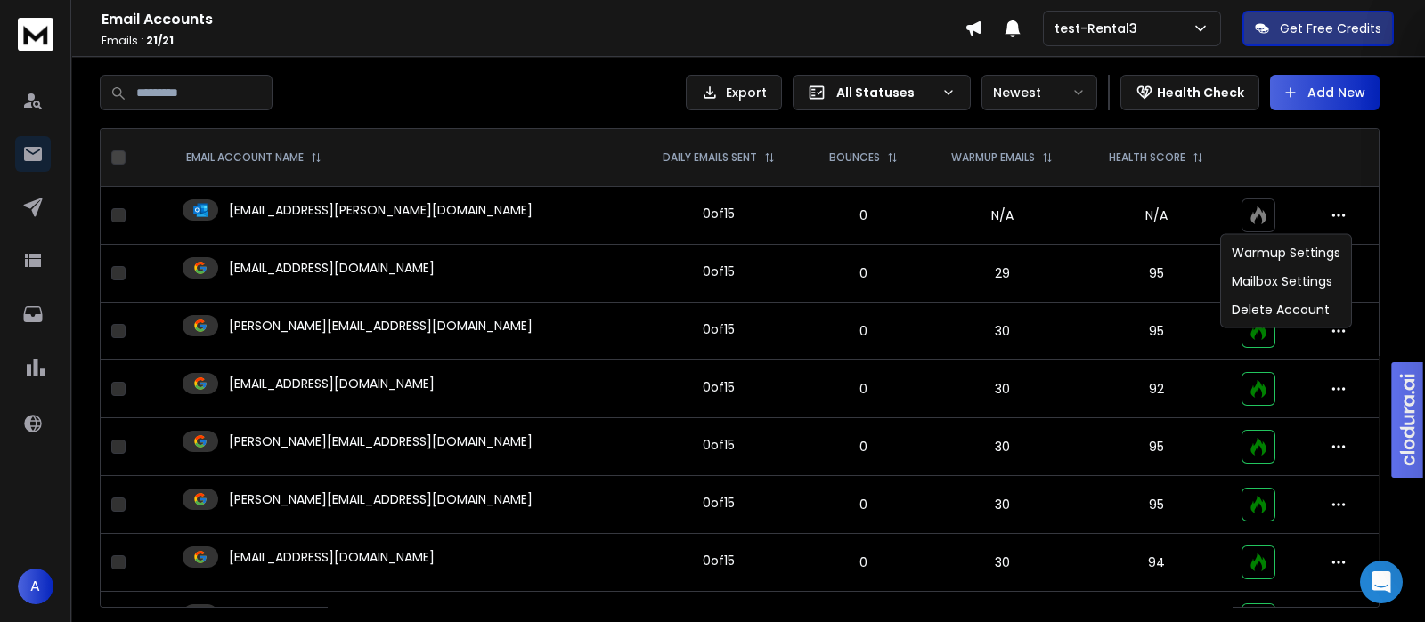
click at [1330, 207] on icon at bounding box center [1338, 215] width 16 height 16
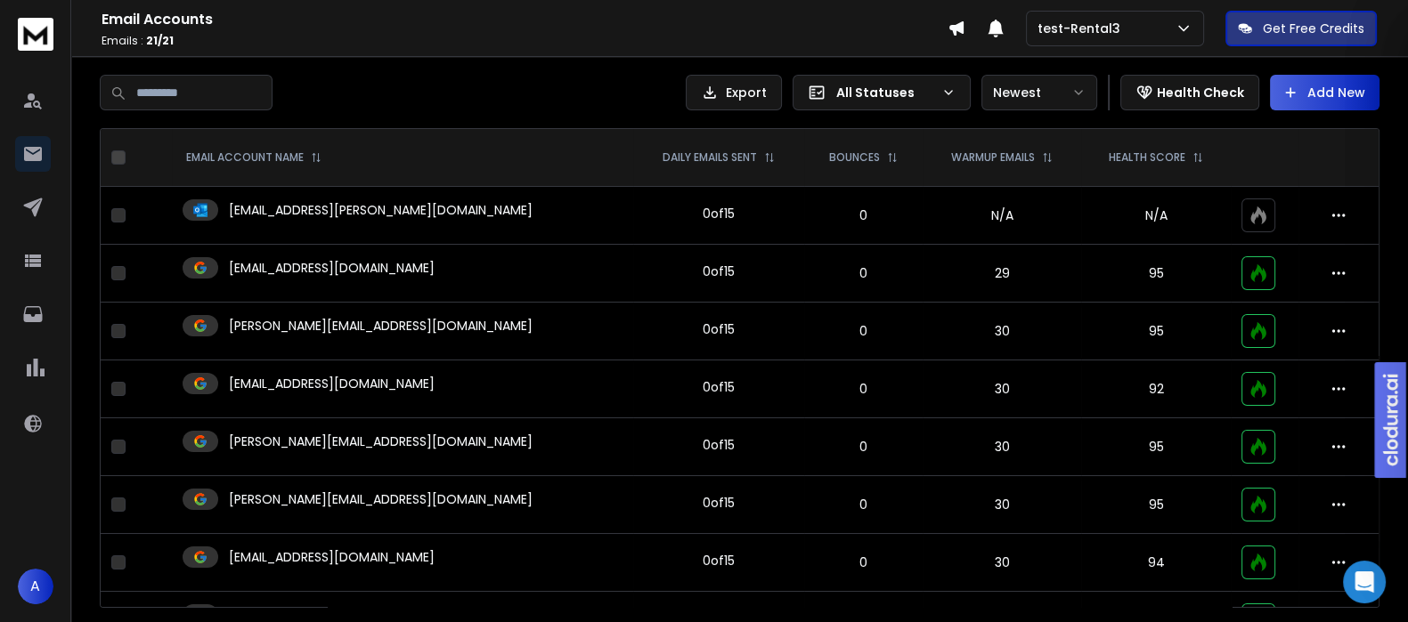
click at [118, 211] on button "button" at bounding box center [118, 215] width 14 height 14
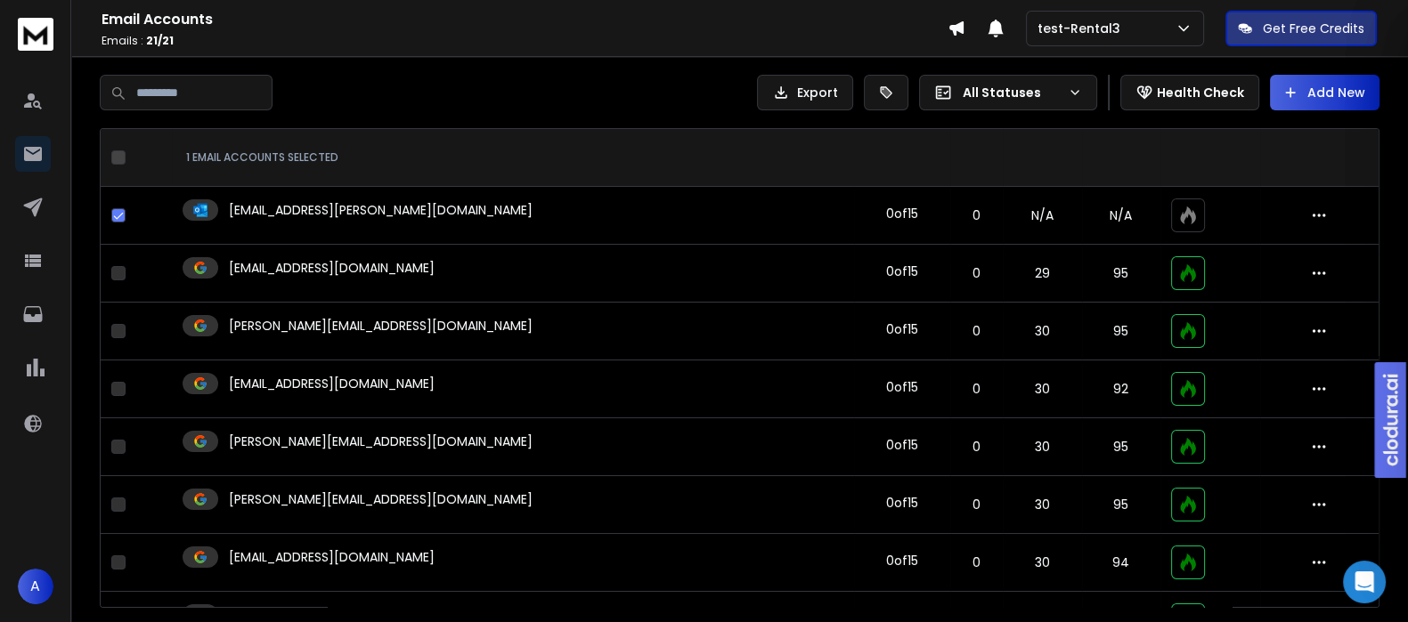
click at [117, 211] on button "button" at bounding box center [118, 215] width 14 height 14
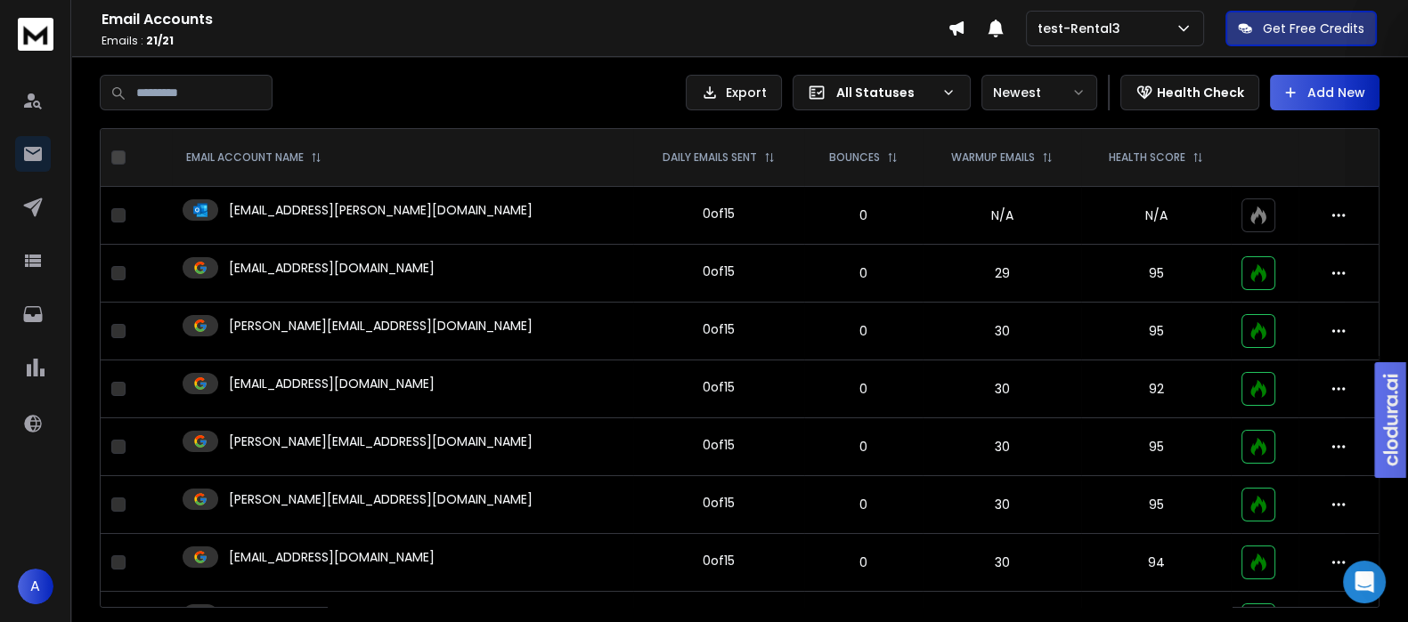
click at [1330, 212] on icon at bounding box center [1338, 215] width 16 height 16
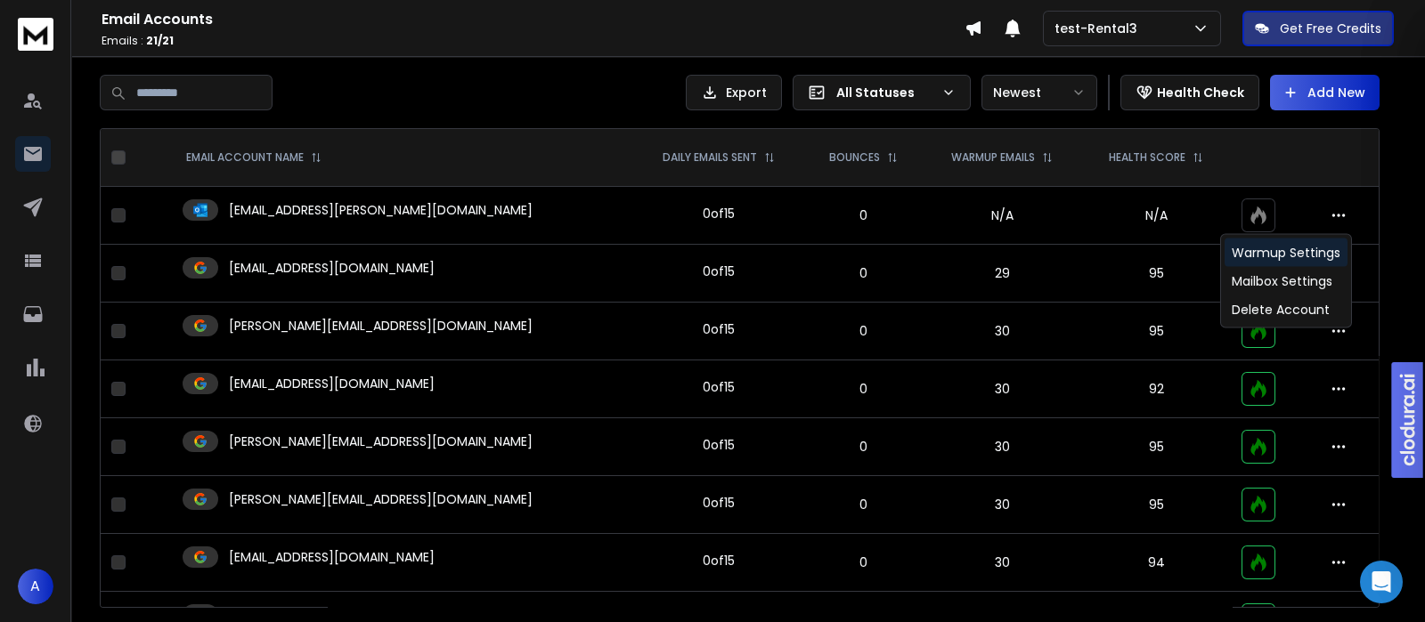
click at [1300, 245] on div "Warmup Settings" at bounding box center [1285, 253] width 123 height 28
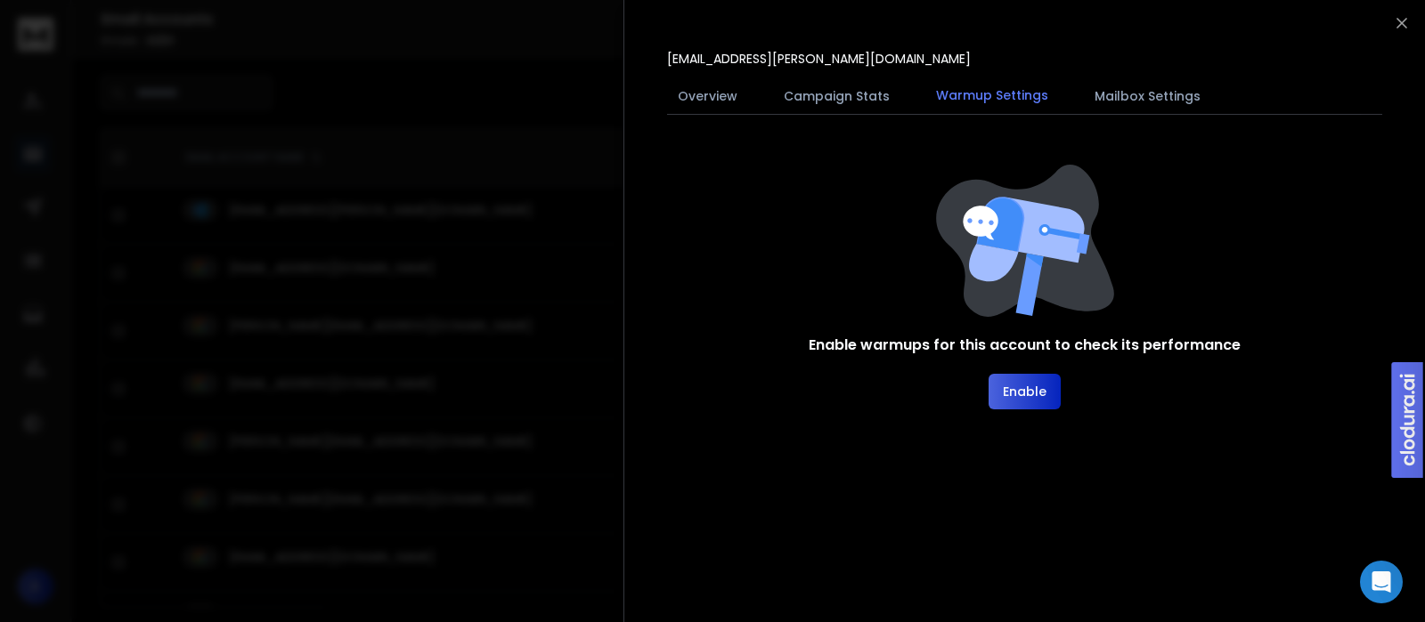
drag, startPoint x: 1034, startPoint y: 394, endPoint x: 948, endPoint y: 394, distance: 85.5
click at [1033, 394] on button "Enable" at bounding box center [1024, 392] width 72 height 36
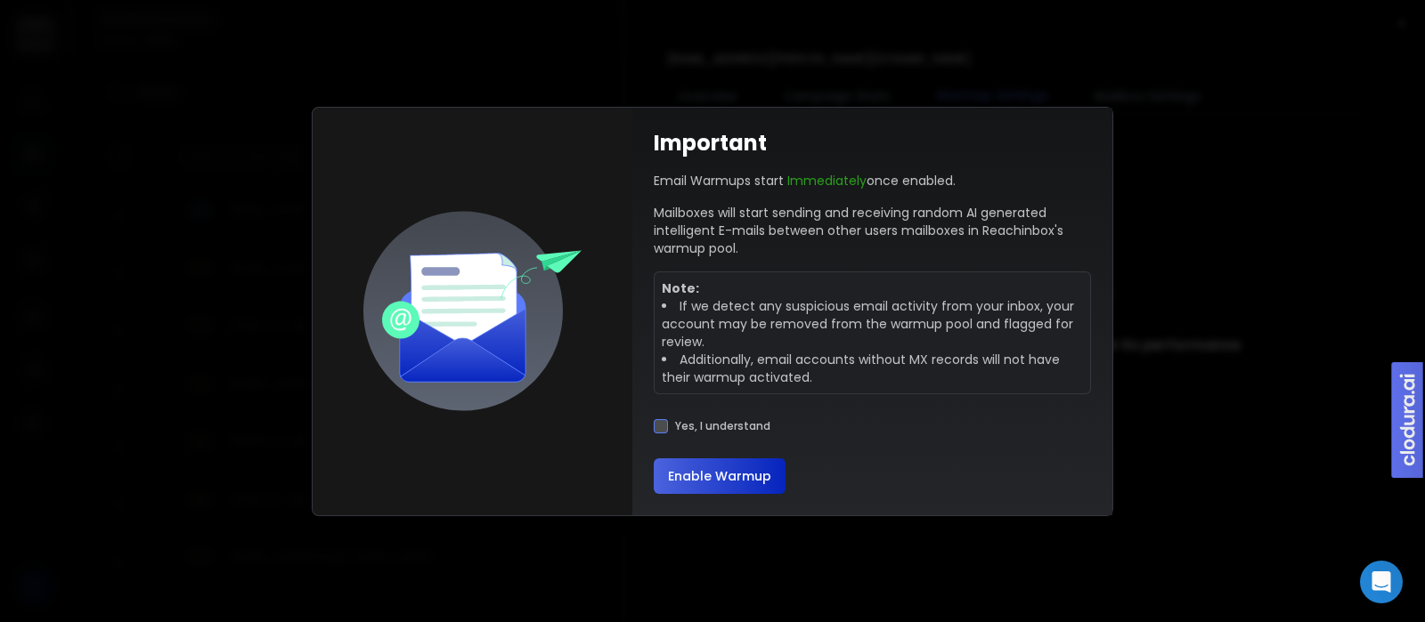
click at [661, 425] on button "Yes, I understand" at bounding box center [661, 426] width 14 height 14
click at [690, 469] on button "Enable Warmup" at bounding box center [720, 477] width 132 height 36
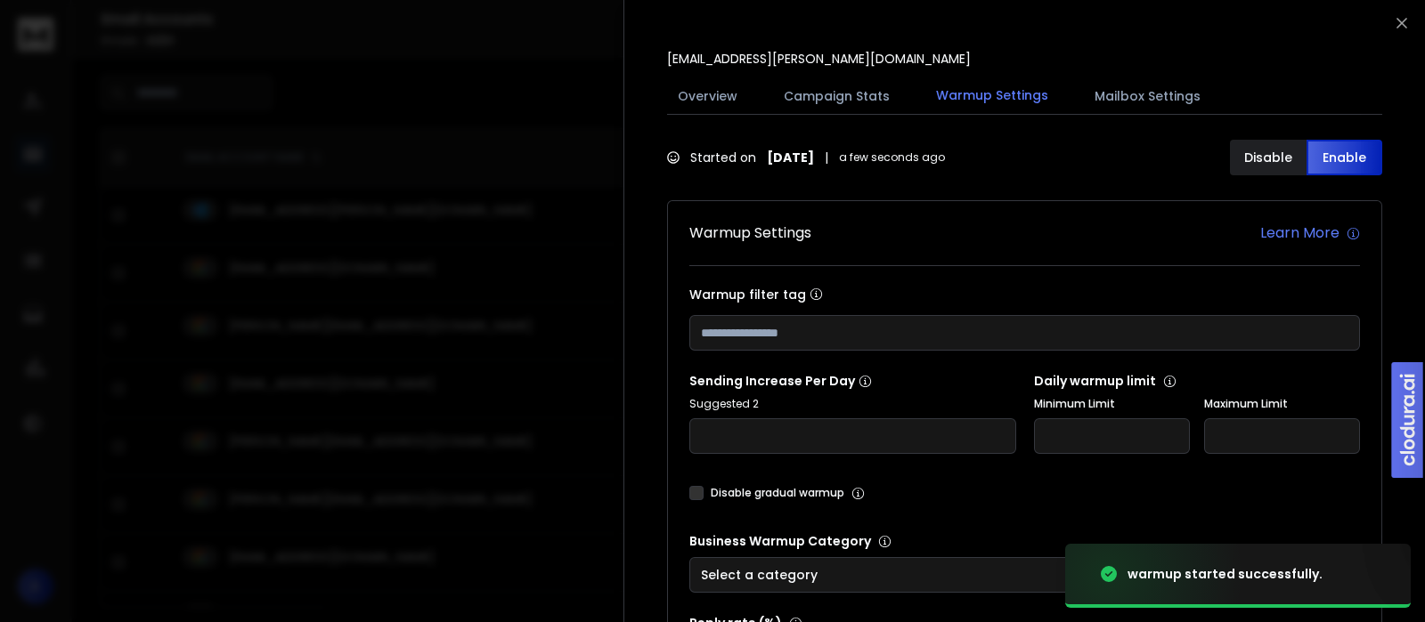
type input "**********"
type input "*"
type input "**"
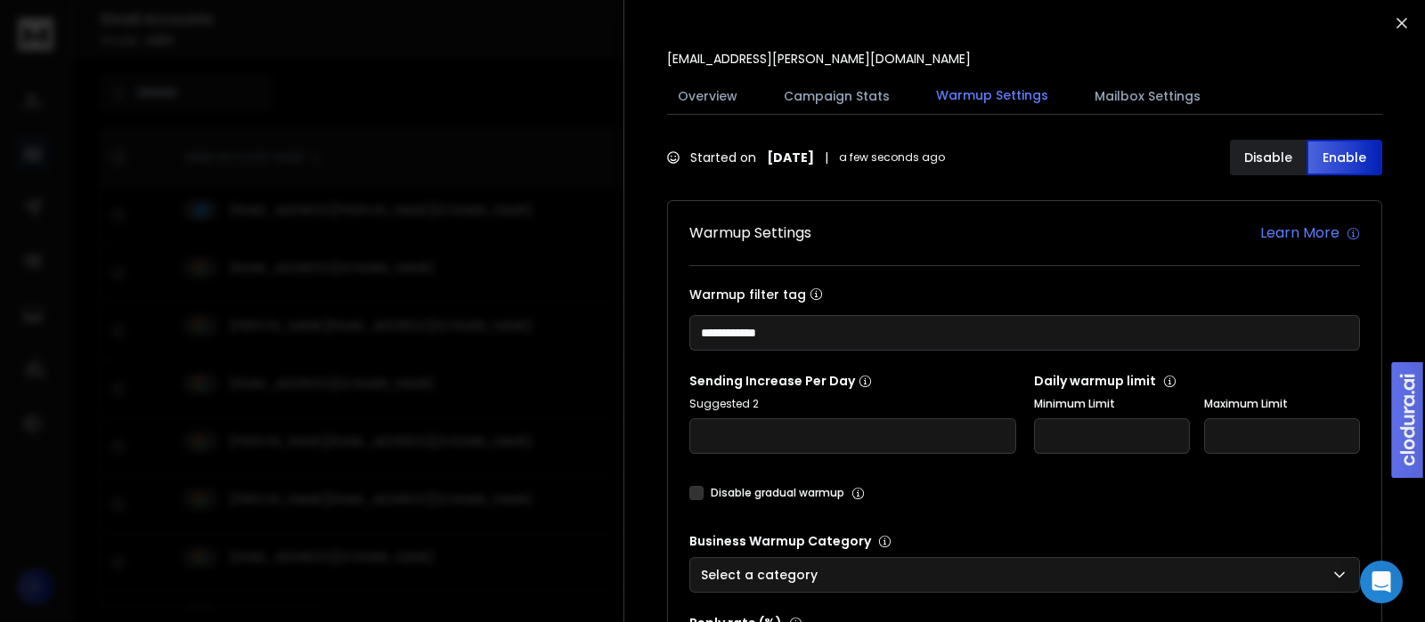
click at [1392, 25] on icon "button" at bounding box center [1401, 23] width 18 height 18
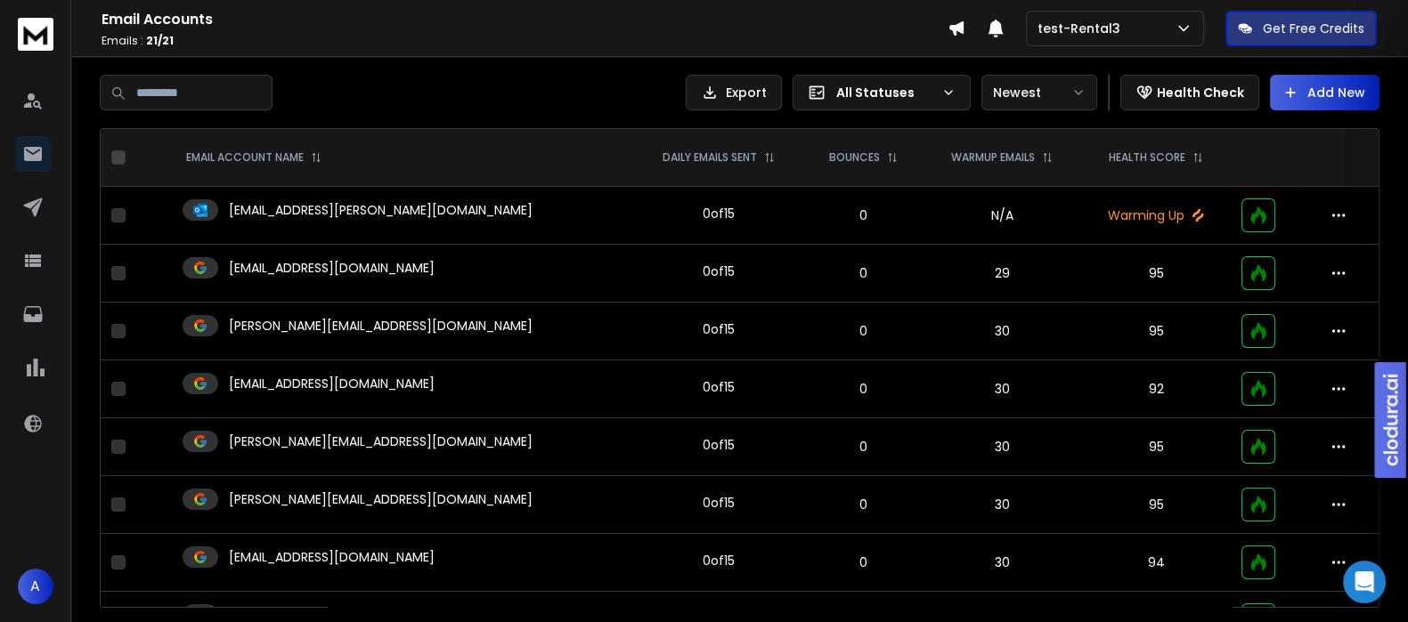
click at [122, 217] on button "button" at bounding box center [118, 215] width 14 height 14
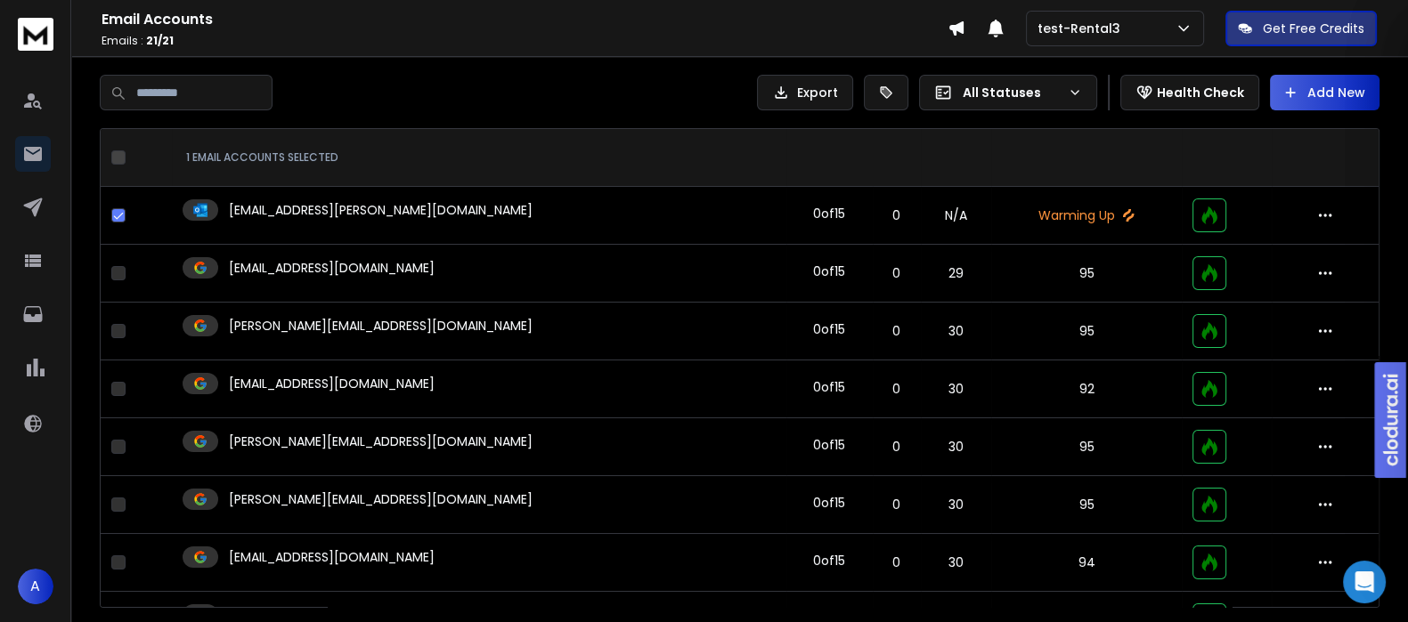
click at [284, 204] on p "[EMAIL_ADDRESS][PERSON_NAME][DOMAIN_NAME]" at bounding box center [381, 210] width 304 height 18
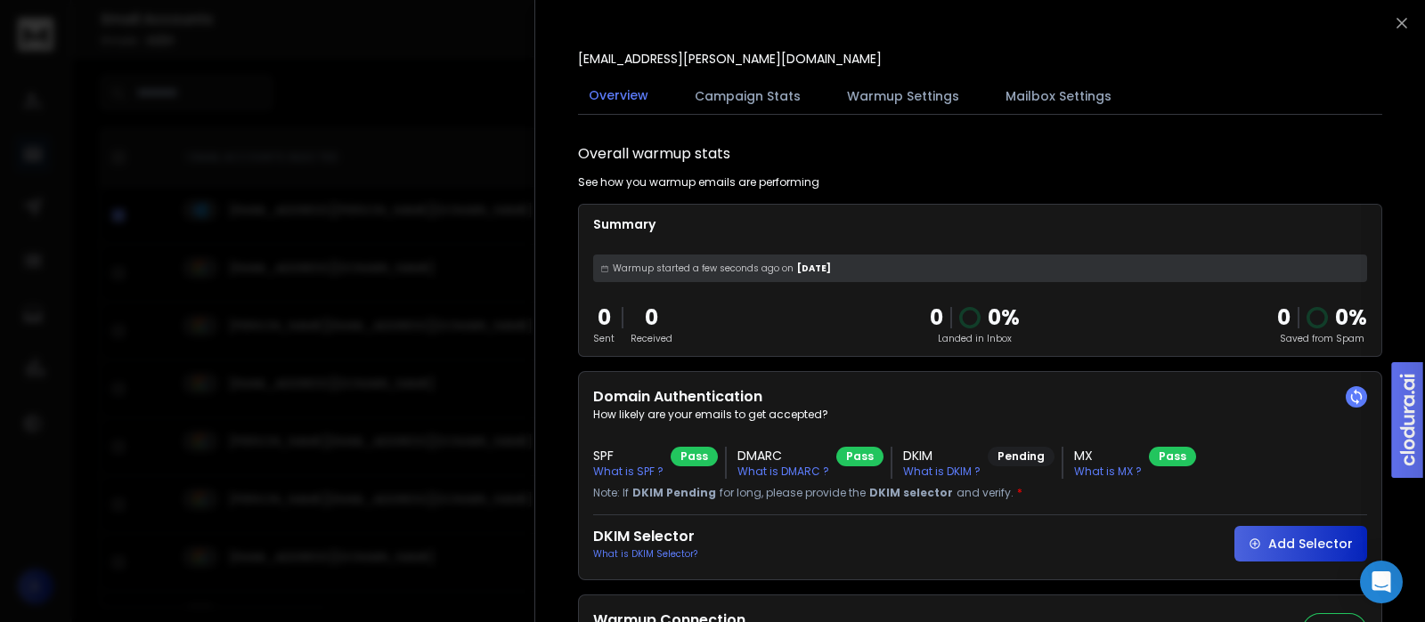
click at [713, 94] on button "Campaign Stats" at bounding box center [747, 96] width 127 height 39
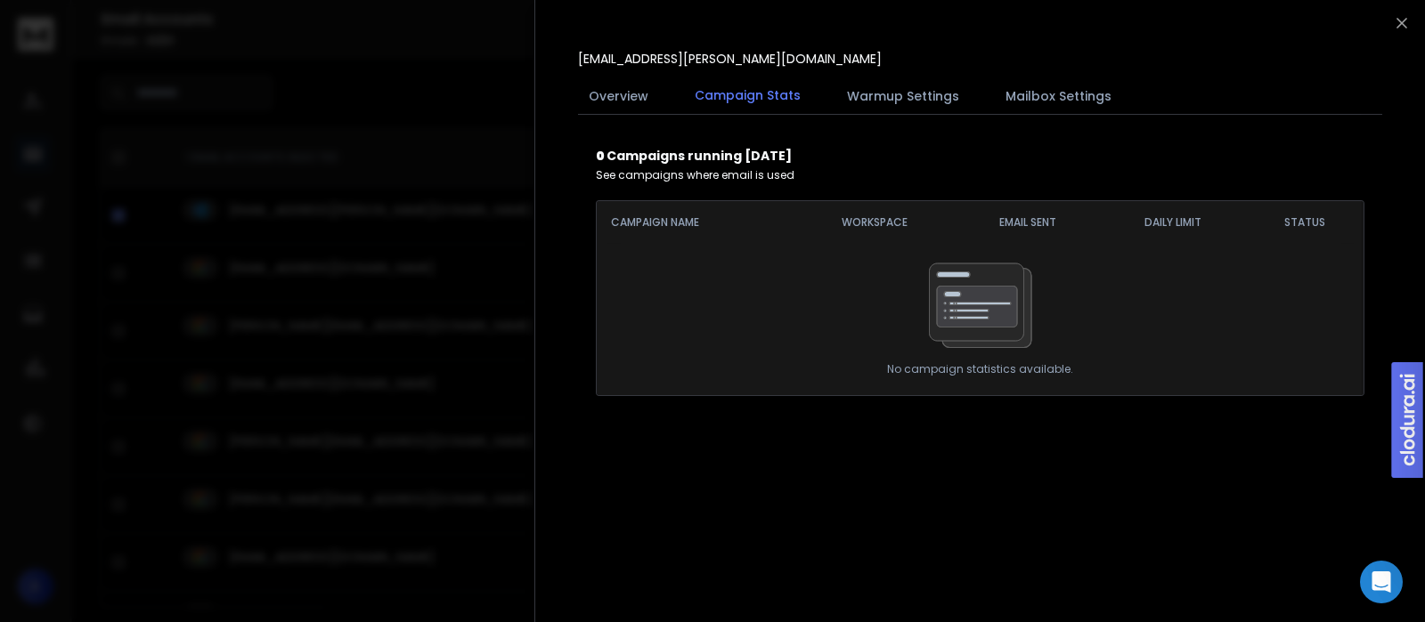
click at [931, 93] on button "Warmup Settings" at bounding box center [903, 96] width 134 height 39
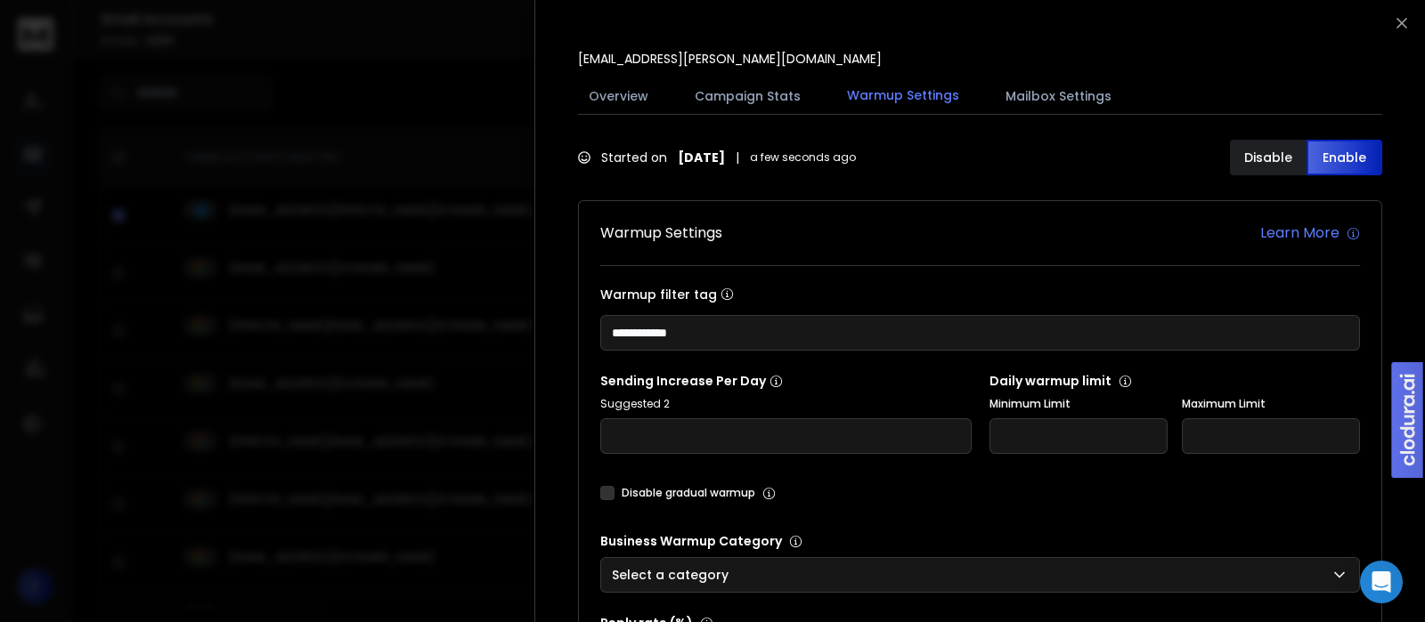
click at [1049, 94] on button "Mailbox Settings" at bounding box center [1058, 96] width 127 height 39
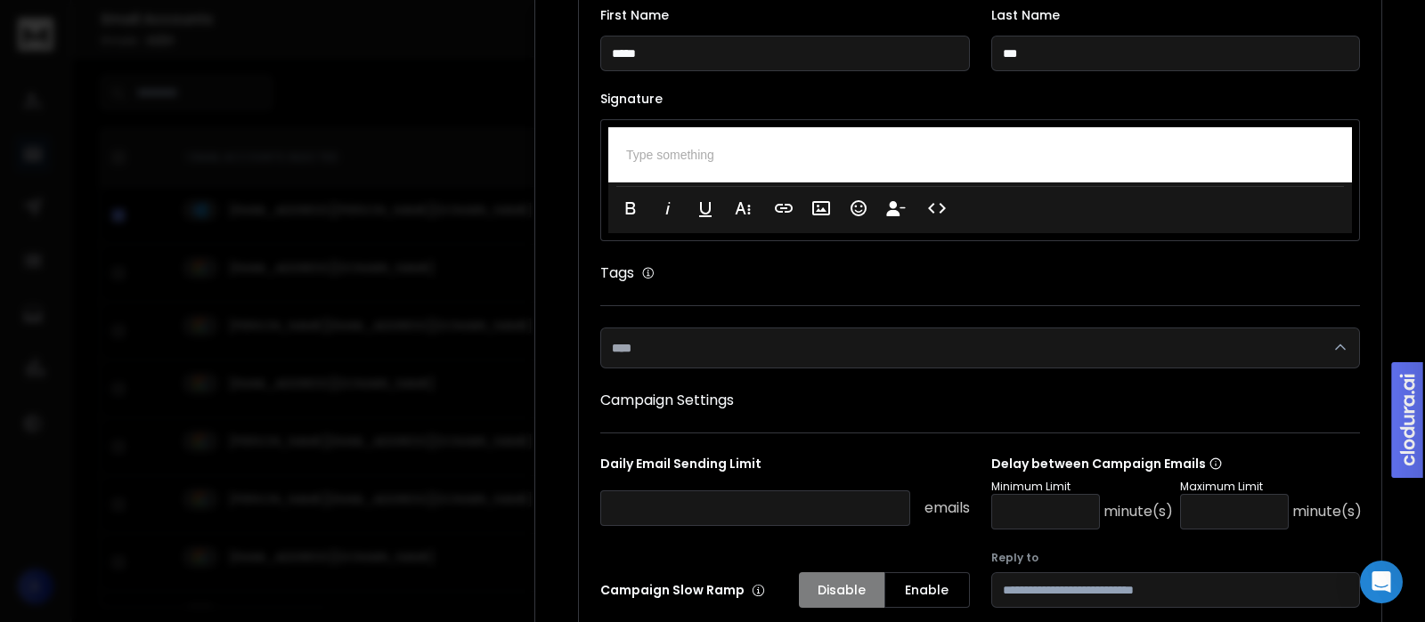
scroll to position [110, 0]
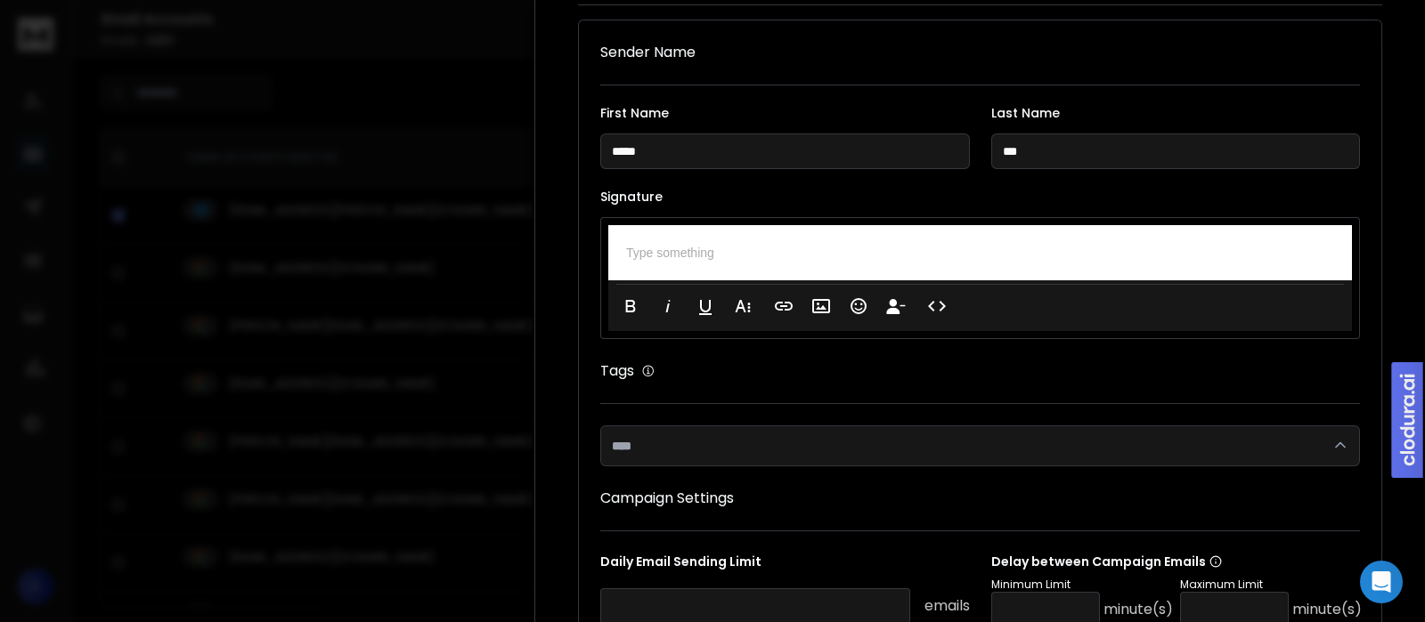
click at [702, 241] on div at bounding box center [979, 252] width 743 height 55
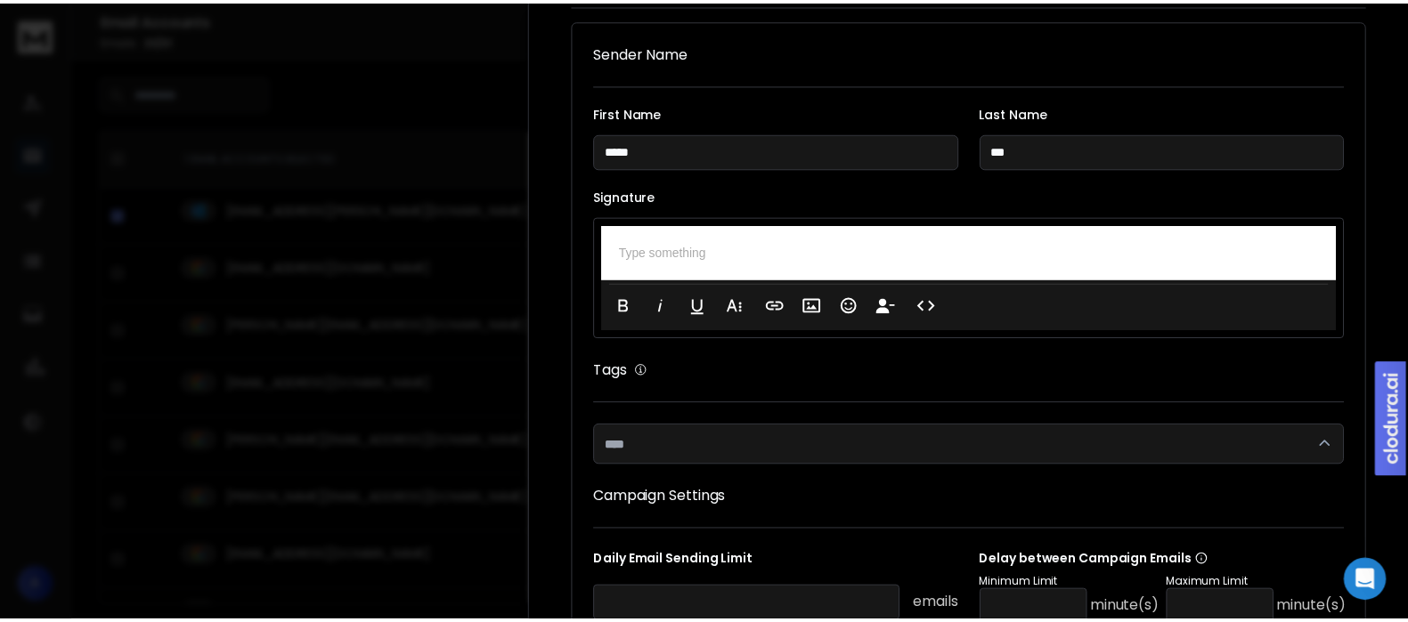
scroll to position [0, 0]
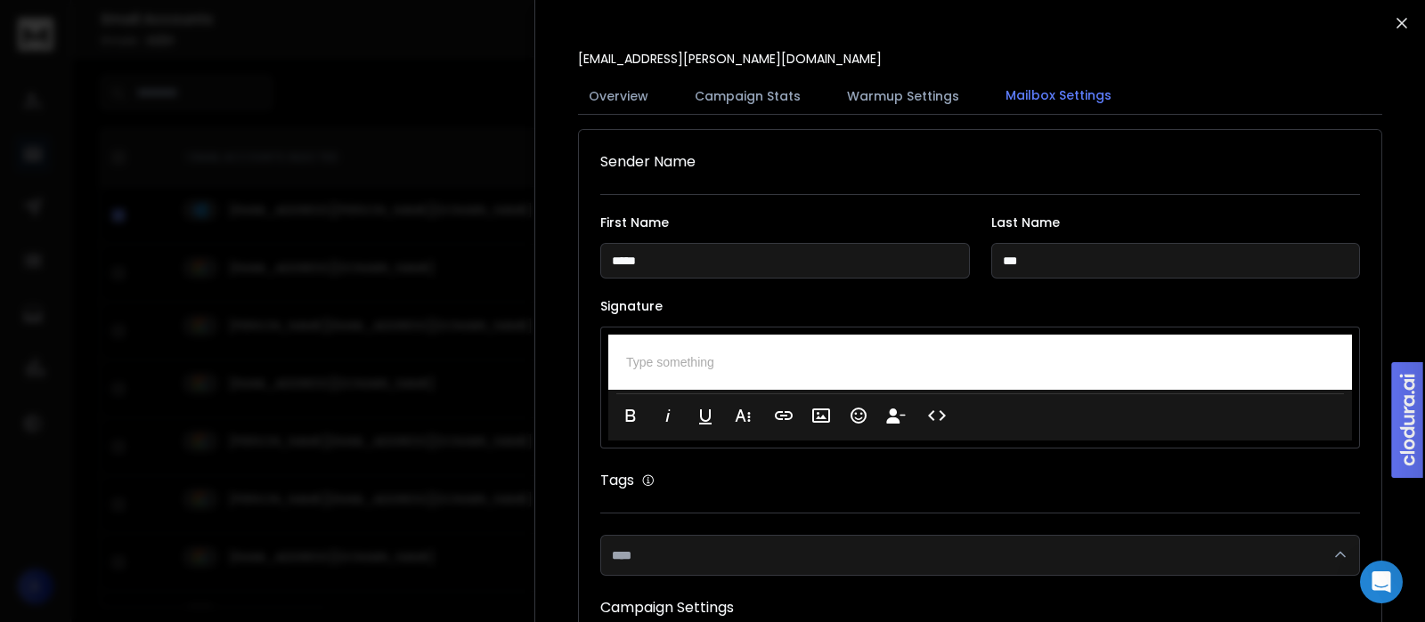
click at [1392, 25] on icon "button" at bounding box center [1401, 23] width 18 height 18
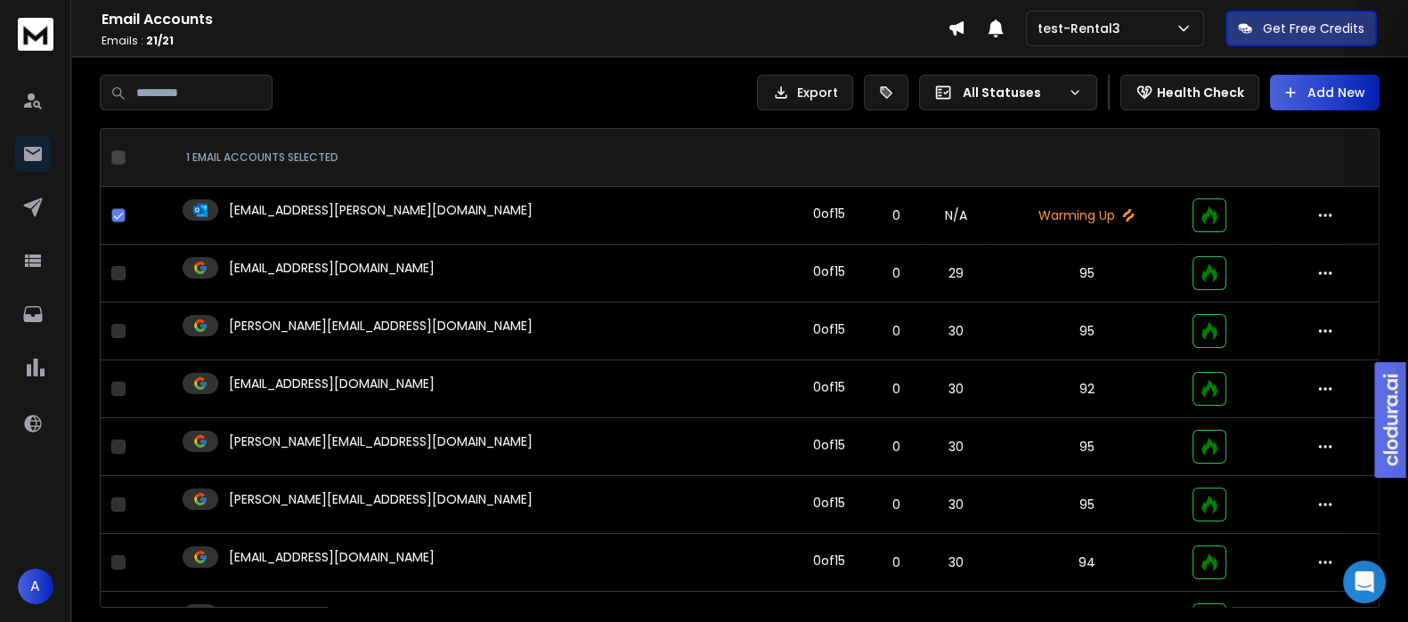
click at [1317, 210] on icon at bounding box center [1325, 215] width 16 height 16
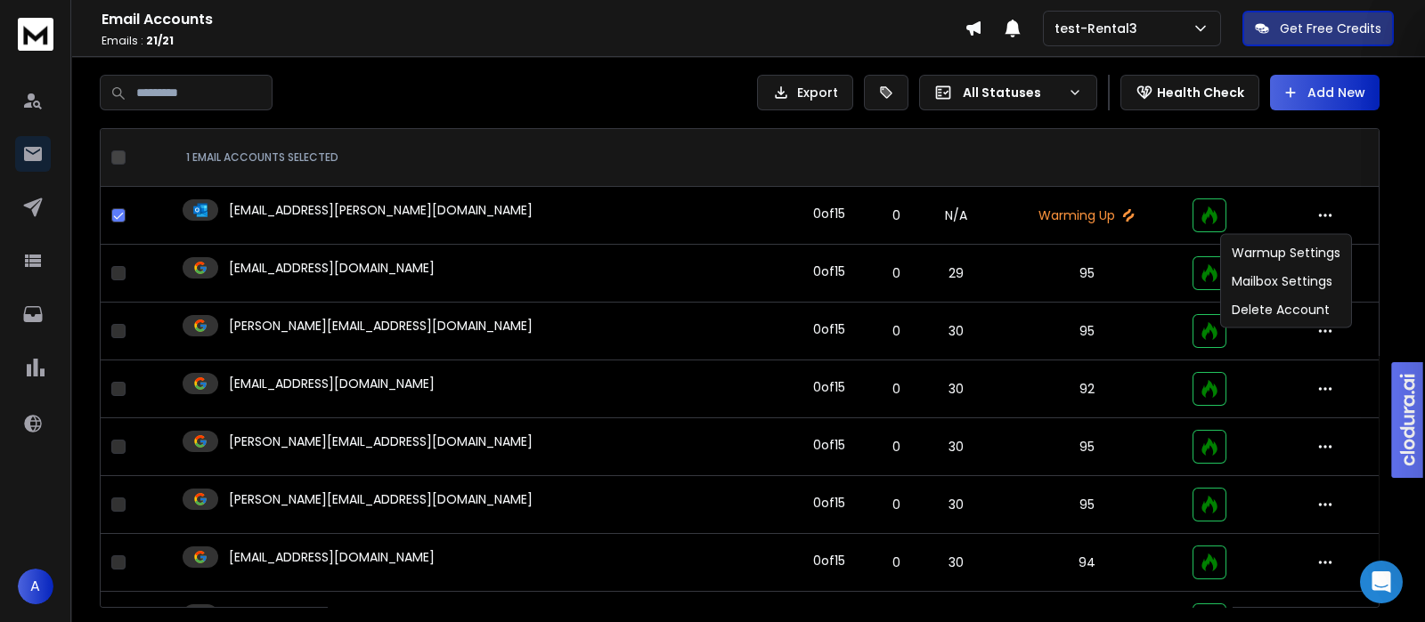
click at [1100, 132] on th at bounding box center [1086, 158] width 191 height 58
